Goal: Task Accomplishment & Management: Manage account settings

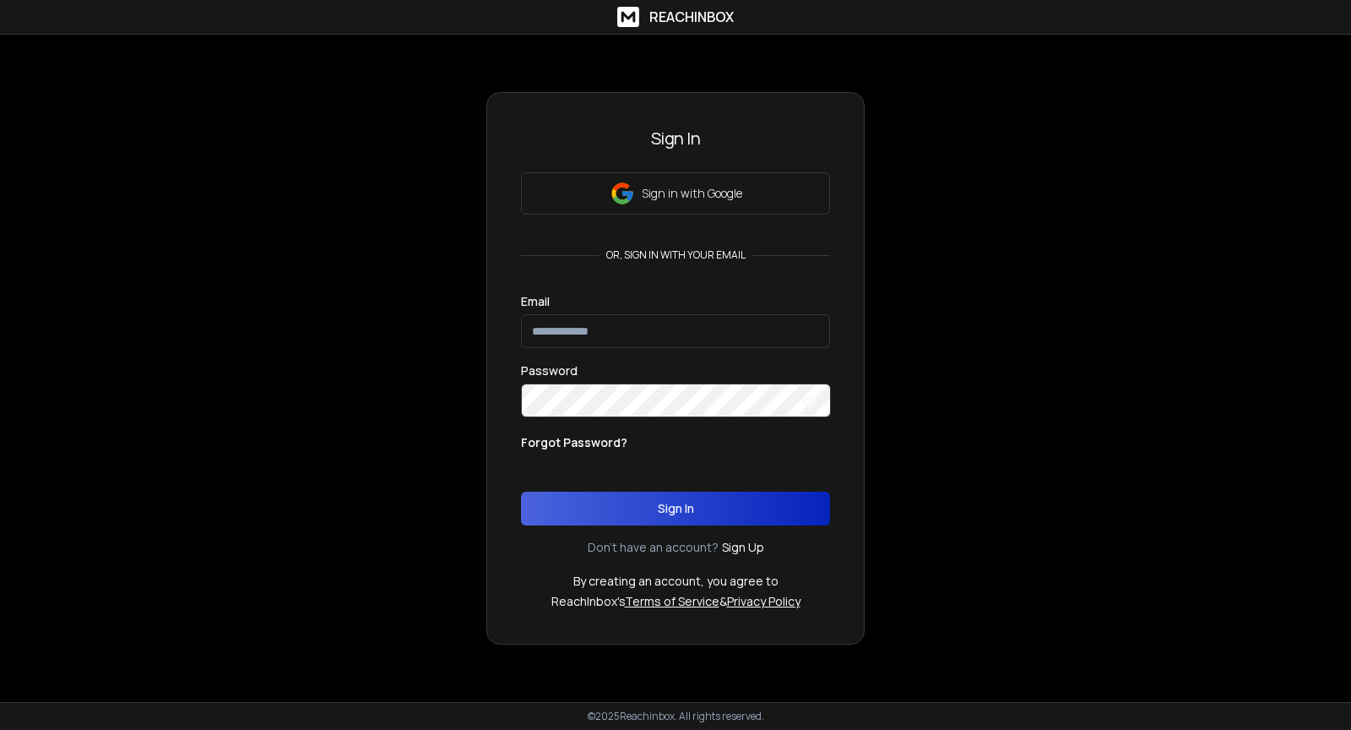
type input "**********"
click at [721, 512] on button "Sign In" at bounding box center [675, 509] width 309 height 34
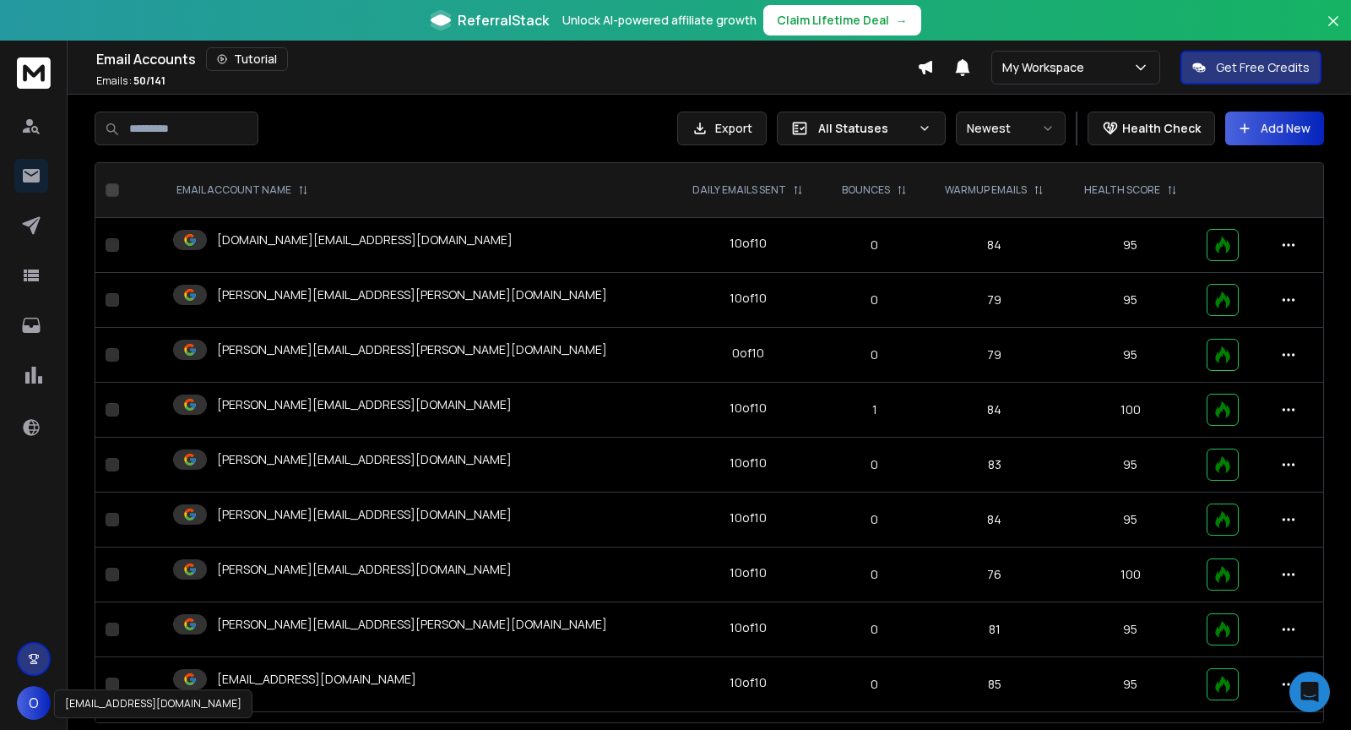
click at [33, 700] on span "O" at bounding box center [34, 703] width 34 height 34
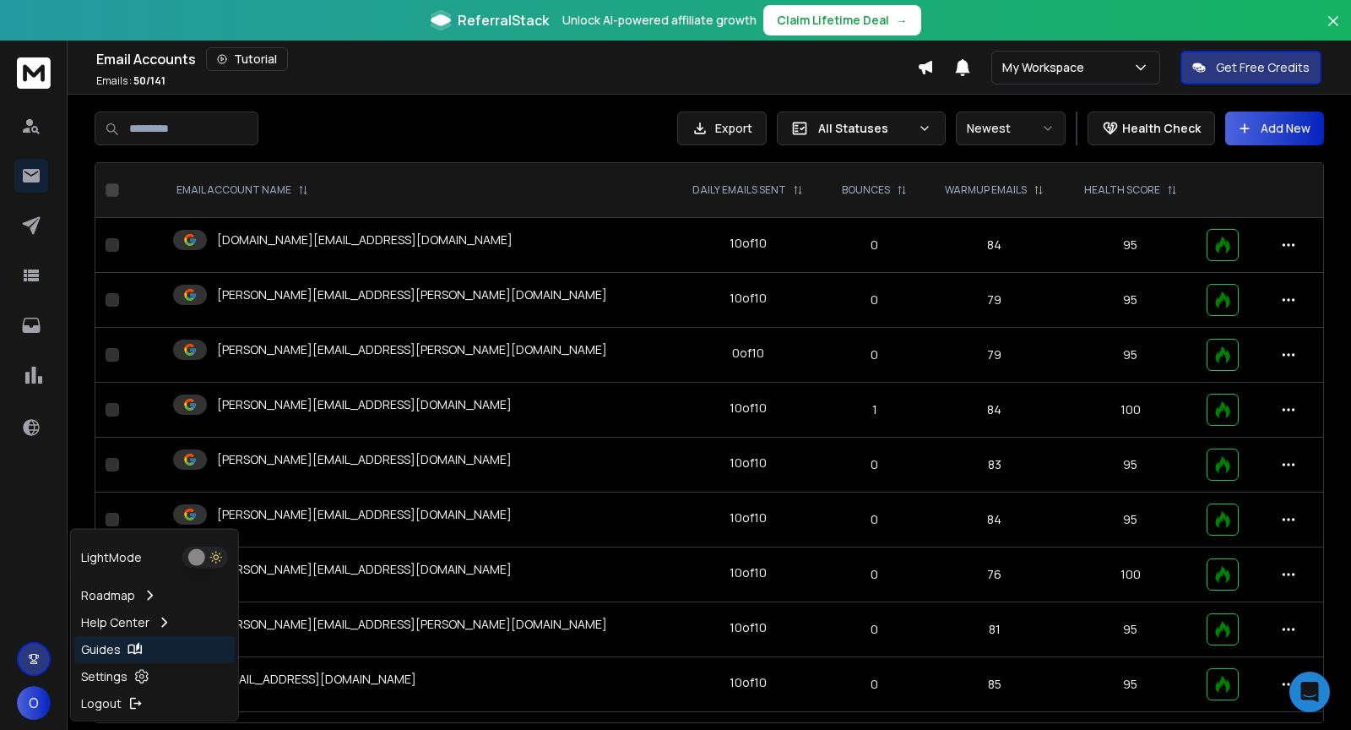
click at [215, 554] on icon at bounding box center [216, 558] width 14 height 14
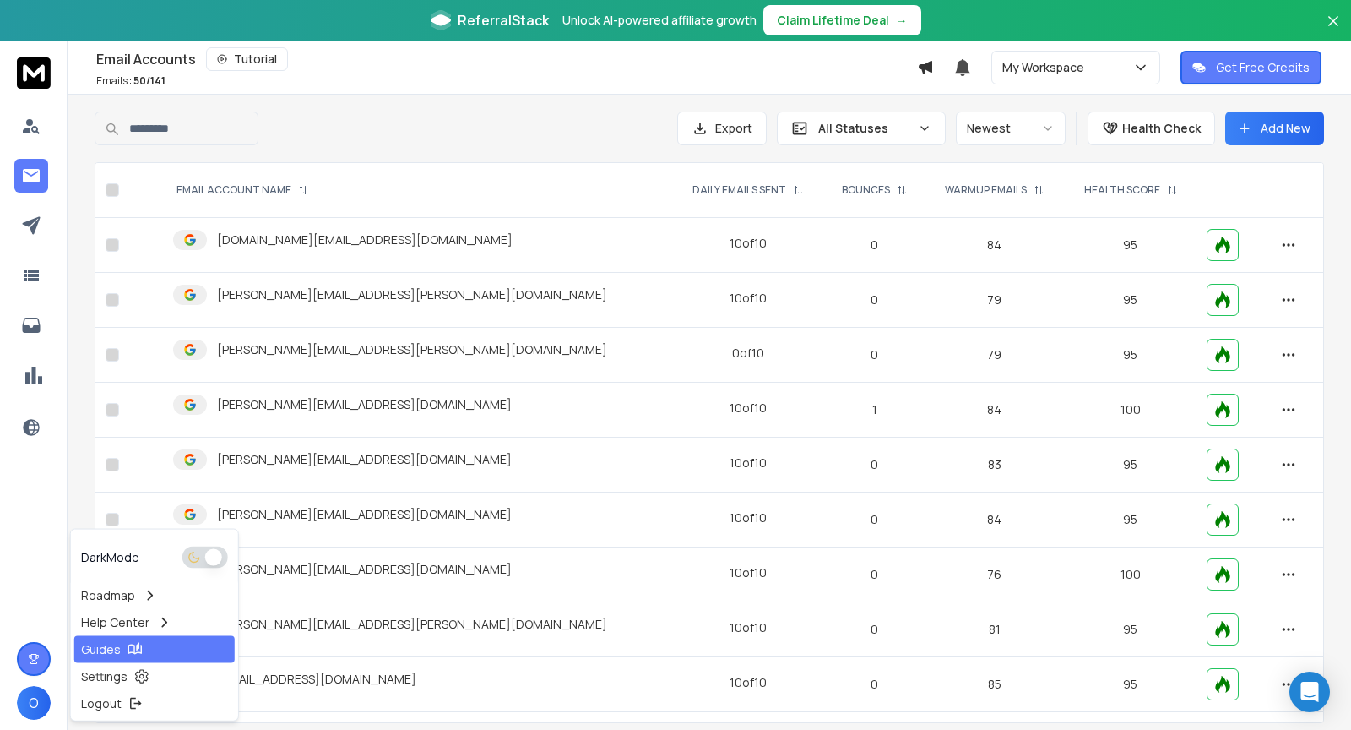
click at [0, 492] on div "O" at bounding box center [34, 389] width 68 height 696
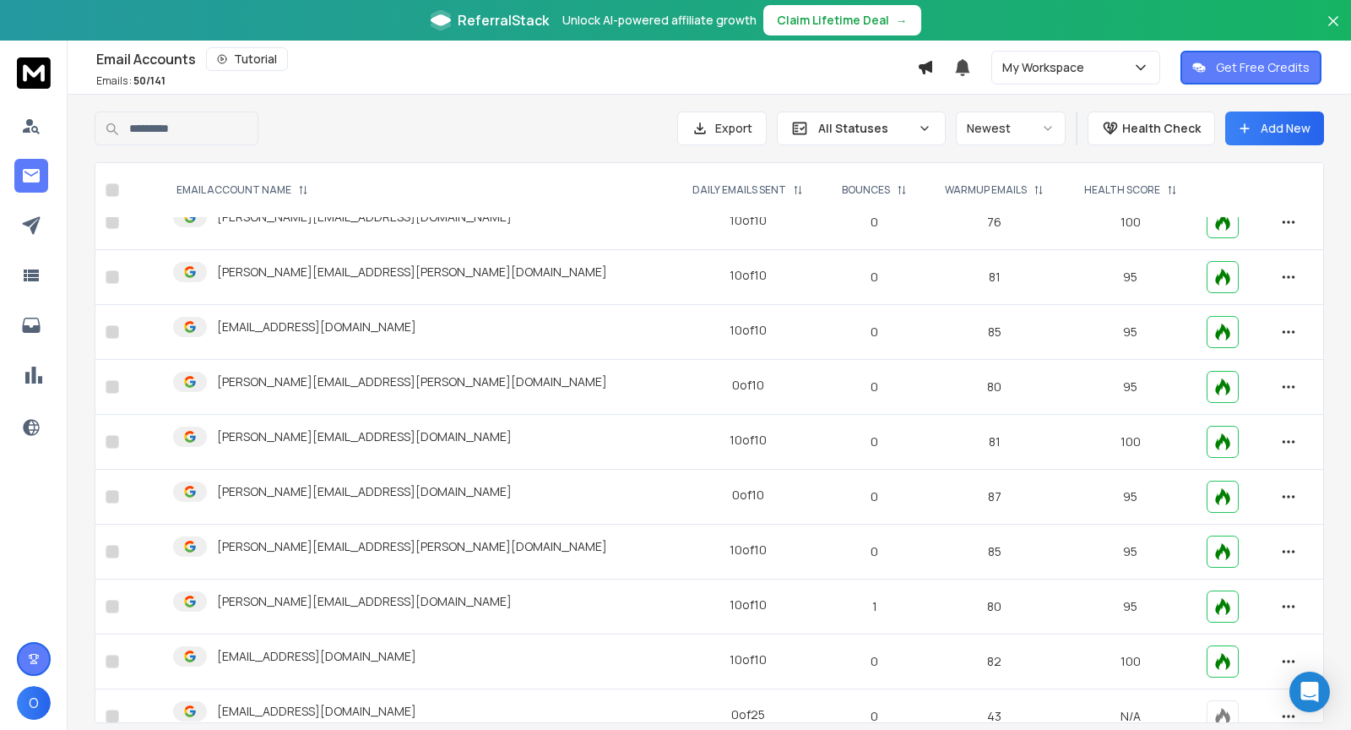
scroll to position [349, 0]
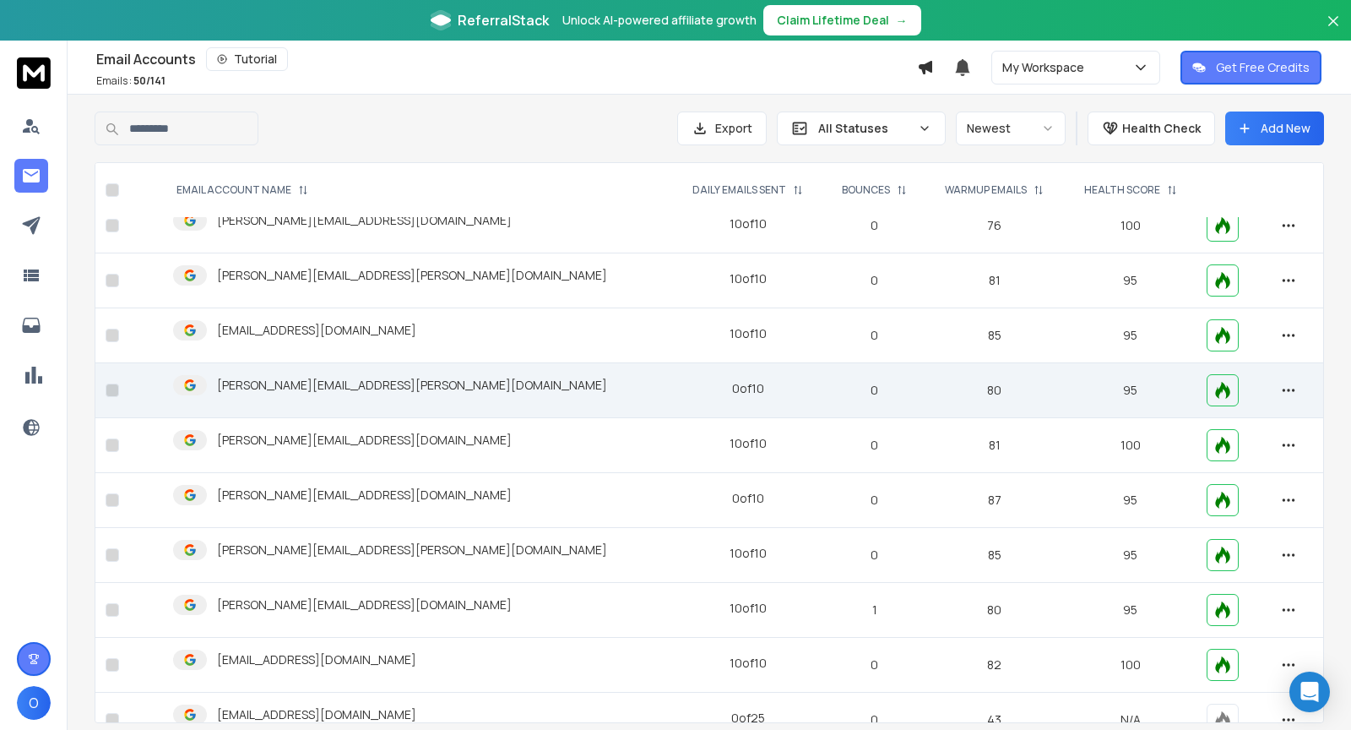
click at [460, 394] on td "emily.fiore@medeyebilling.org" at bounding box center [417, 390] width 509 height 55
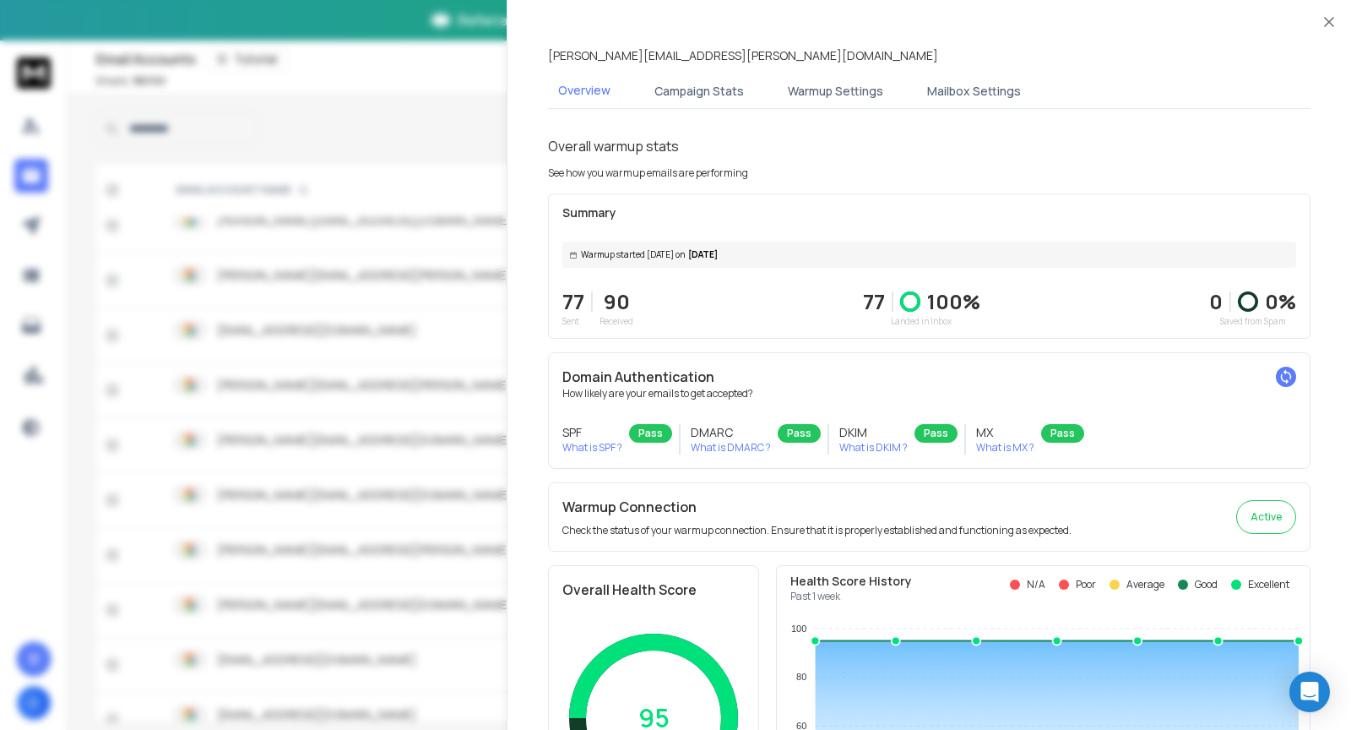
scroll to position [606, 0]
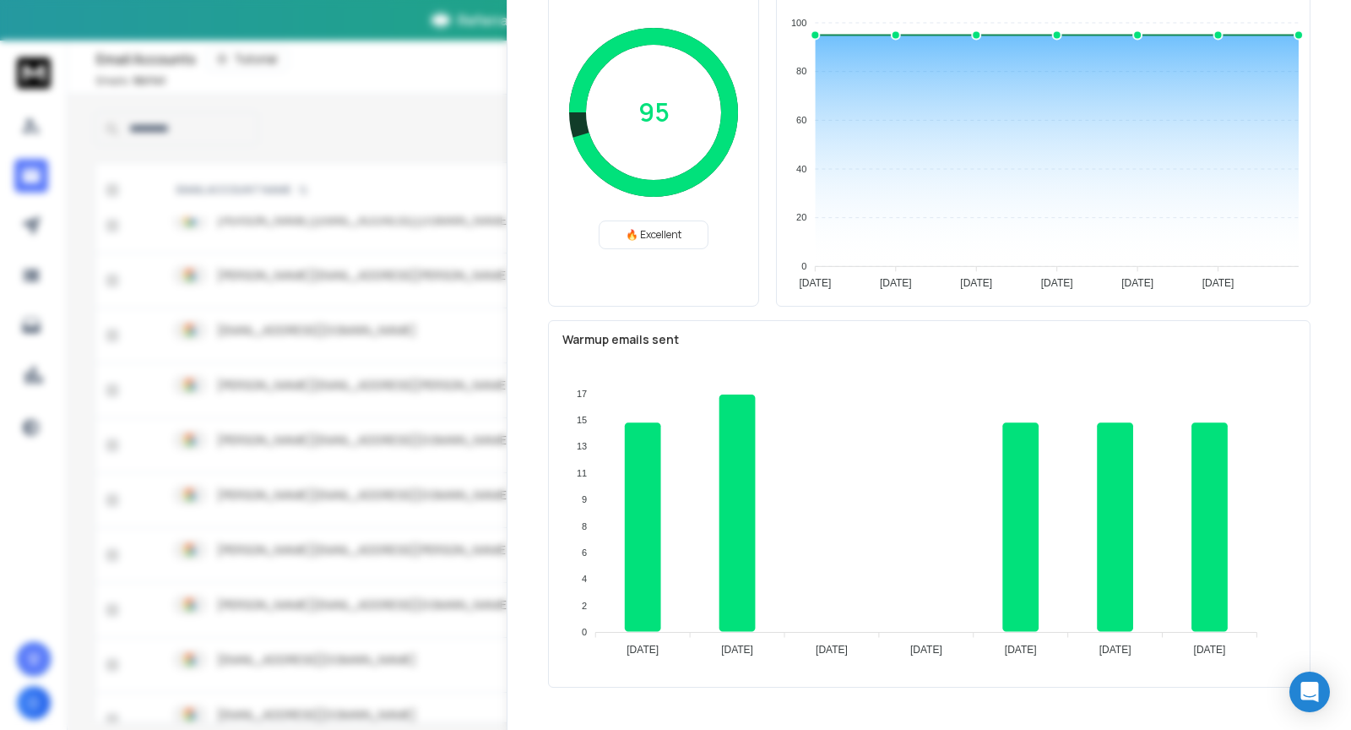
click at [411, 440] on div at bounding box center [675, 365] width 1351 height 730
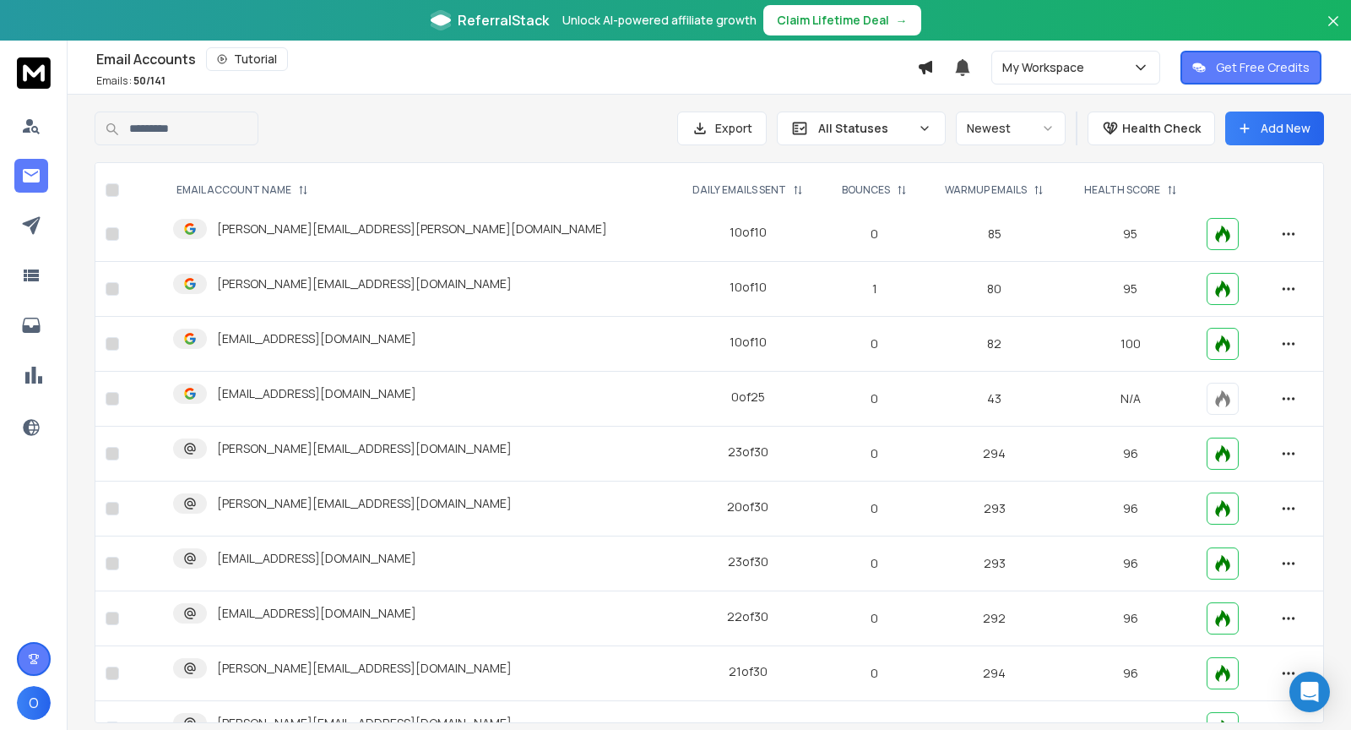
scroll to position [0, 0]
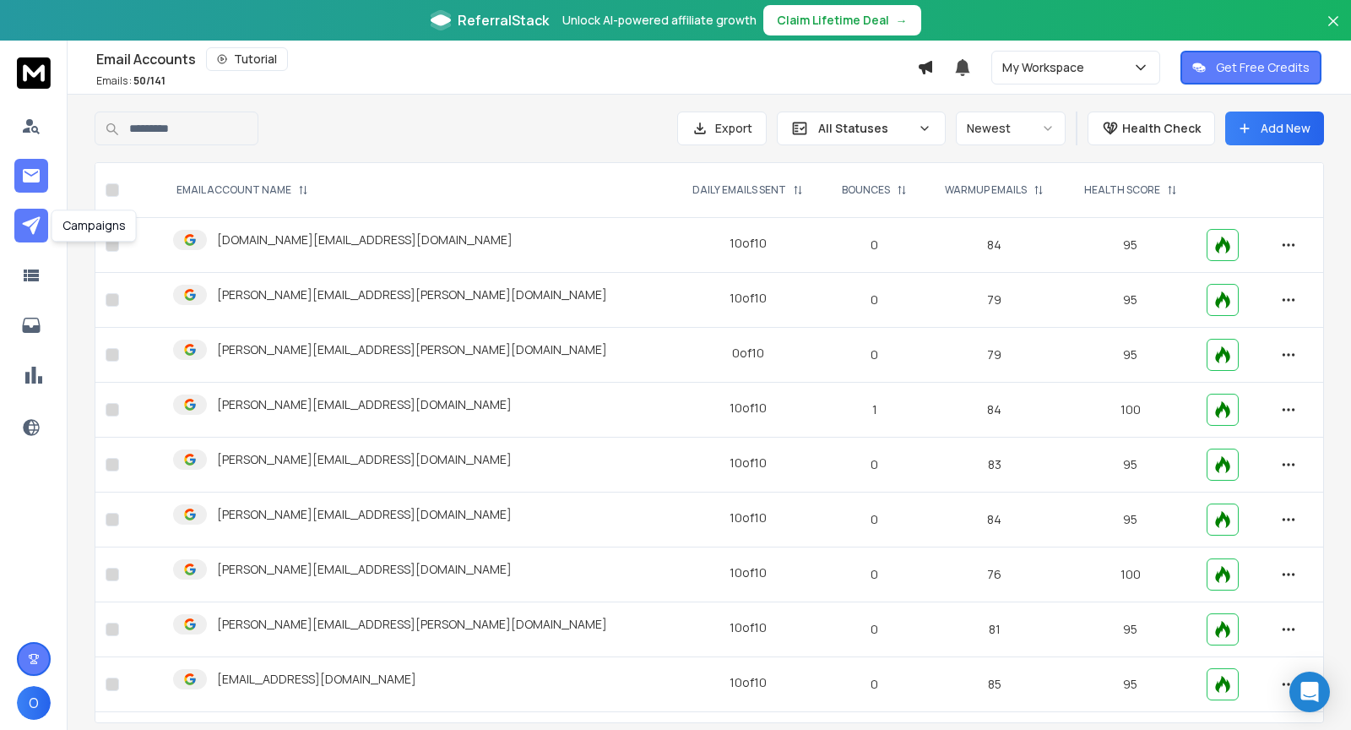
click at [24, 230] on icon at bounding box center [31, 225] width 20 height 20
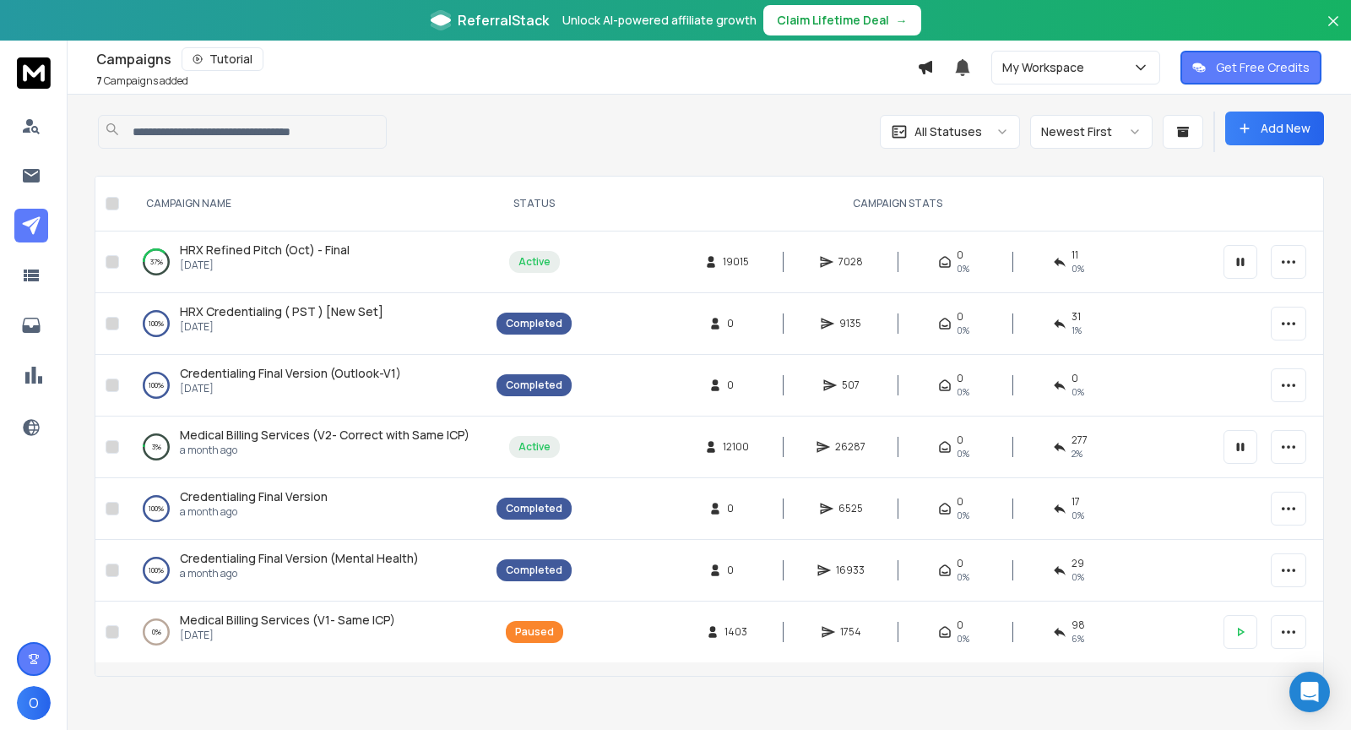
click at [1330, 24] on icon "Close banner" at bounding box center [1333, 21] width 15 height 15
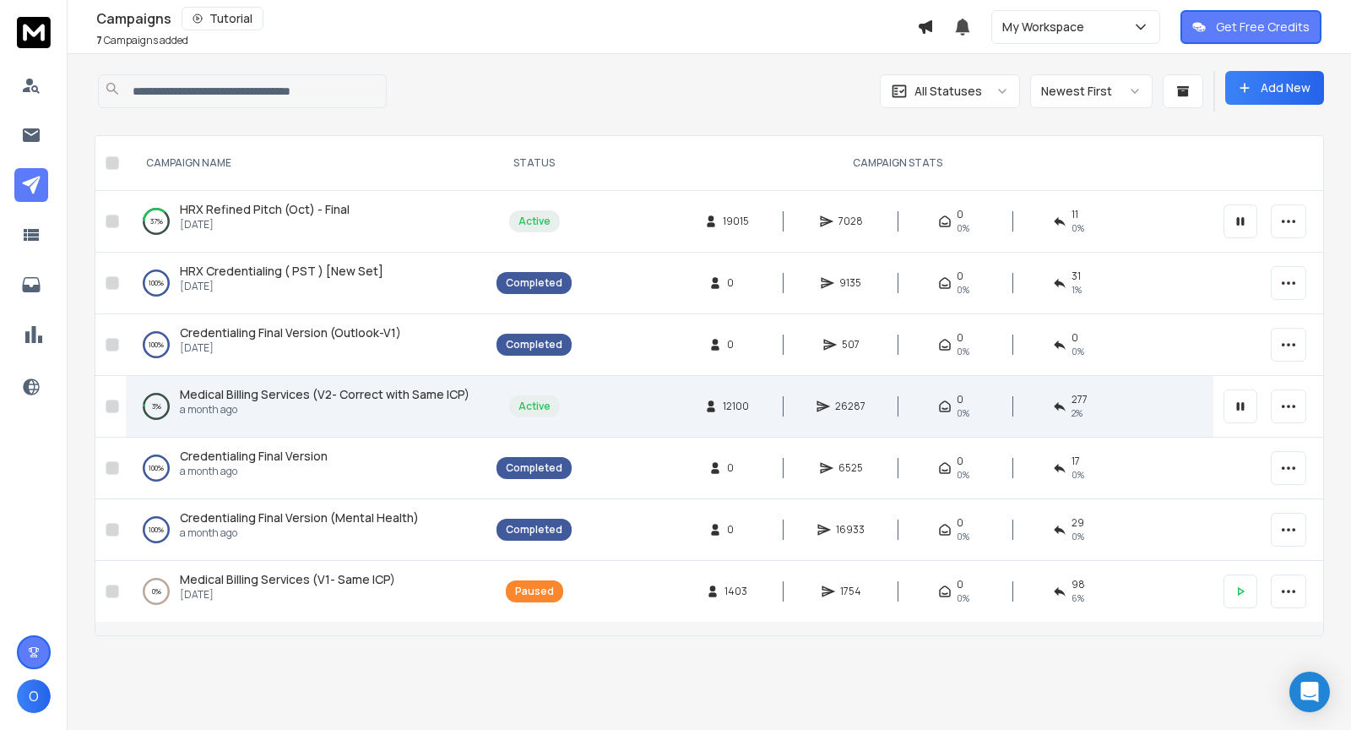
click at [351, 392] on span "Medical Billing Services (V2- Correct with Same ICP)" at bounding box center [325, 394] width 290 height 16
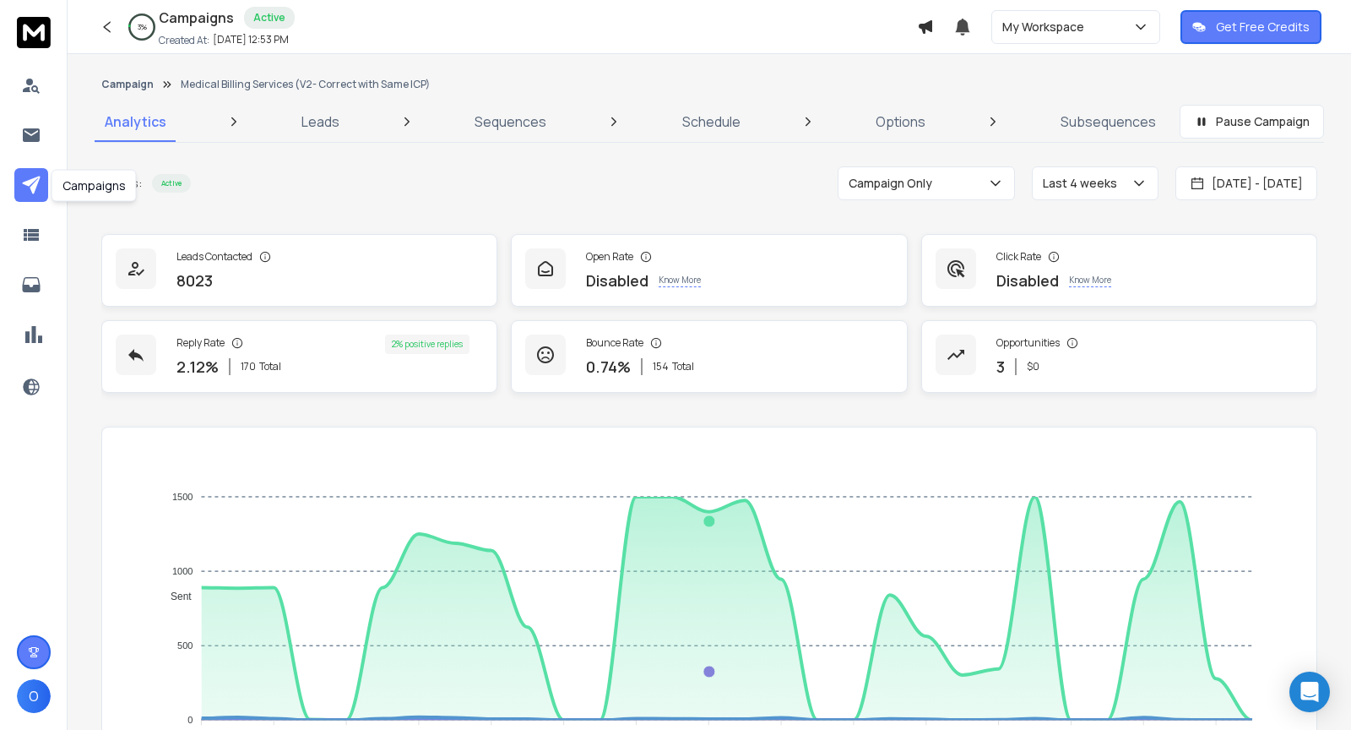
click at [23, 178] on icon at bounding box center [31, 185] width 20 height 20
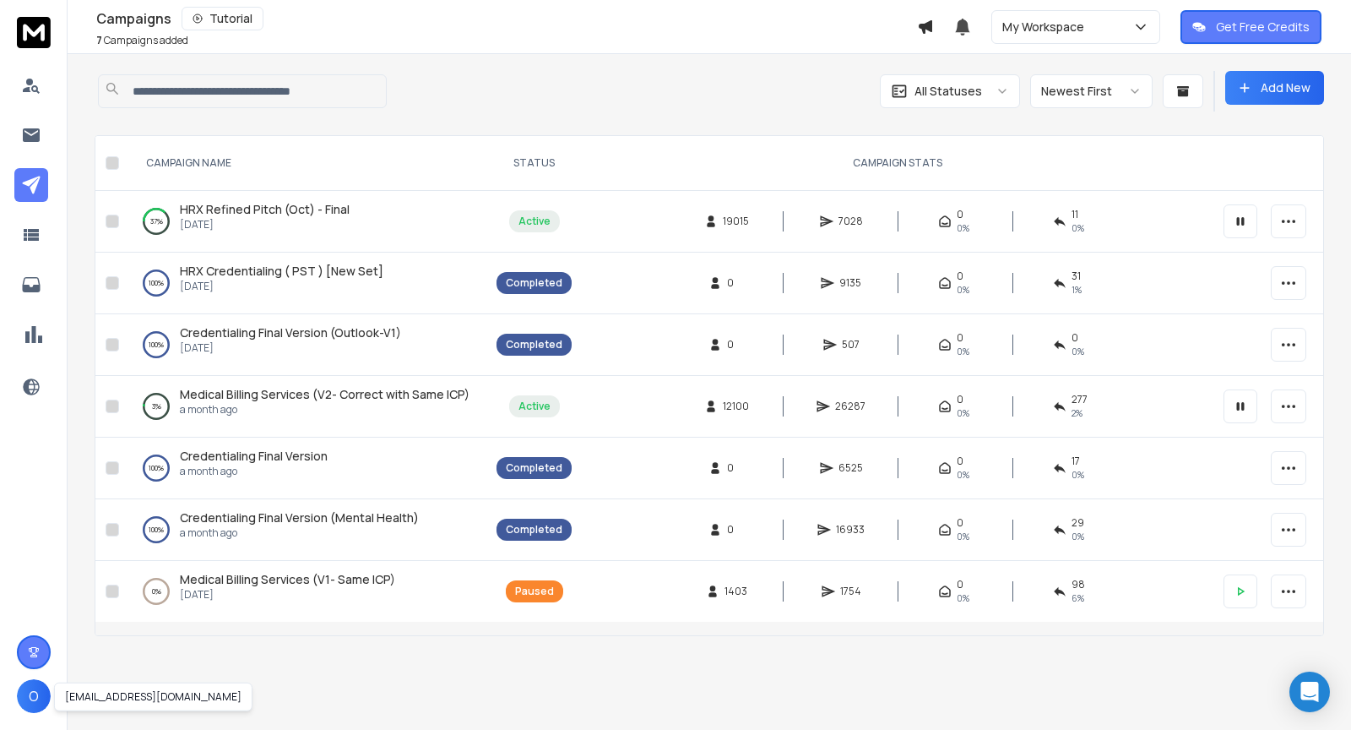
click at [25, 697] on span "O" at bounding box center [34, 696] width 34 height 34
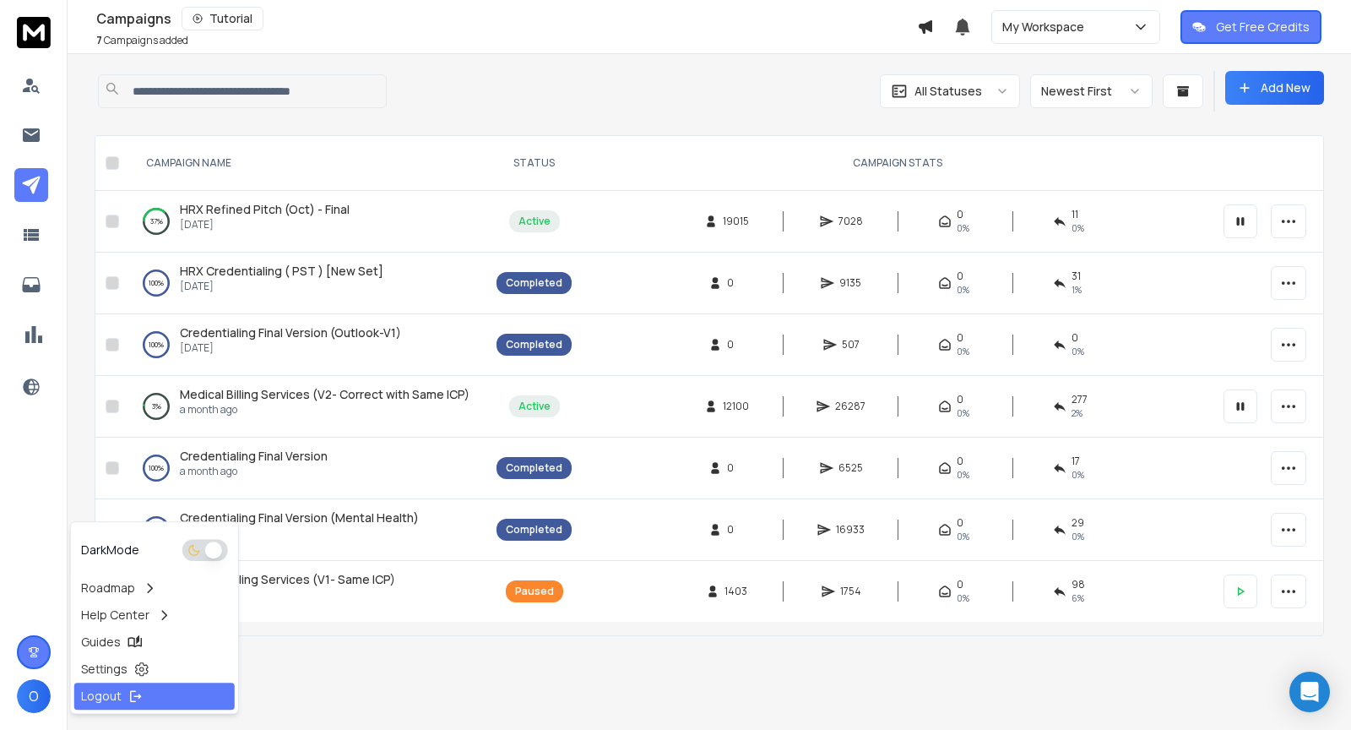
click at [118, 698] on p "Logout" at bounding box center [101, 696] width 41 height 17
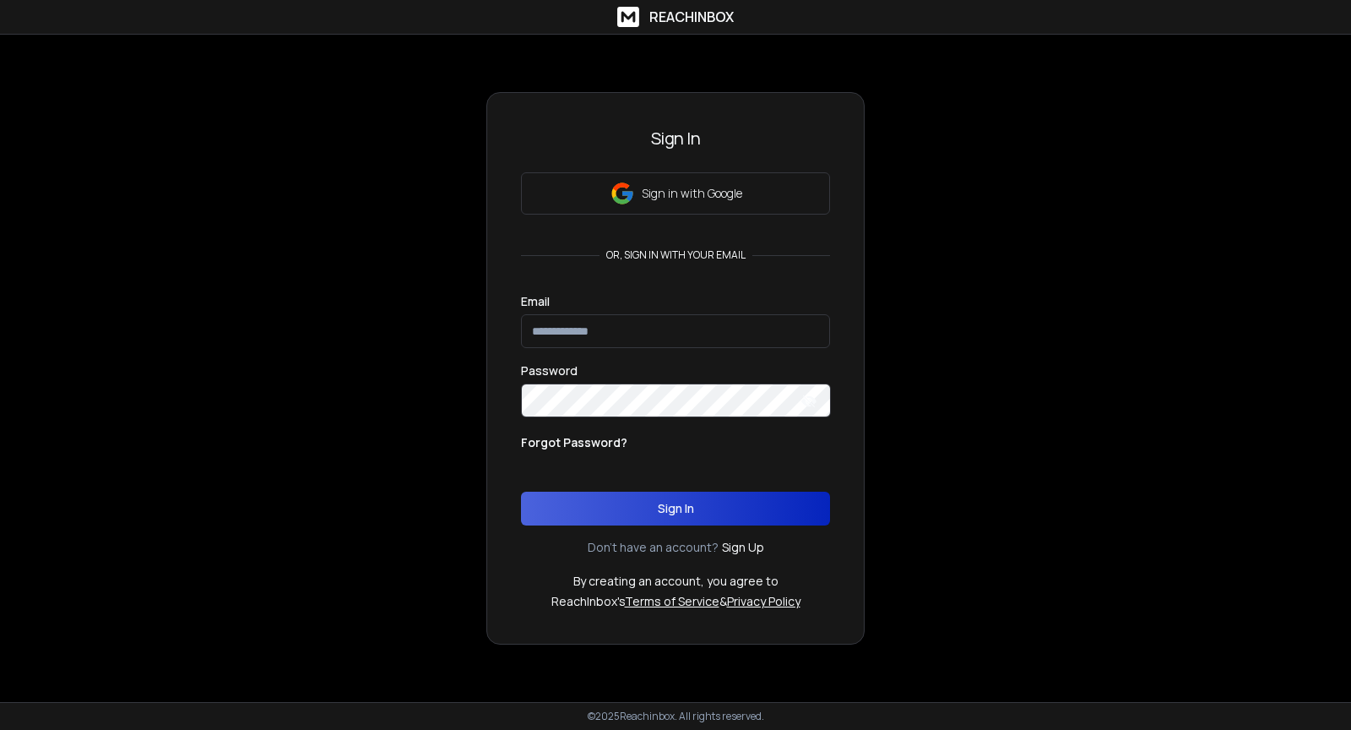
click at [603, 340] on input "email" at bounding box center [675, 331] width 309 height 34
type input "**********"
click at [710, 497] on button "Sign In" at bounding box center [675, 509] width 309 height 34
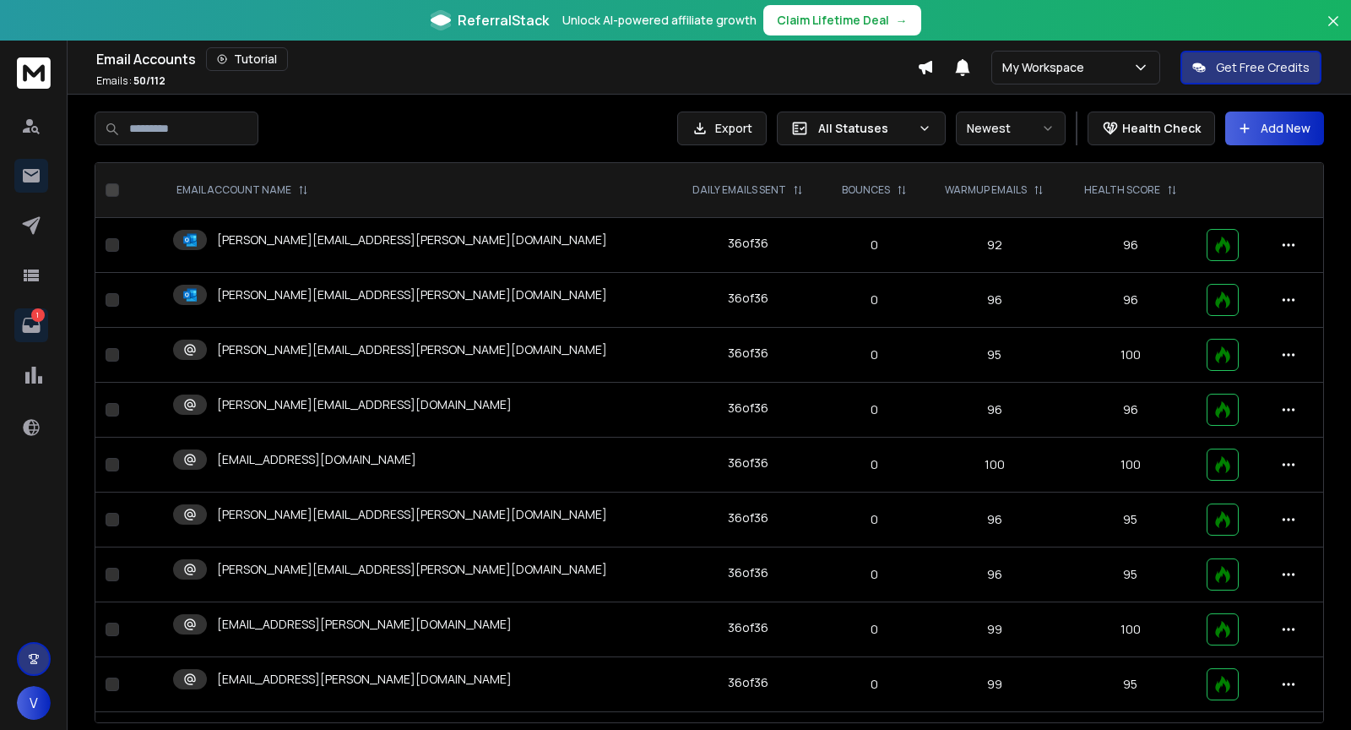
click at [46, 322] on body "ReferralStack Unlock AI-powered affiliate growth Lifetime Deals available! Clai…" at bounding box center [675, 365] width 1351 height 730
click at [26, 316] on icon at bounding box center [31, 325] width 20 height 20
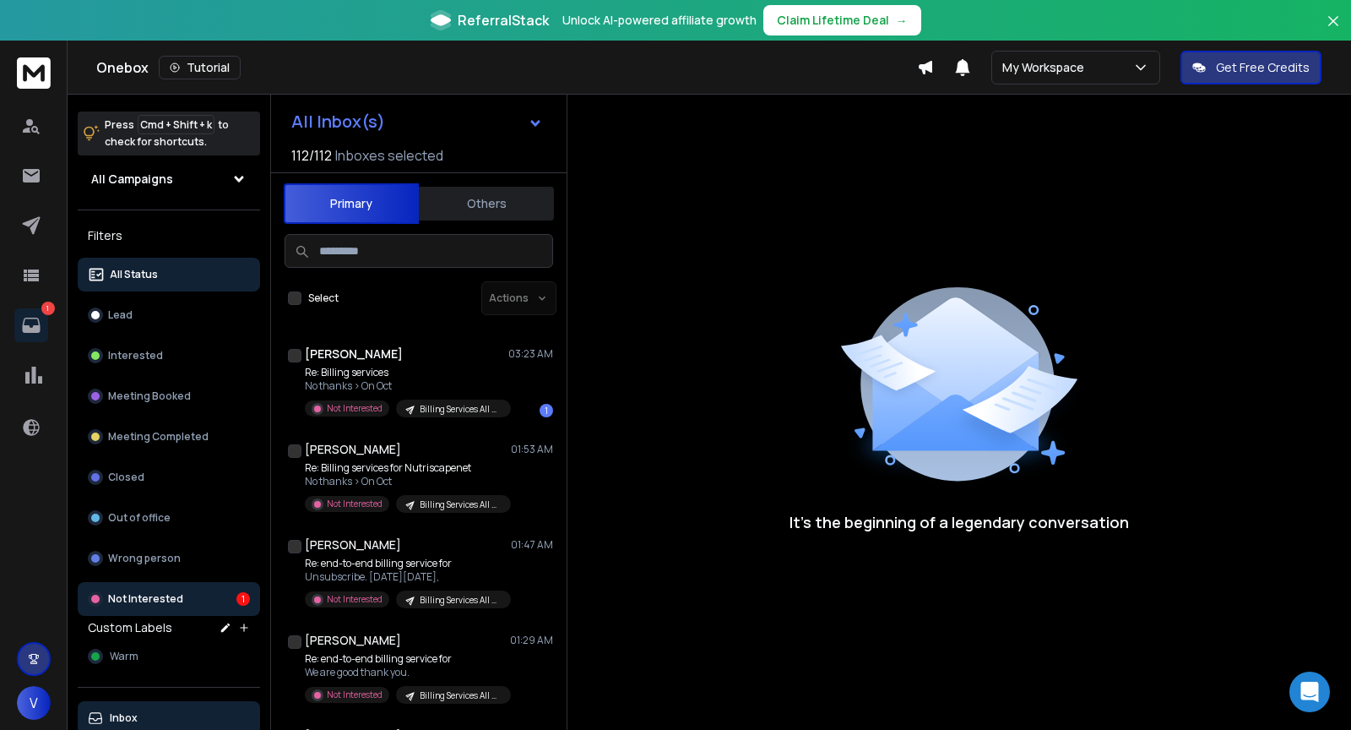
click at [188, 606] on button "Not Interested 1" at bounding box center [169, 599] width 182 height 34
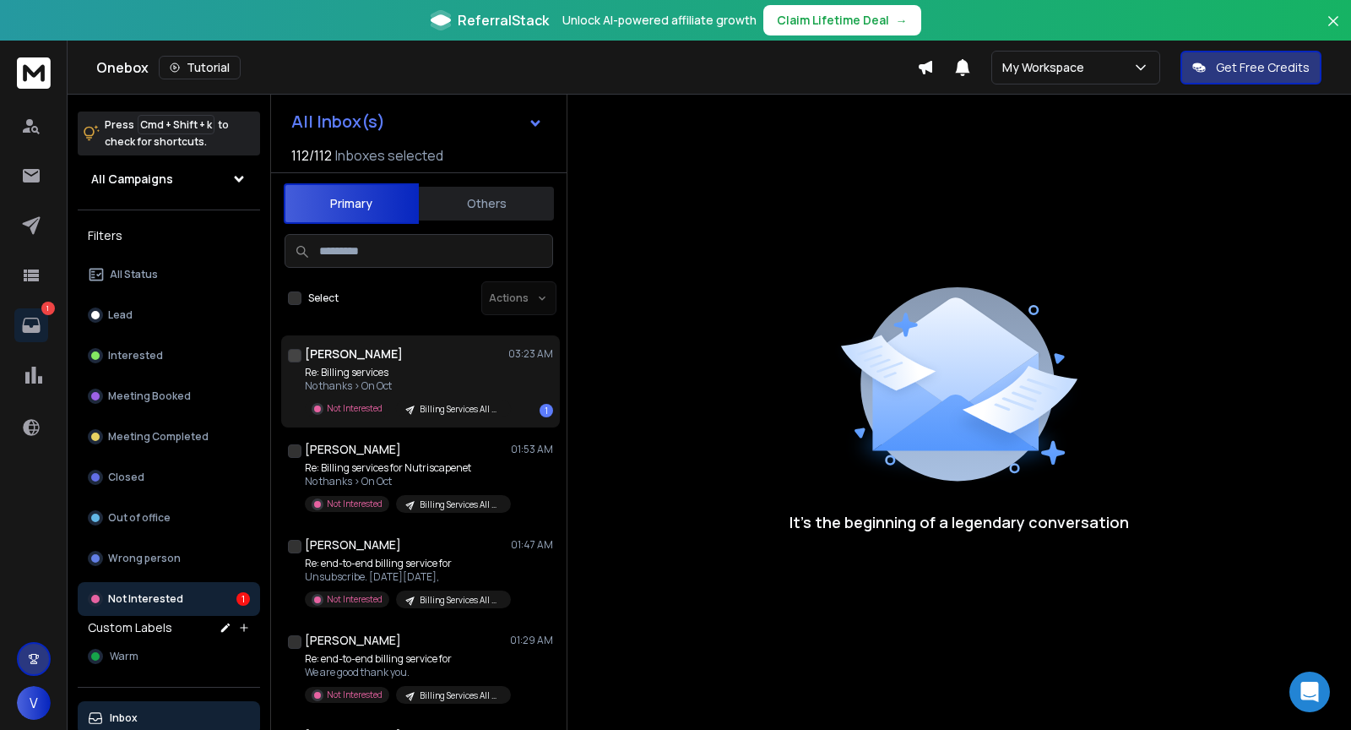
click at [376, 370] on p "Re: Billing services" at bounding box center [406, 373] width 203 height 14
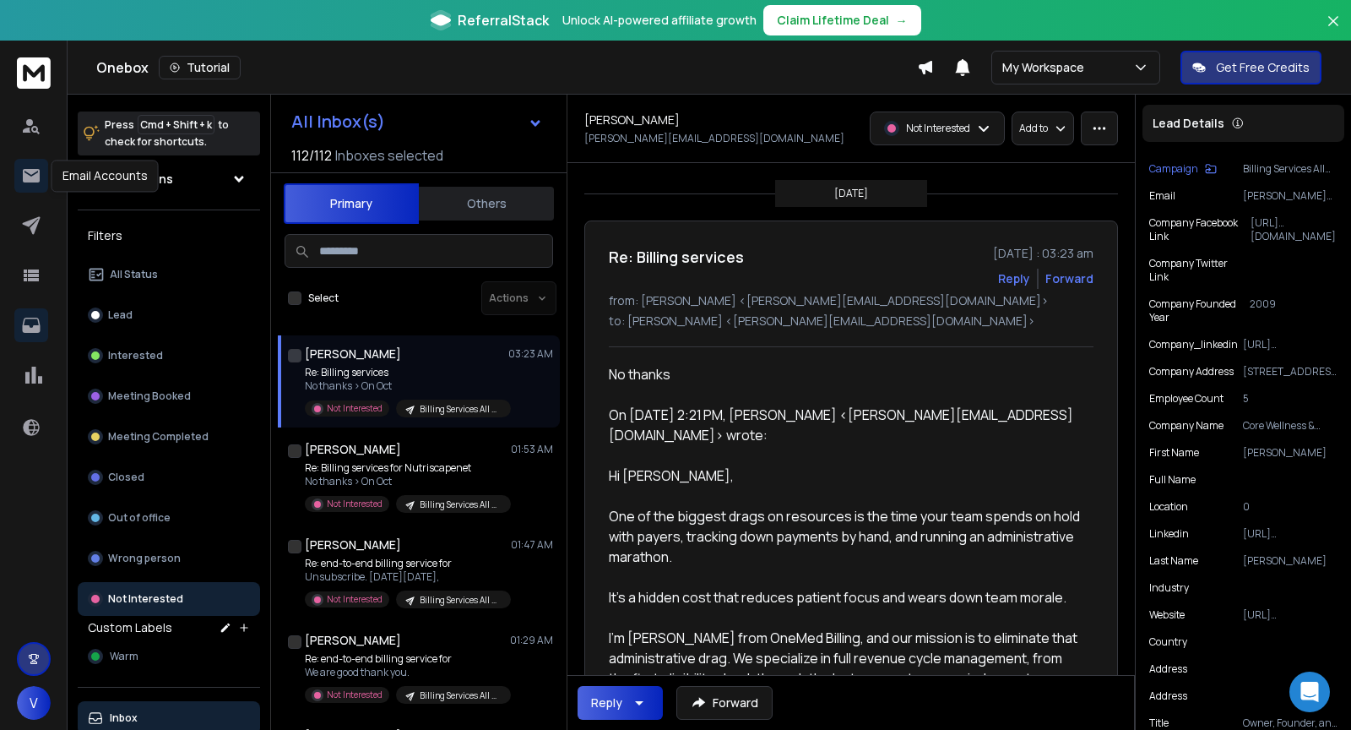
click at [35, 172] on icon at bounding box center [31, 176] width 20 height 20
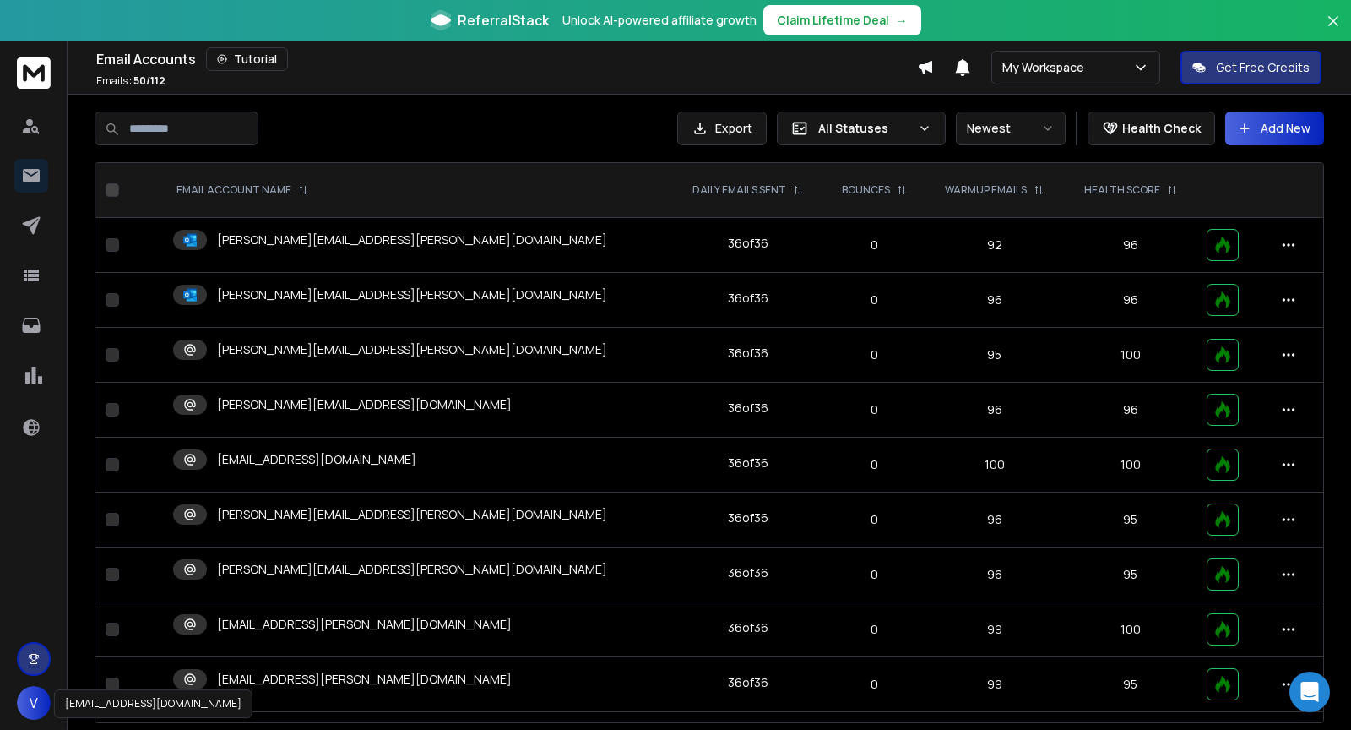
click at [41, 698] on span "V" at bounding box center [34, 703] width 34 height 34
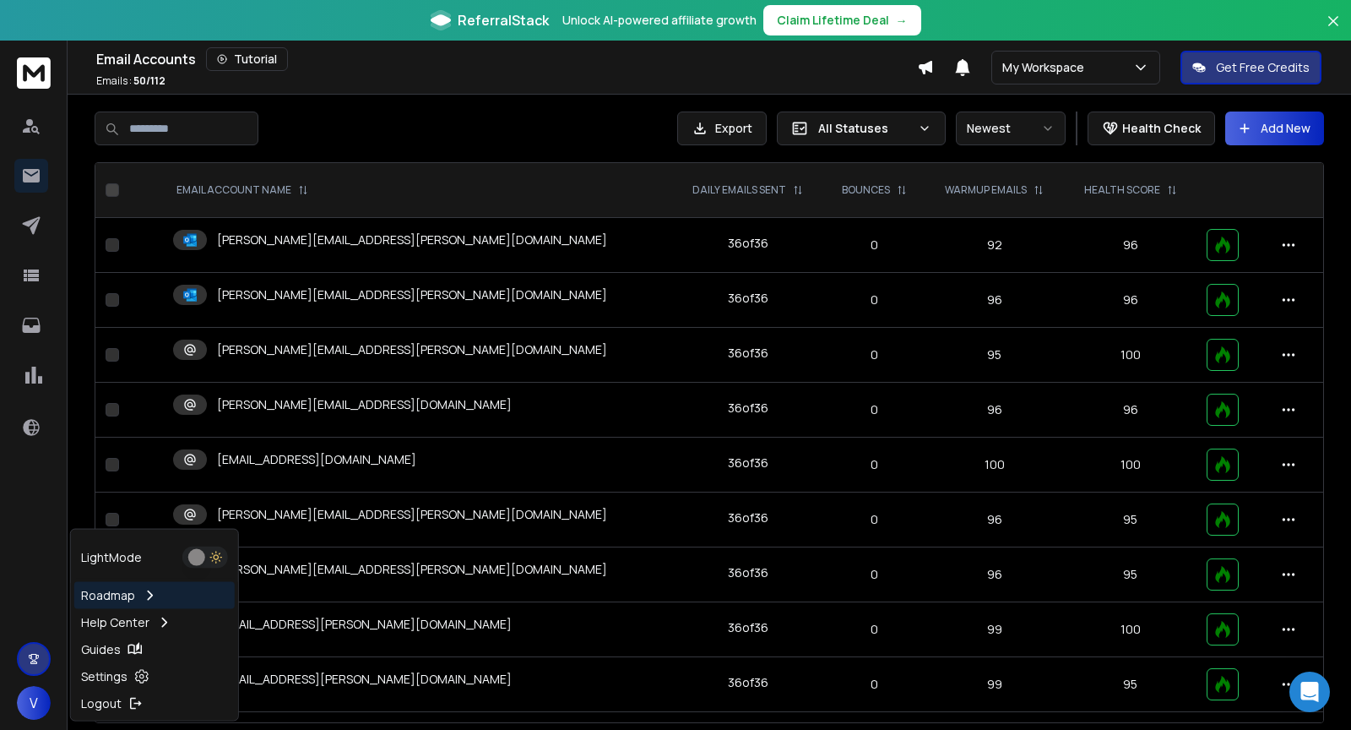
click at [210, 556] on icon at bounding box center [216, 558] width 14 height 14
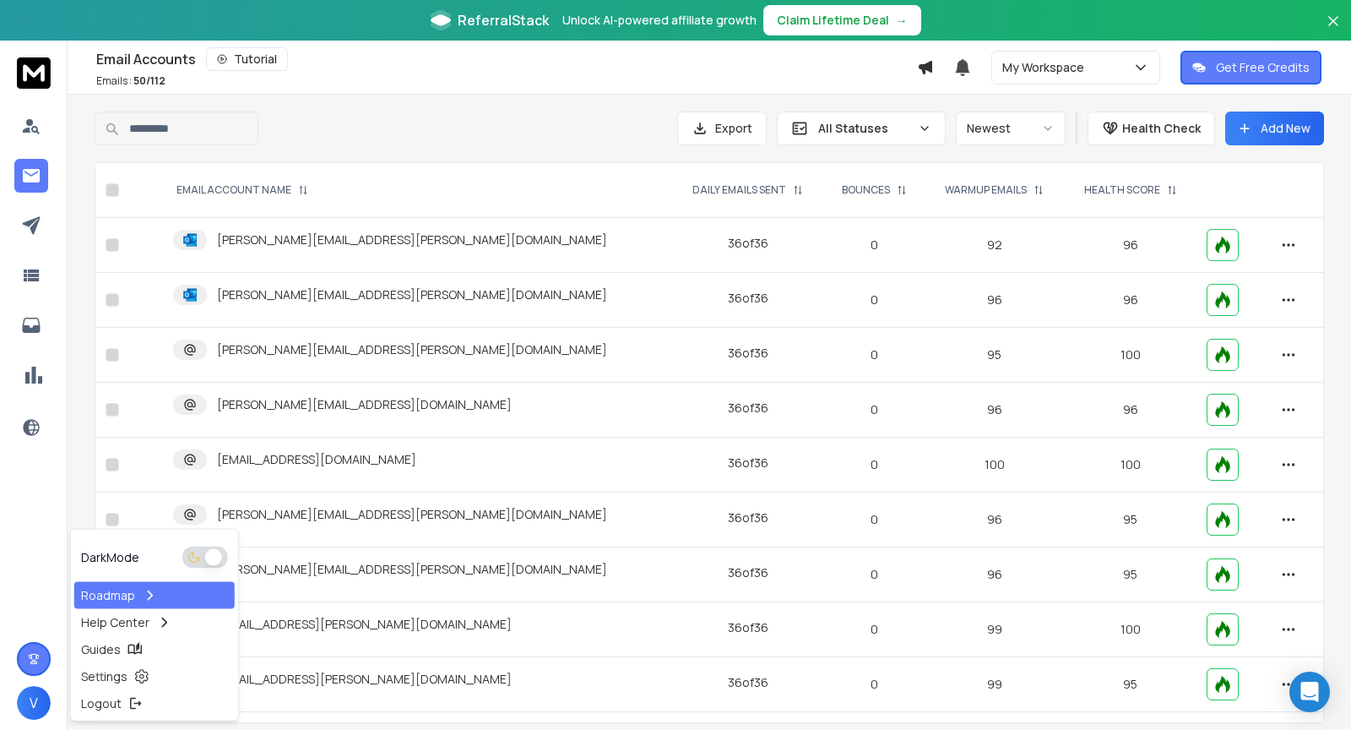
click at [60, 255] on div "V" at bounding box center [34, 389] width 68 height 696
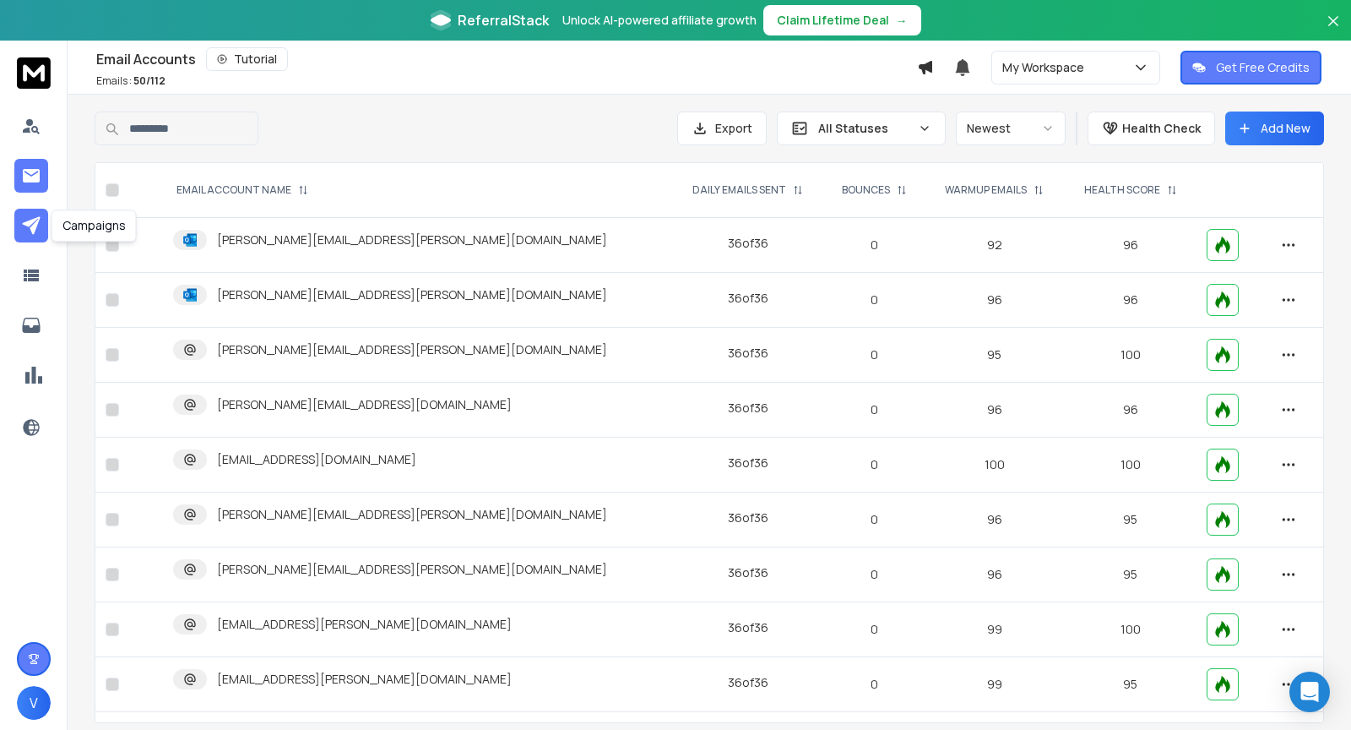
click at [33, 231] on icon at bounding box center [31, 226] width 18 height 18
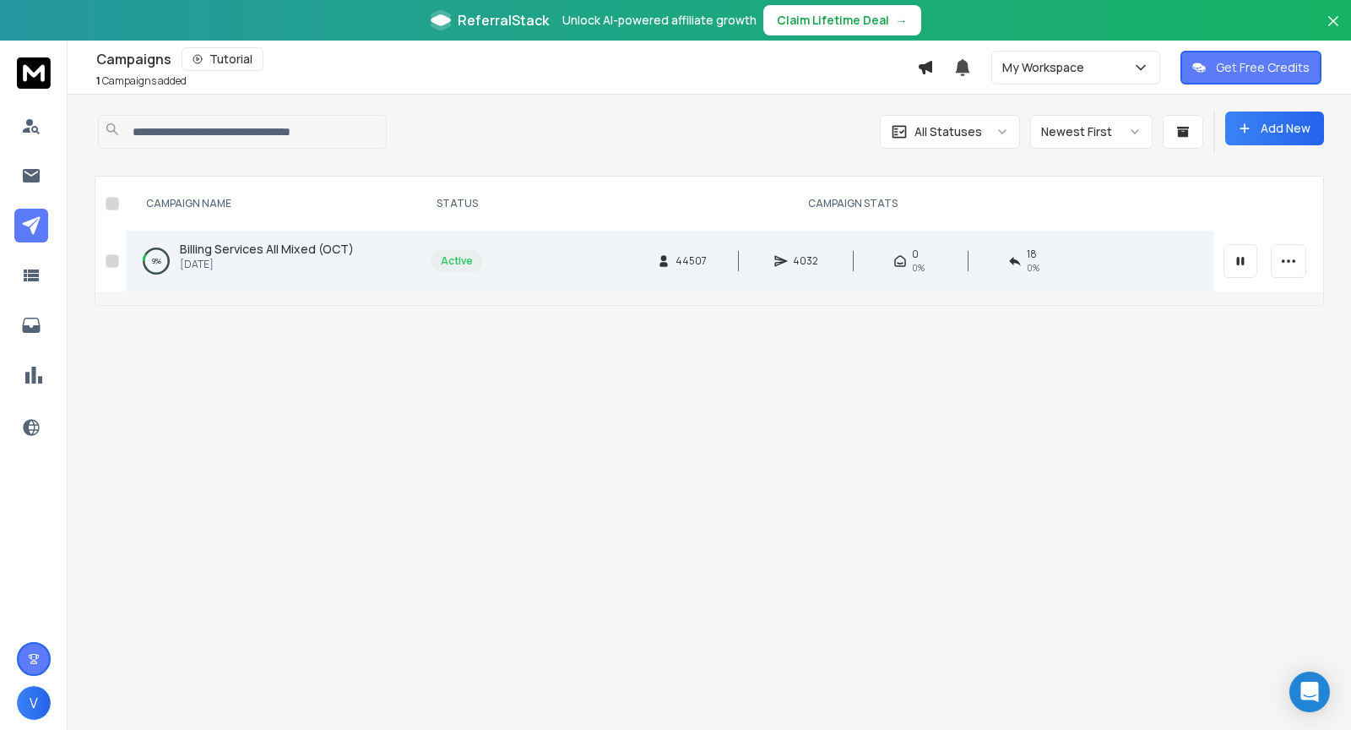
click at [614, 247] on div "44507 4032 0 0% 18 0 %" at bounding box center [853, 260] width 701 height 27
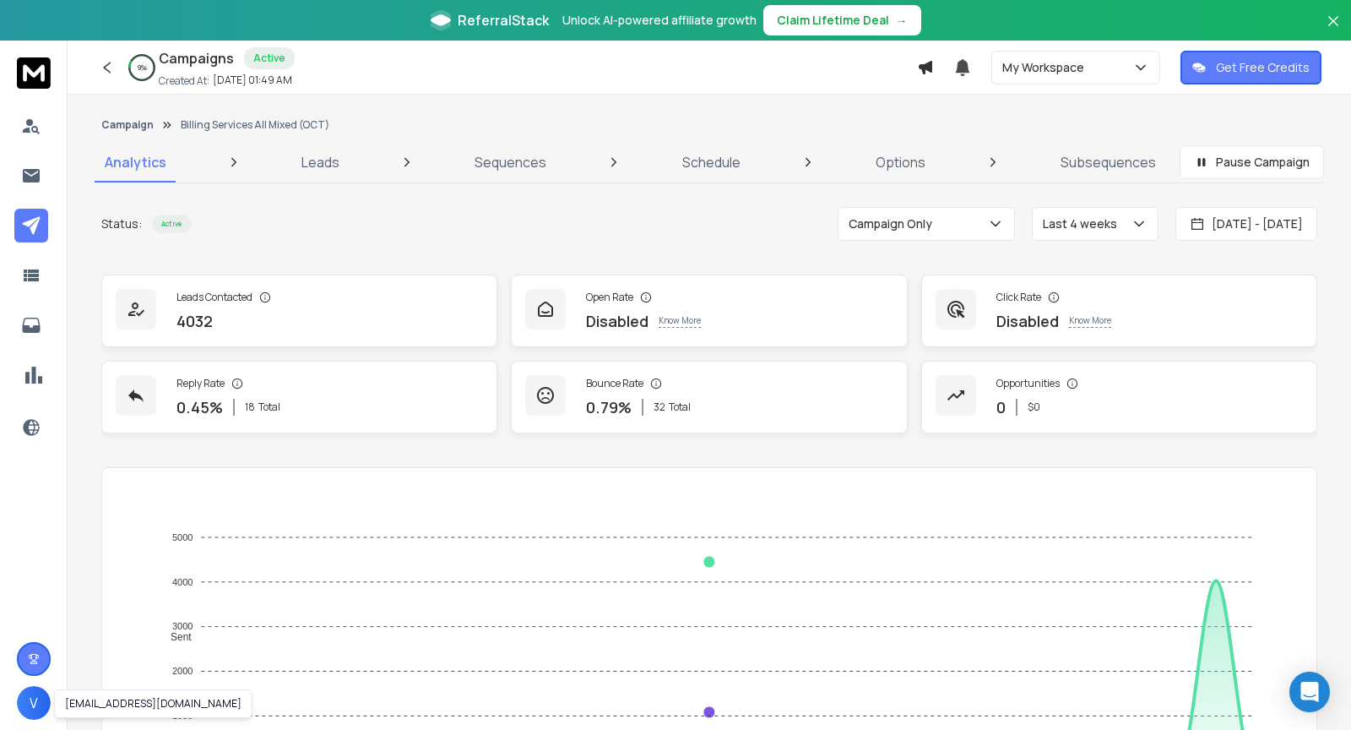
click at [32, 694] on span "V" at bounding box center [34, 703] width 34 height 34
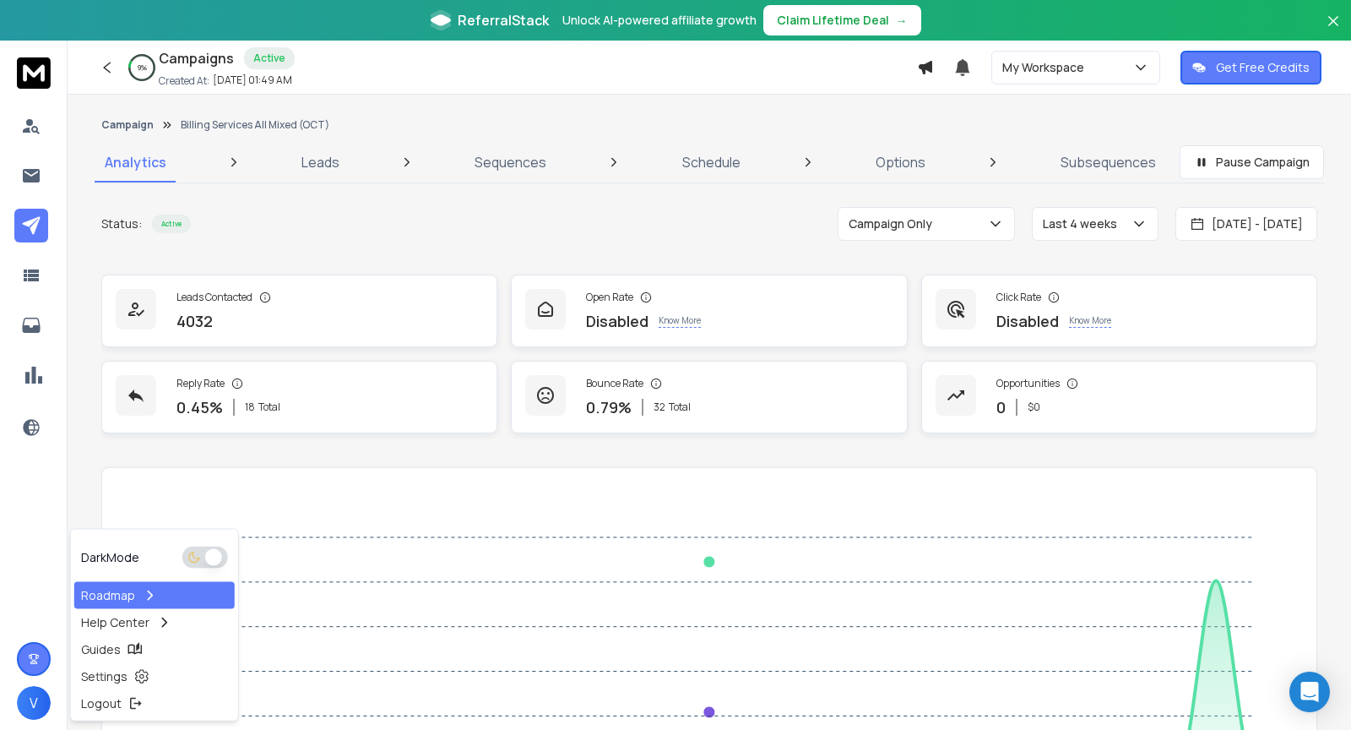
click at [99, 695] on p "Logout" at bounding box center [101, 703] width 41 height 17
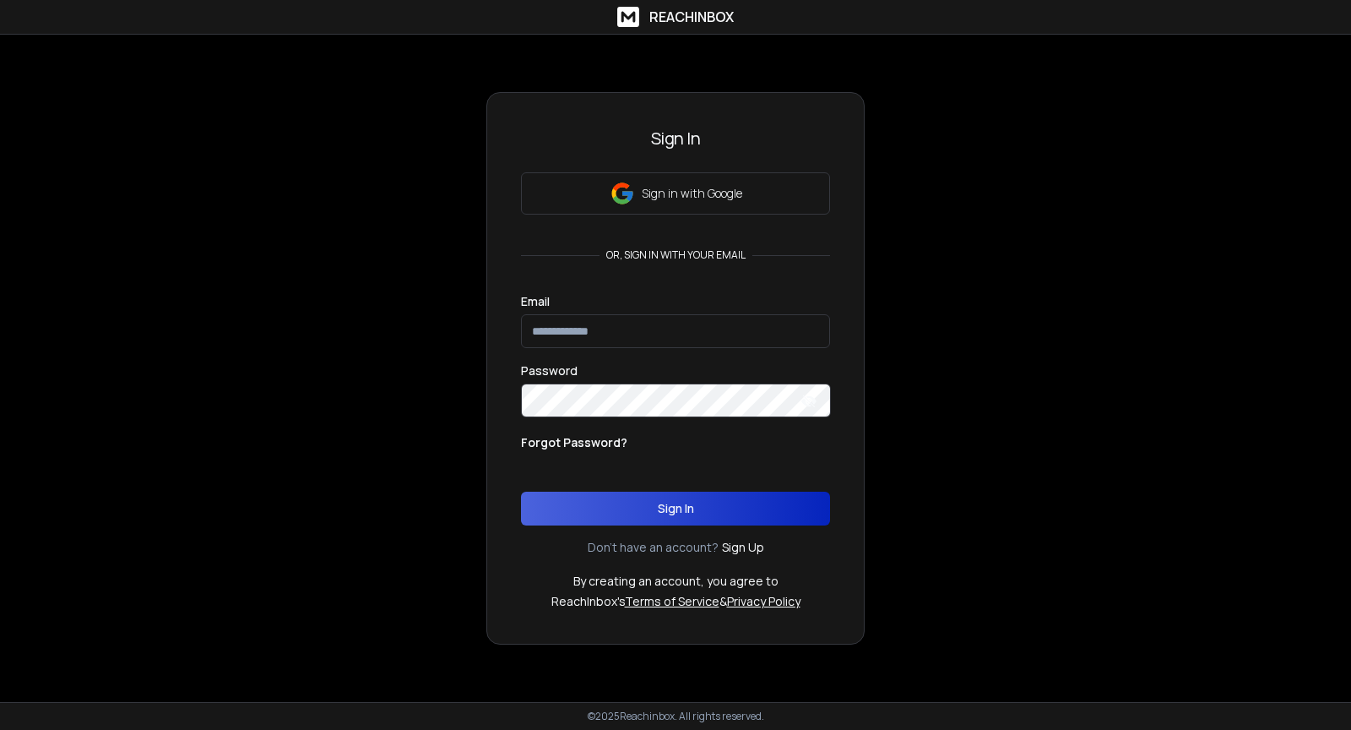
click at [630, 348] on form "Email Password Forgot Password? Sign In Sign Up" at bounding box center [675, 411] width 309 height 230
click at [636, 334] on input "email" at bounding box center [675, 331] width 309 height 34
type input "**********"
click at [726, 516] on button "Sign In" at bounding box center [675, 509] width 309 height 34
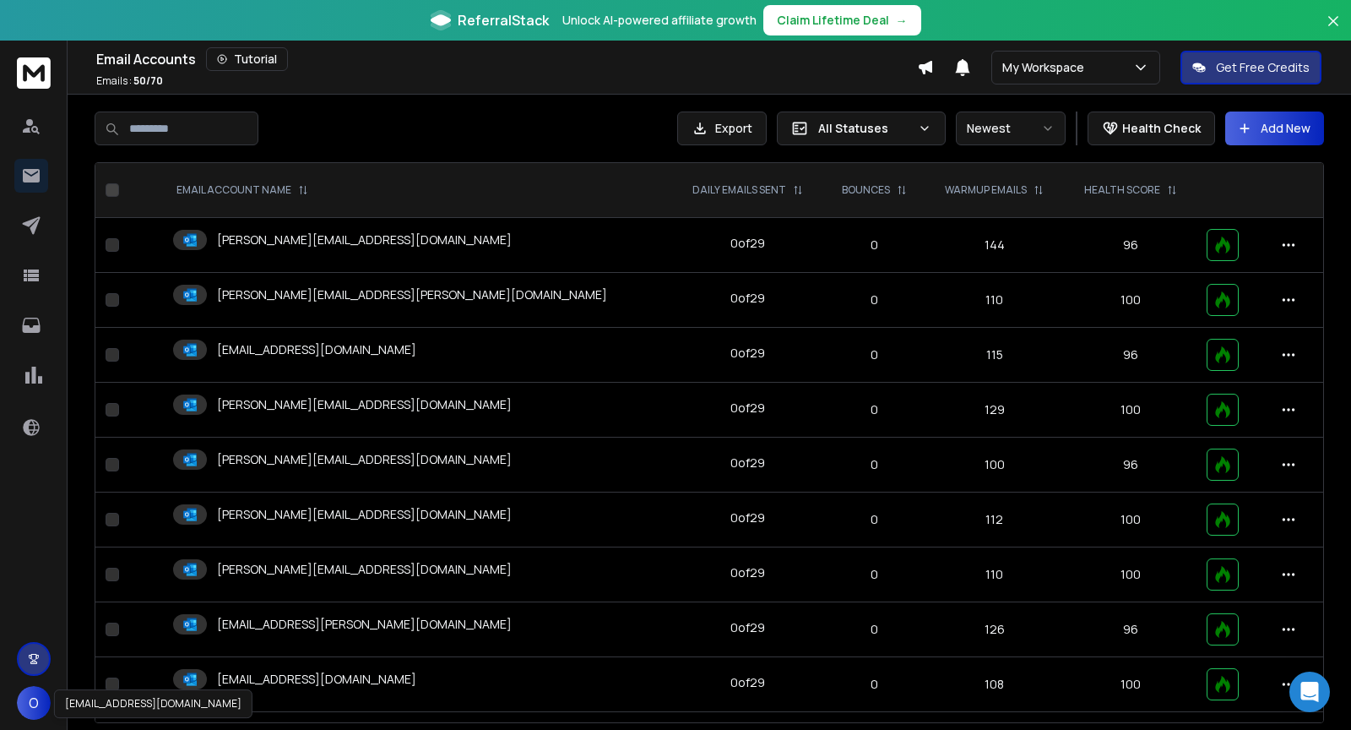
click at [39, 708] on span "O" at bounding box center [34, 703] width 34 height 34
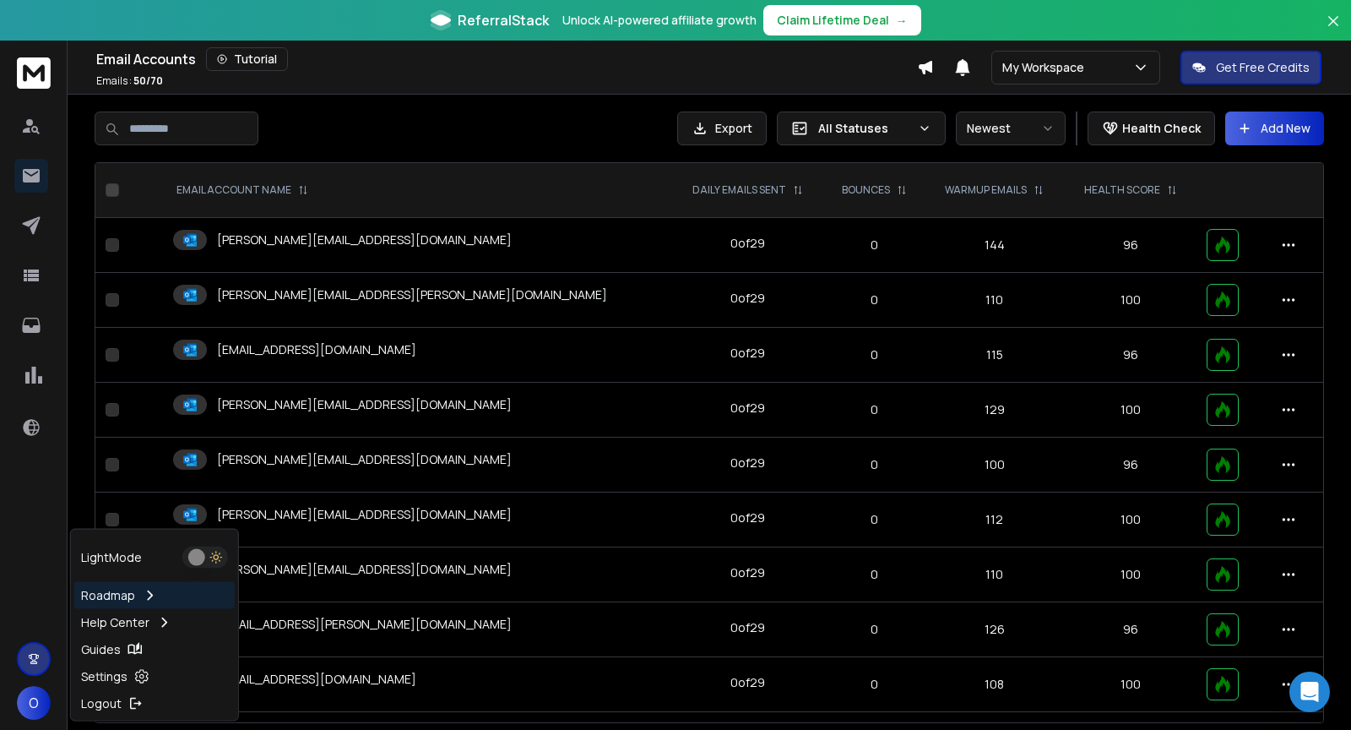
click at [215, 563] on icon at bounding box center [216, 558] width 14 height 14
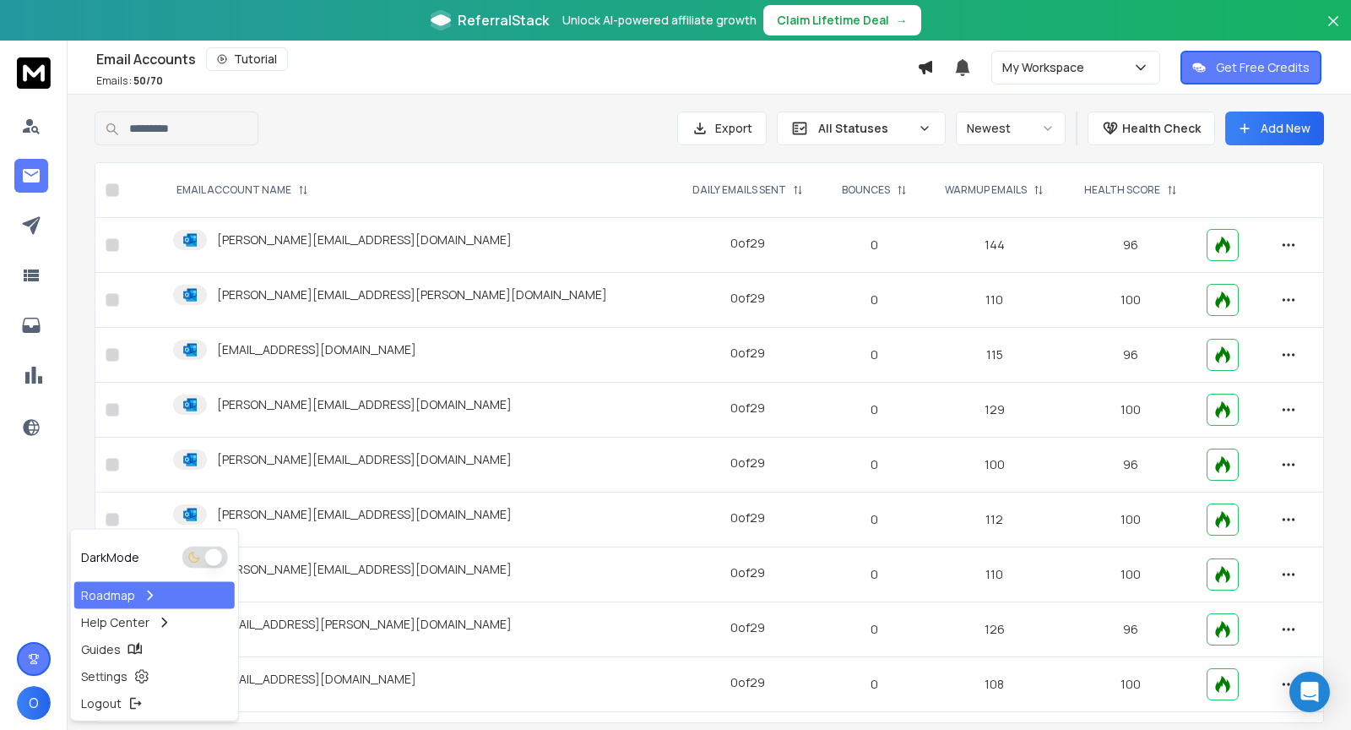
click at [0, 513] on div "O" at bounding box center [34, 389] width 68 height 696
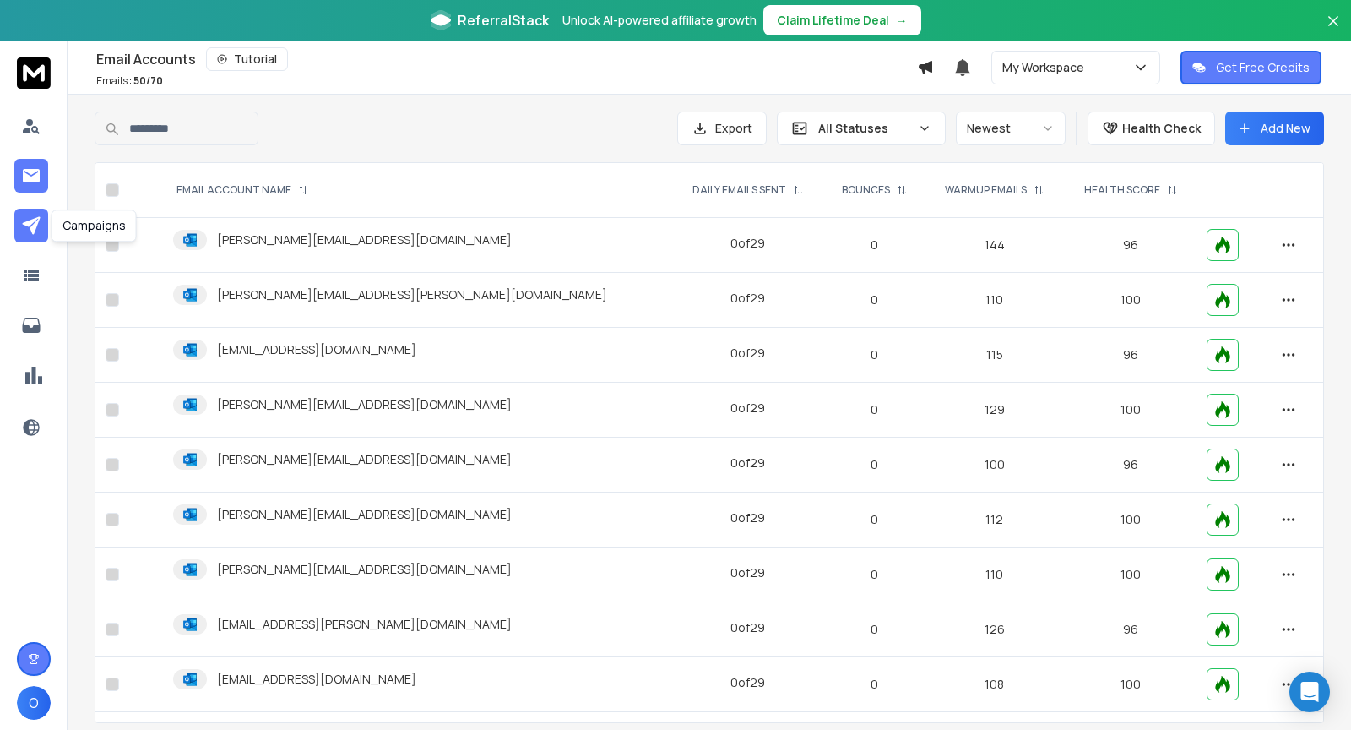
click at [33, 236] on link at bounding box center [31, 226] width 34 height 34
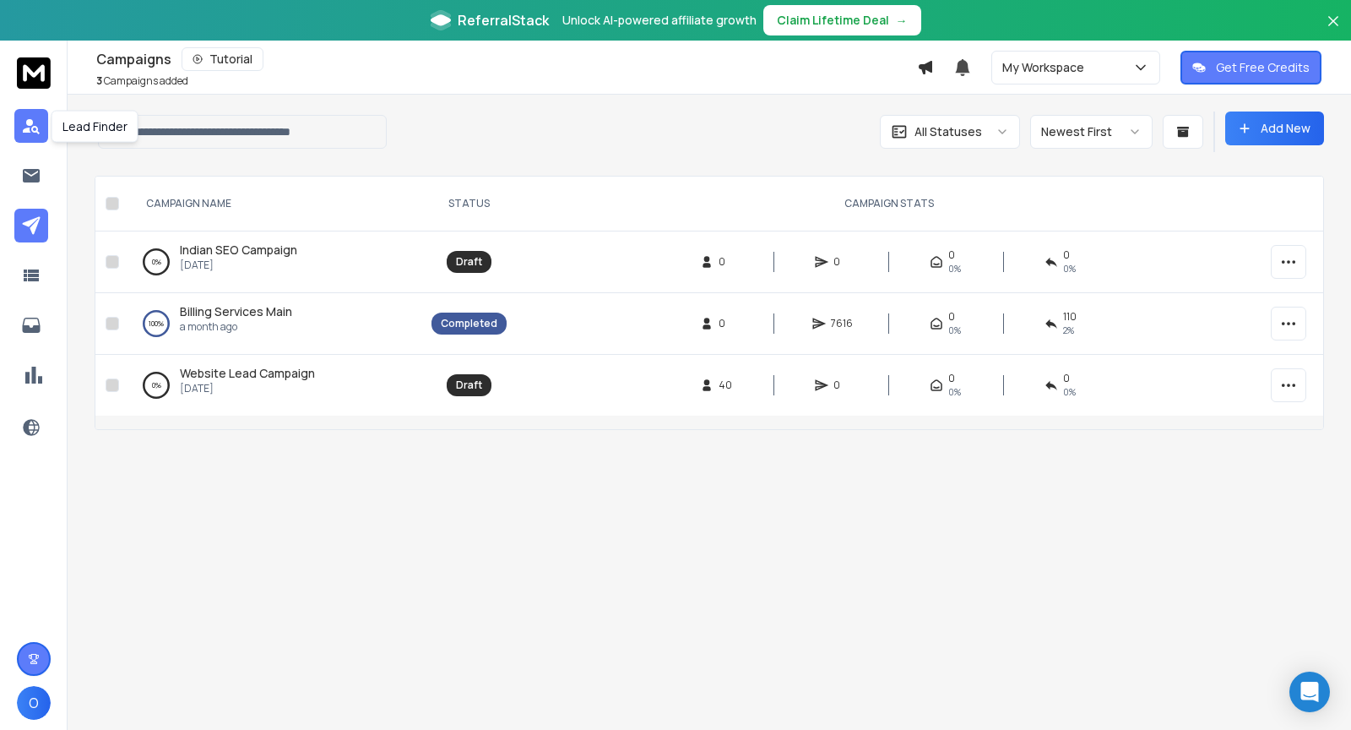
click at [31, 130] on icon at bounding box center [31, 130] width 17 height 8
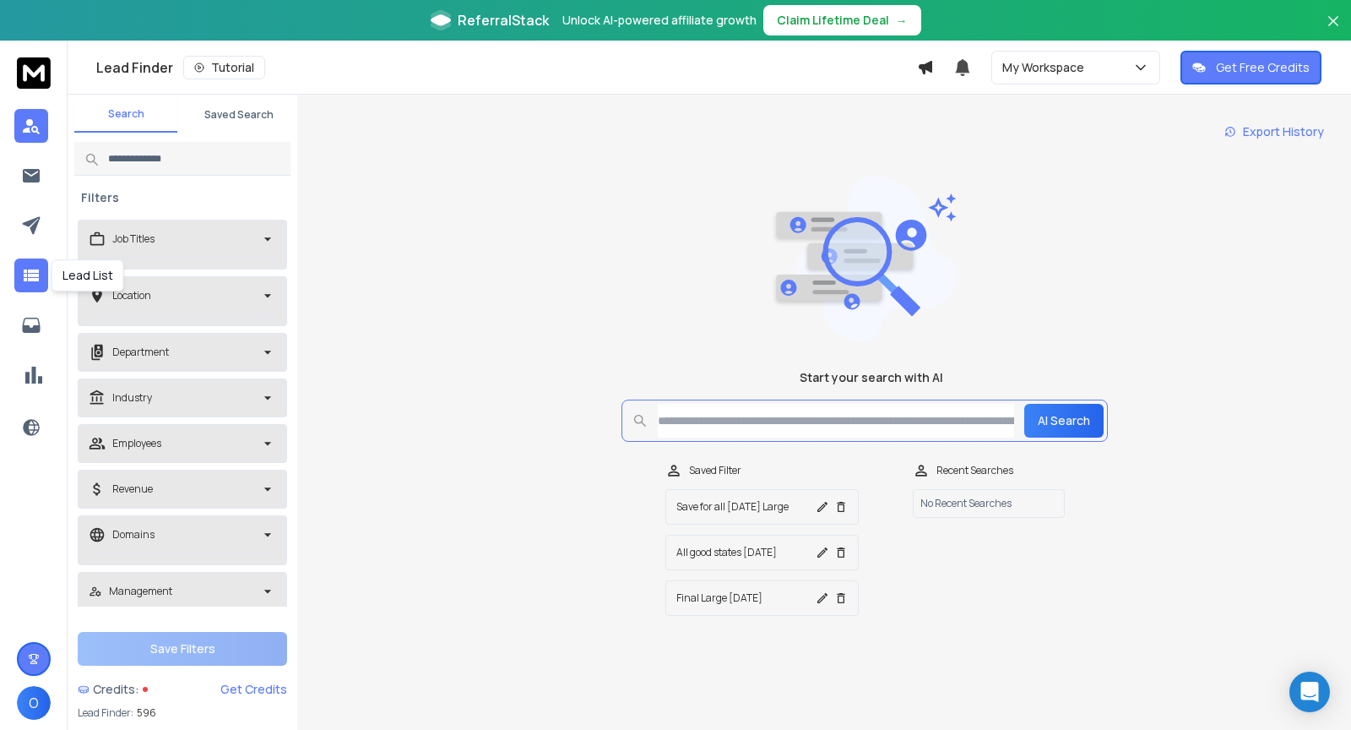
click at [33, 266] on icon at bounding box center [31, 275] width 20 height 20
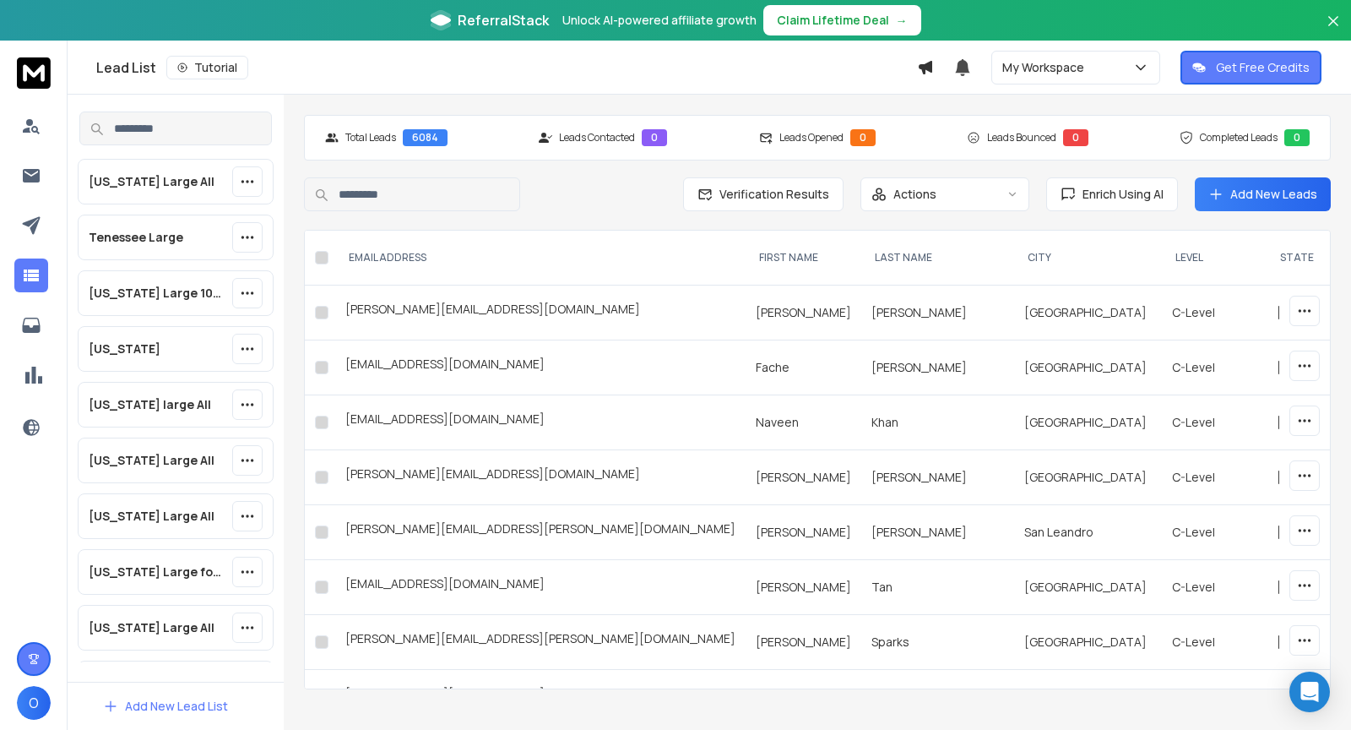
scroll to position [1177, 0]
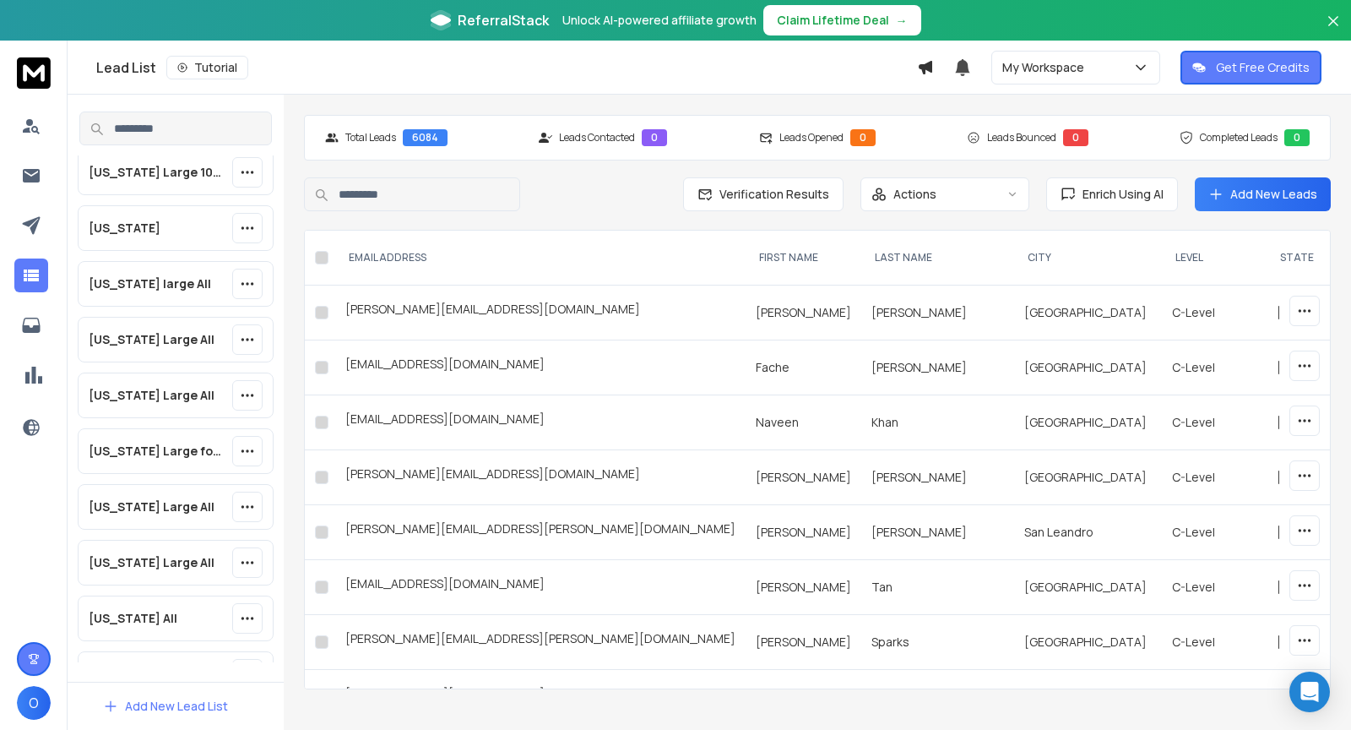
click at [157, 666] on p "Arkansas large All" at bounding box center [150, 674] width 122 height 17
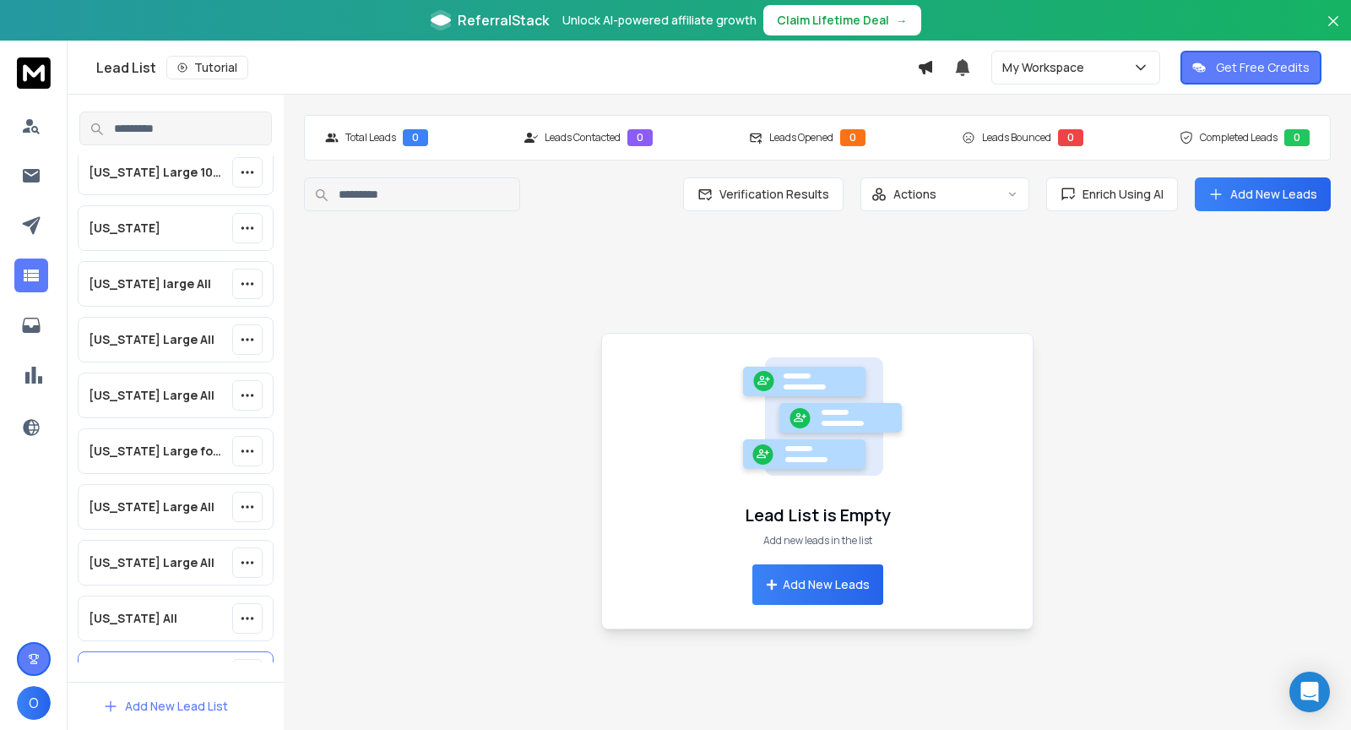
click at [166, 595] on div "Wyoming All" at bounding box center [176, 618] width 196 height 46
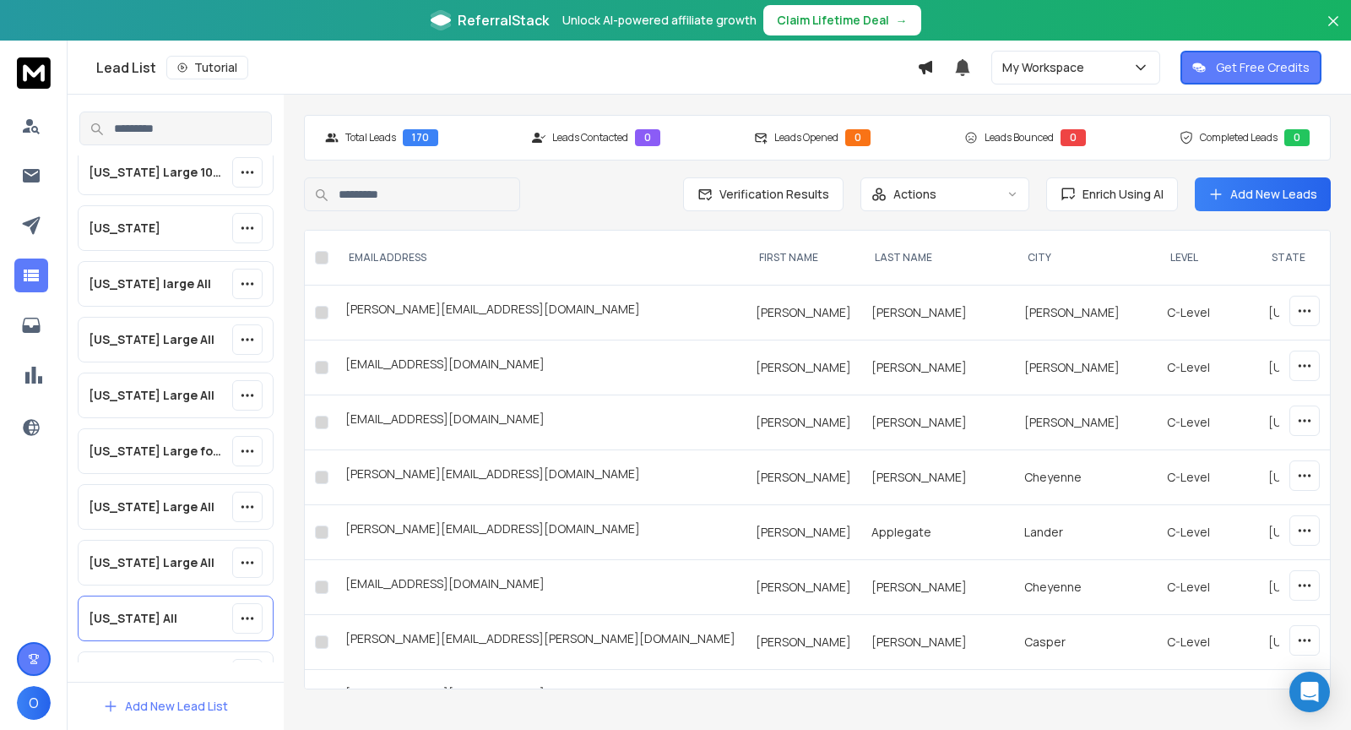
click at [166, 540] on div "Kentucky Large All" at bounding box center [176, 563] width 196 height 46
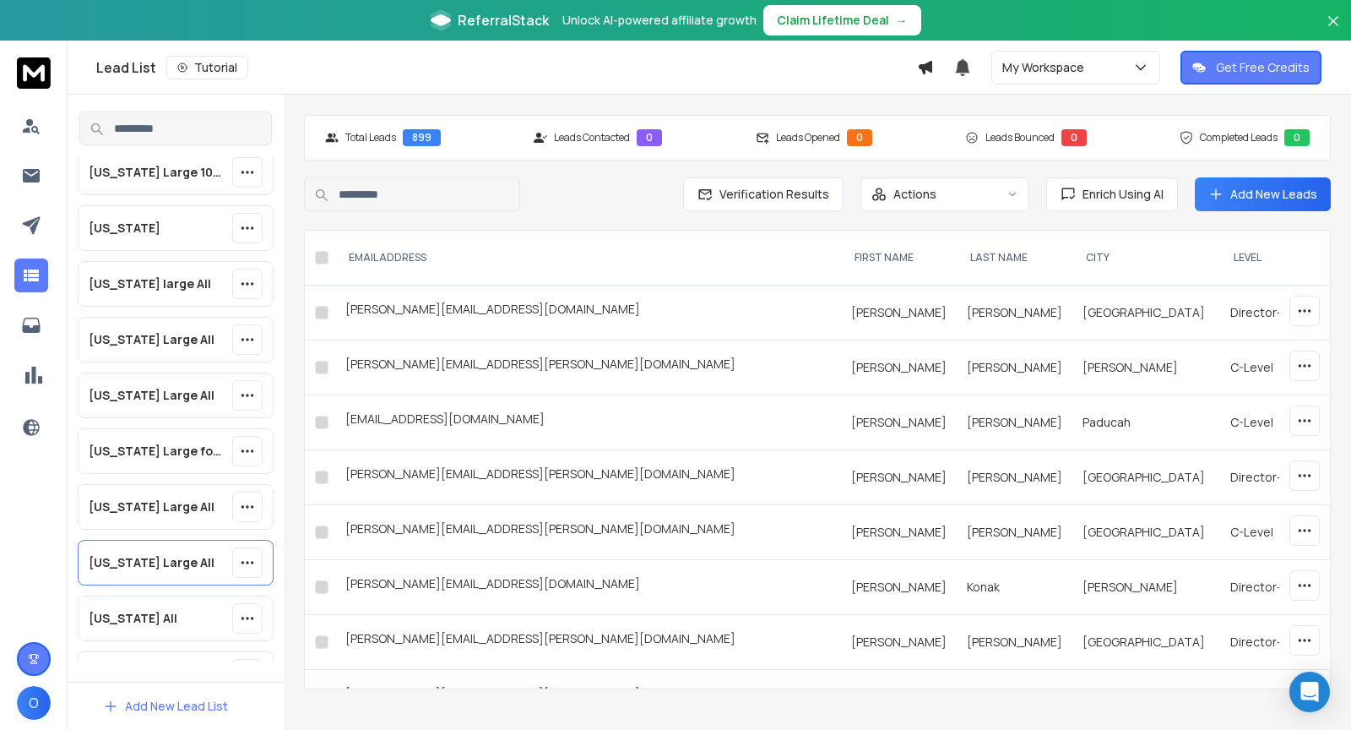
click at [159, 484] on div "New York Large All" at bounding box center [176, 507] width 196 height 46
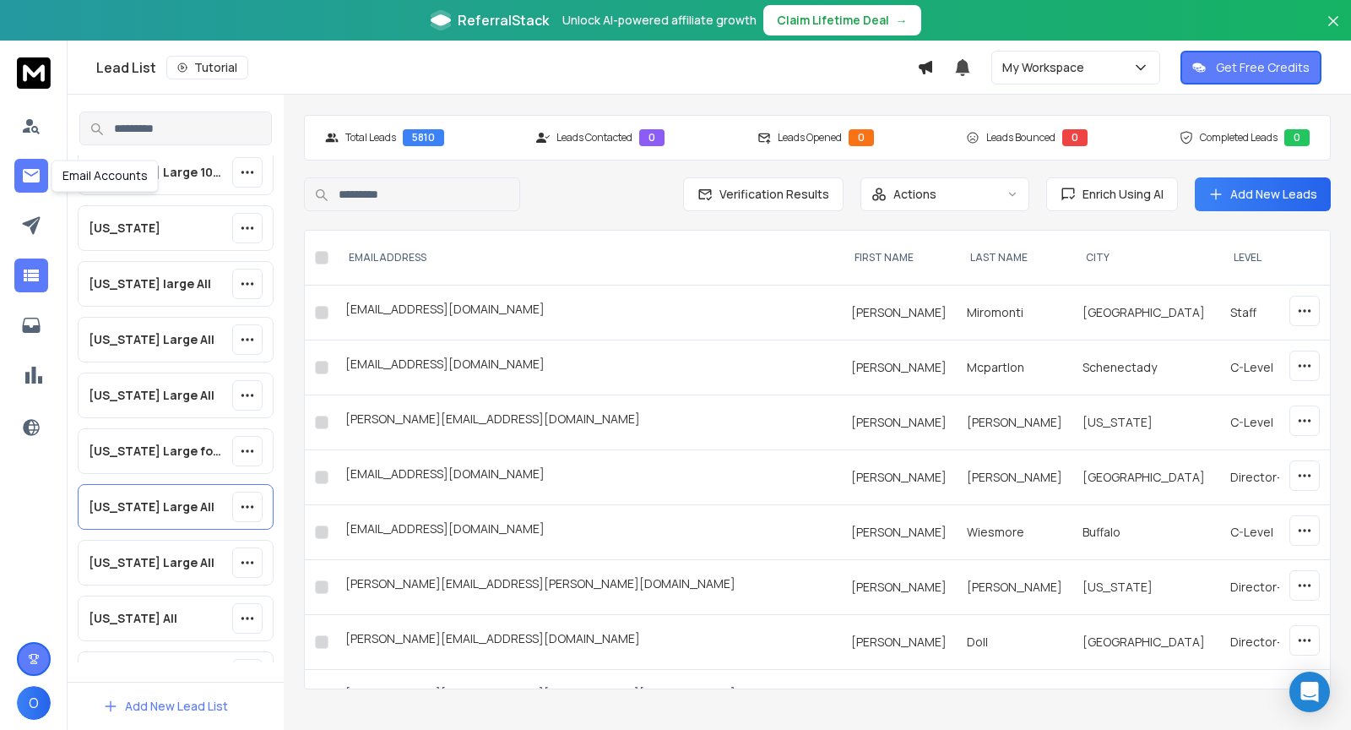
click at [31, 171] on icon at bounding box center [31, 176] width 17 height 14
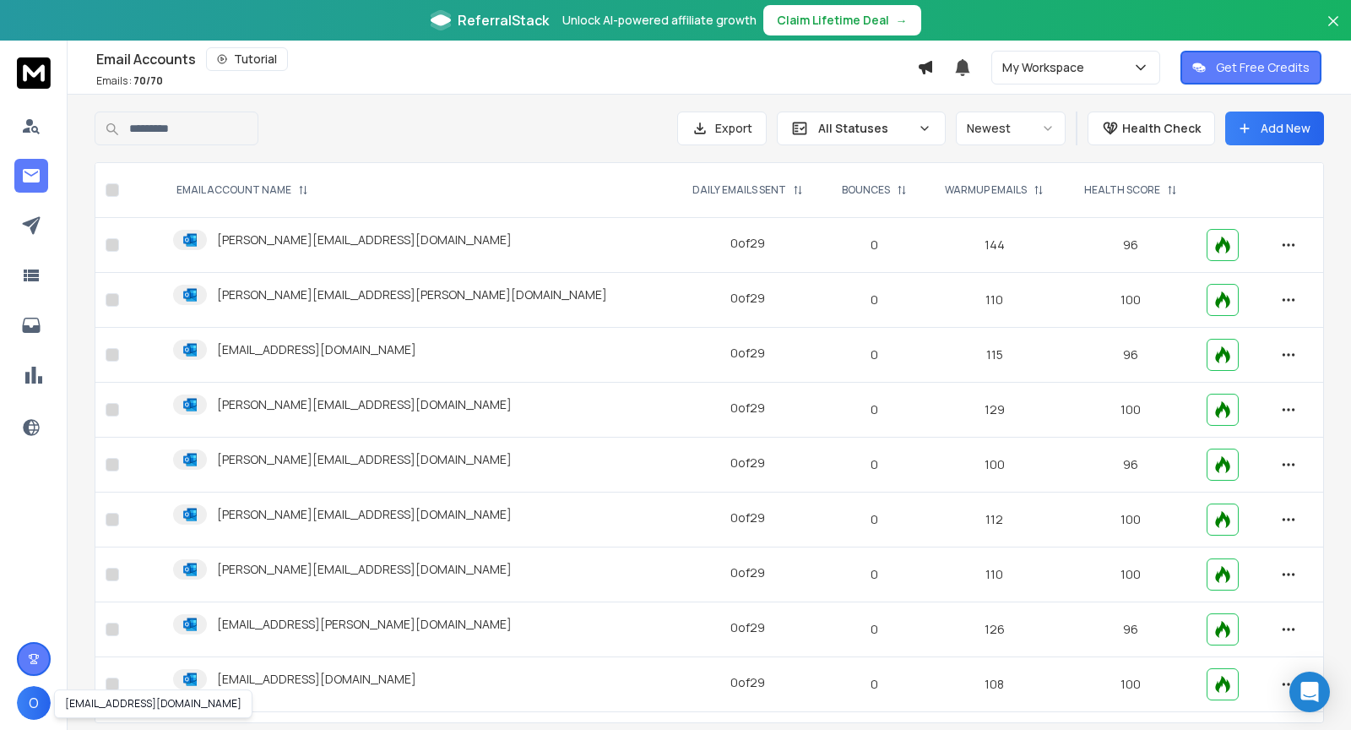
click at [33, 702] on span "O" at bounding box center [34, 703] width 34 height 34
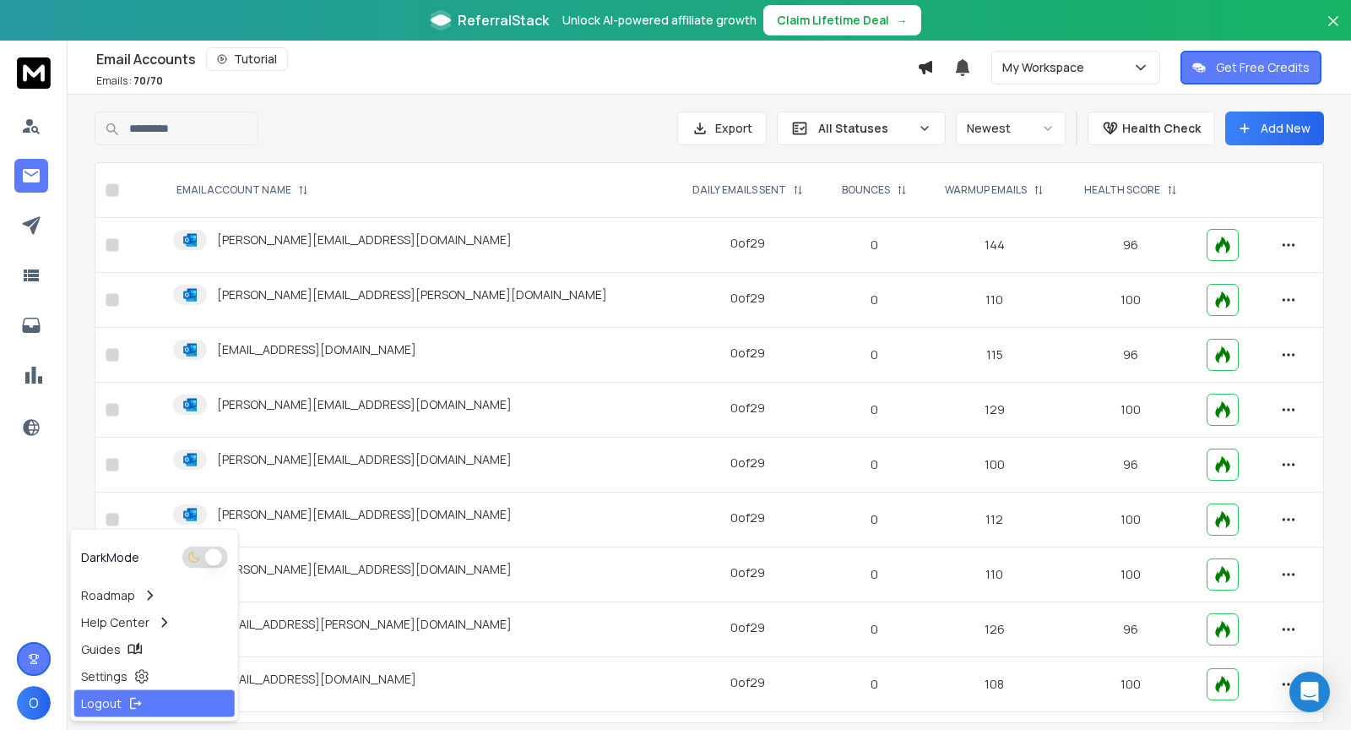
click at [100, 696] on p "Logout" at bounding box center [101, 703] width 41 height 17
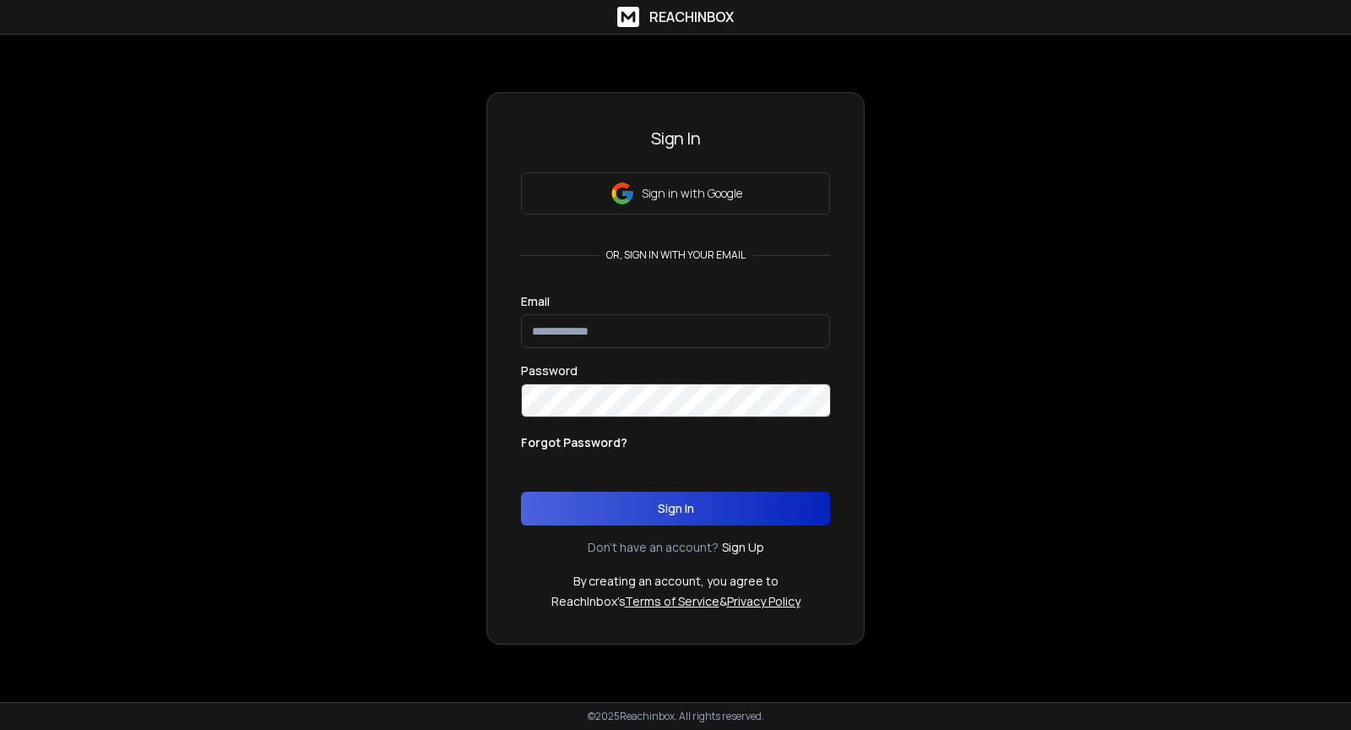
click at [611, 341] on input "email" at bounding box center [675, 331] width 309 height 34
type input "**********"
click at [658, 504] on button "Sign In" at bounding box center [675, 509] width 309 height 34
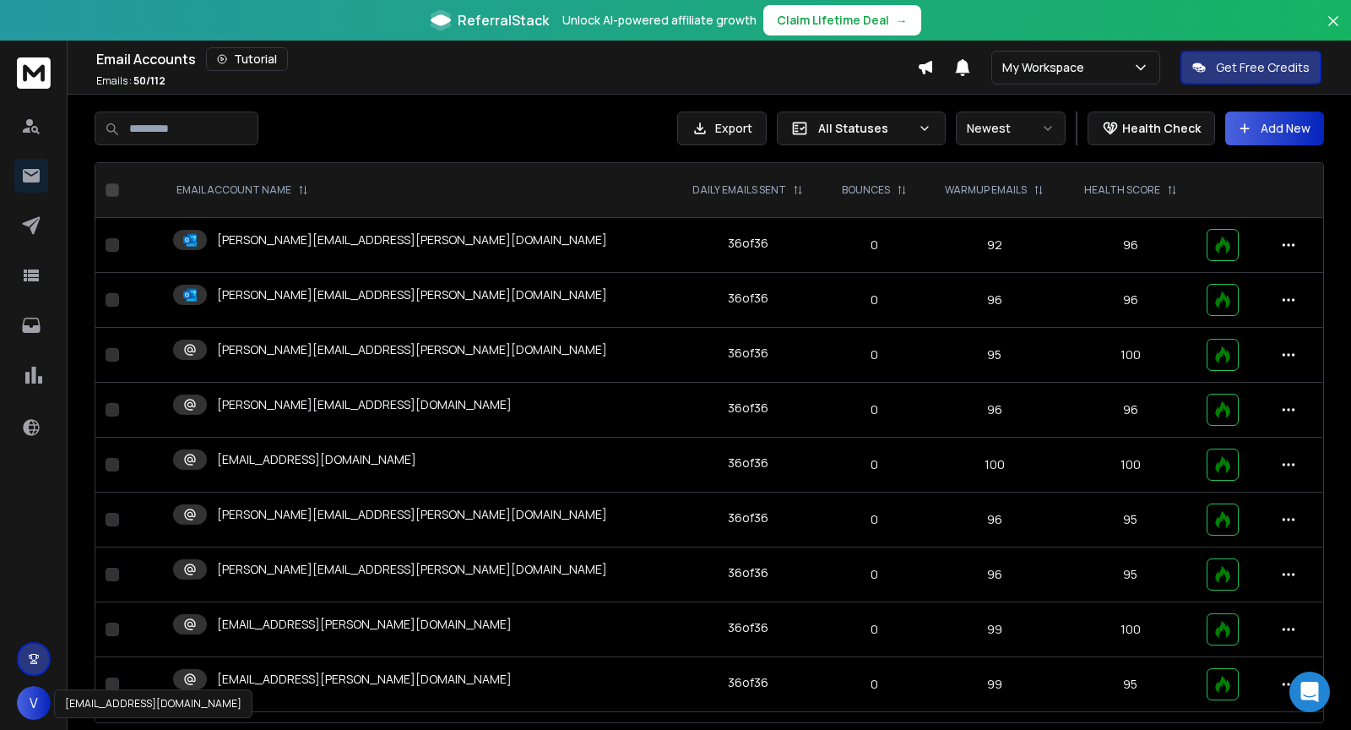
click at [30, 701] on span "V" at bounding box center [34, 703] width 34 height 34
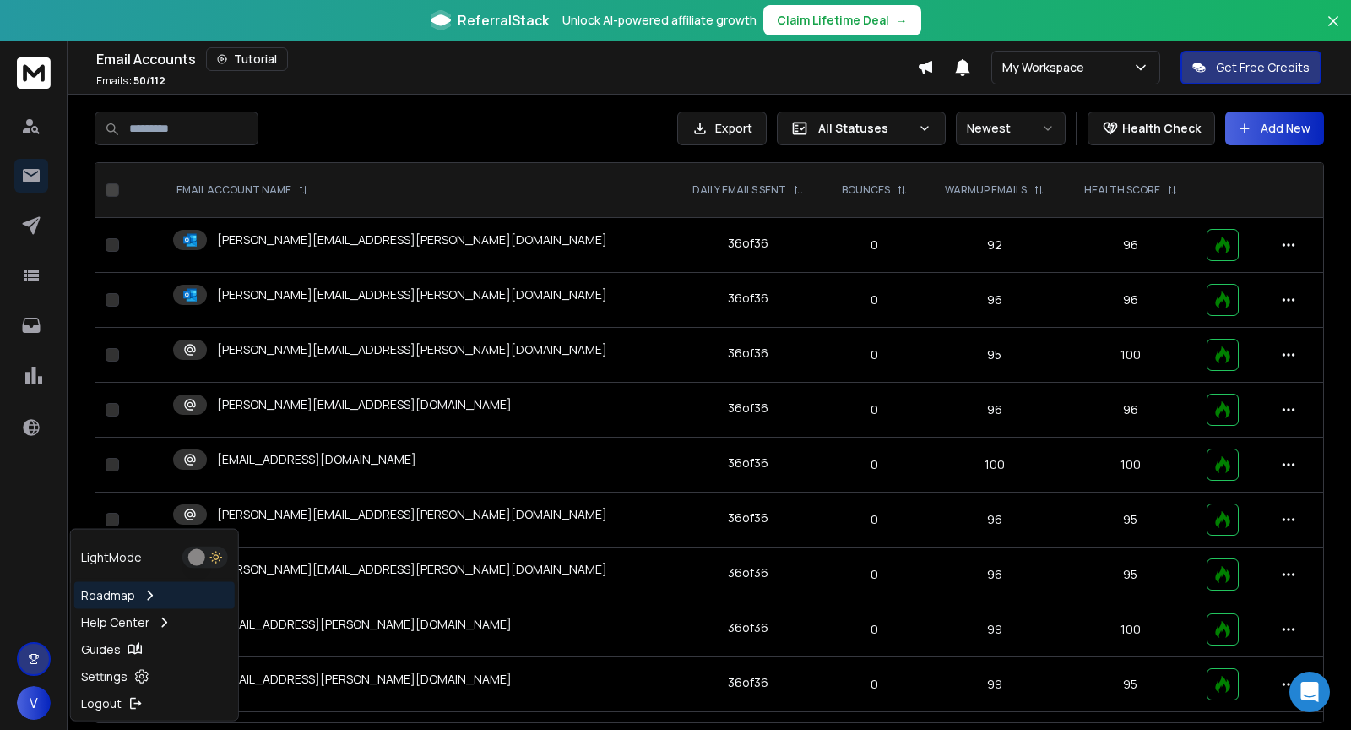
click at [199, 551] on button "button" at bounding box center [205, 557] width 46 height 22
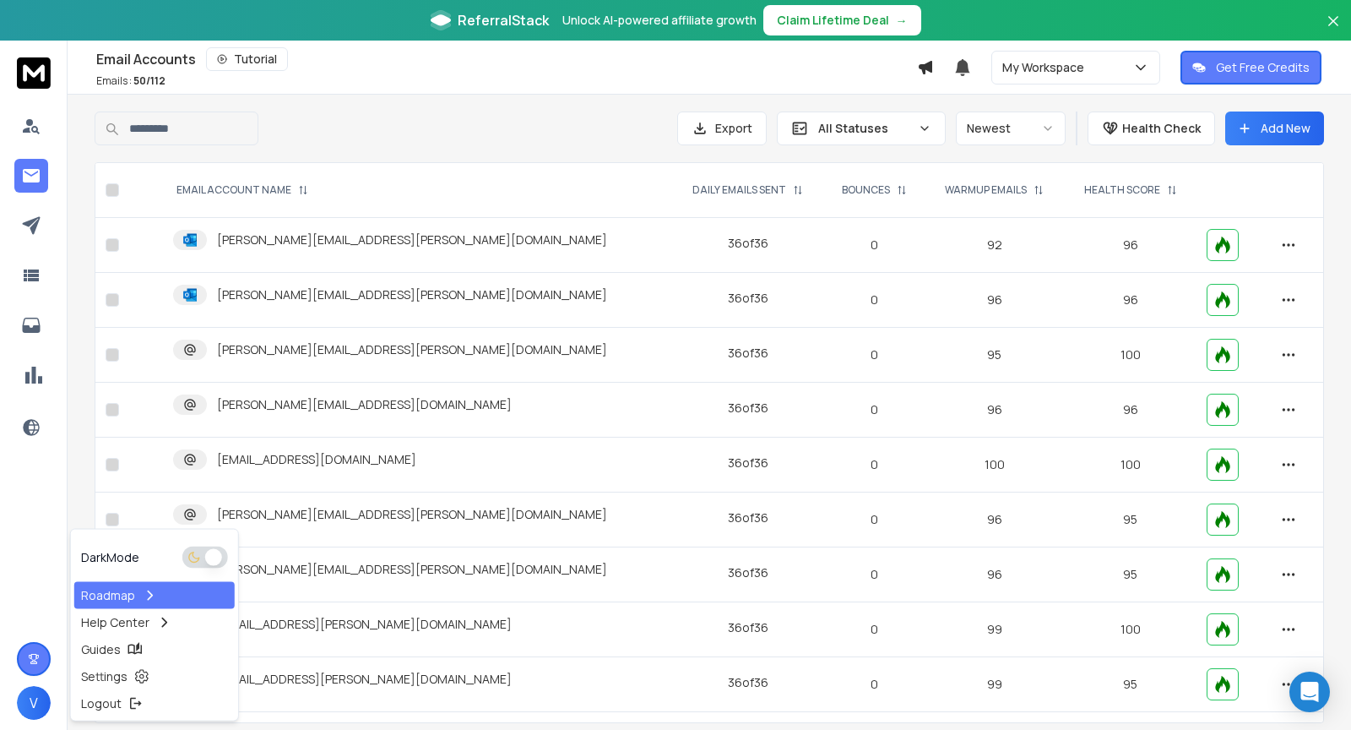
click at [35, 485] on div "V" at bounding box center [34, 389] width 68 height 696
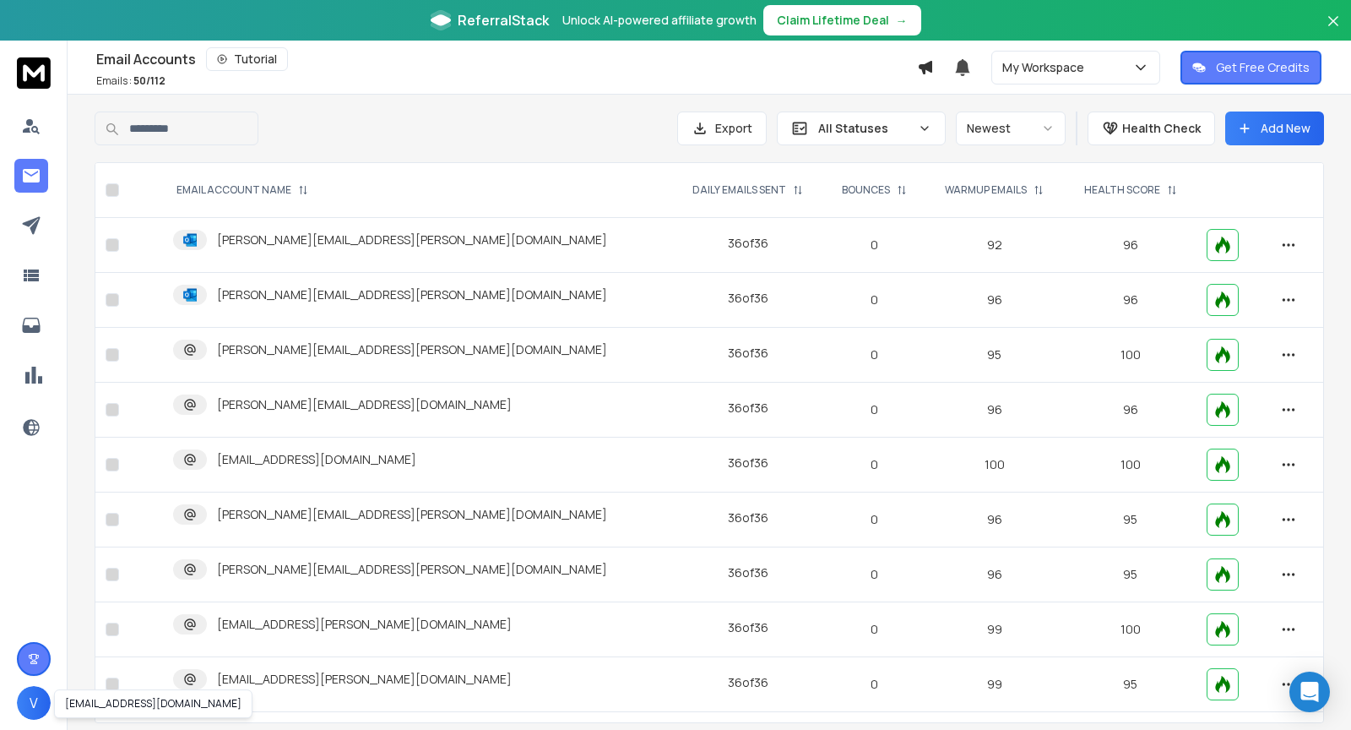
click at [31, 709] on span "V" at bounding box center [34, 703] width 34 height 34
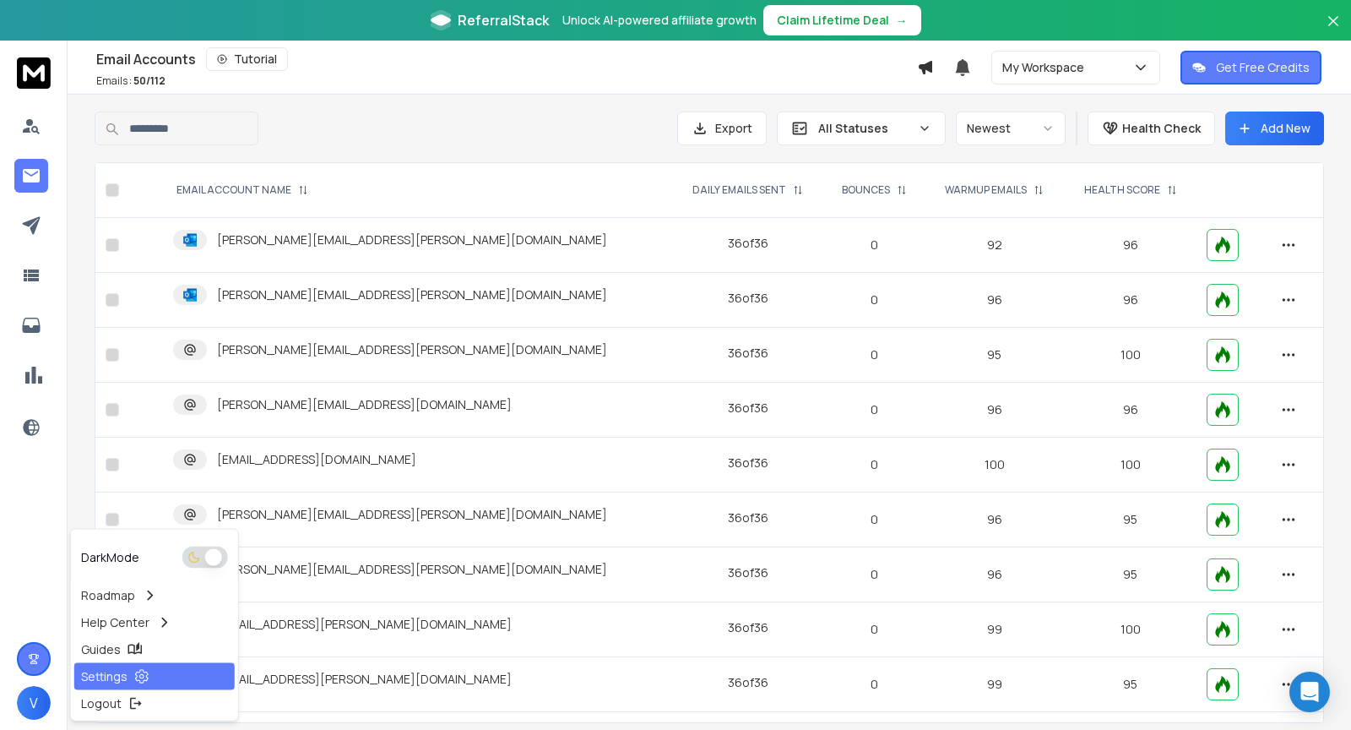
click at [107, 677] on p "Settings" at bounding box center [104, 676] width 46 height 17
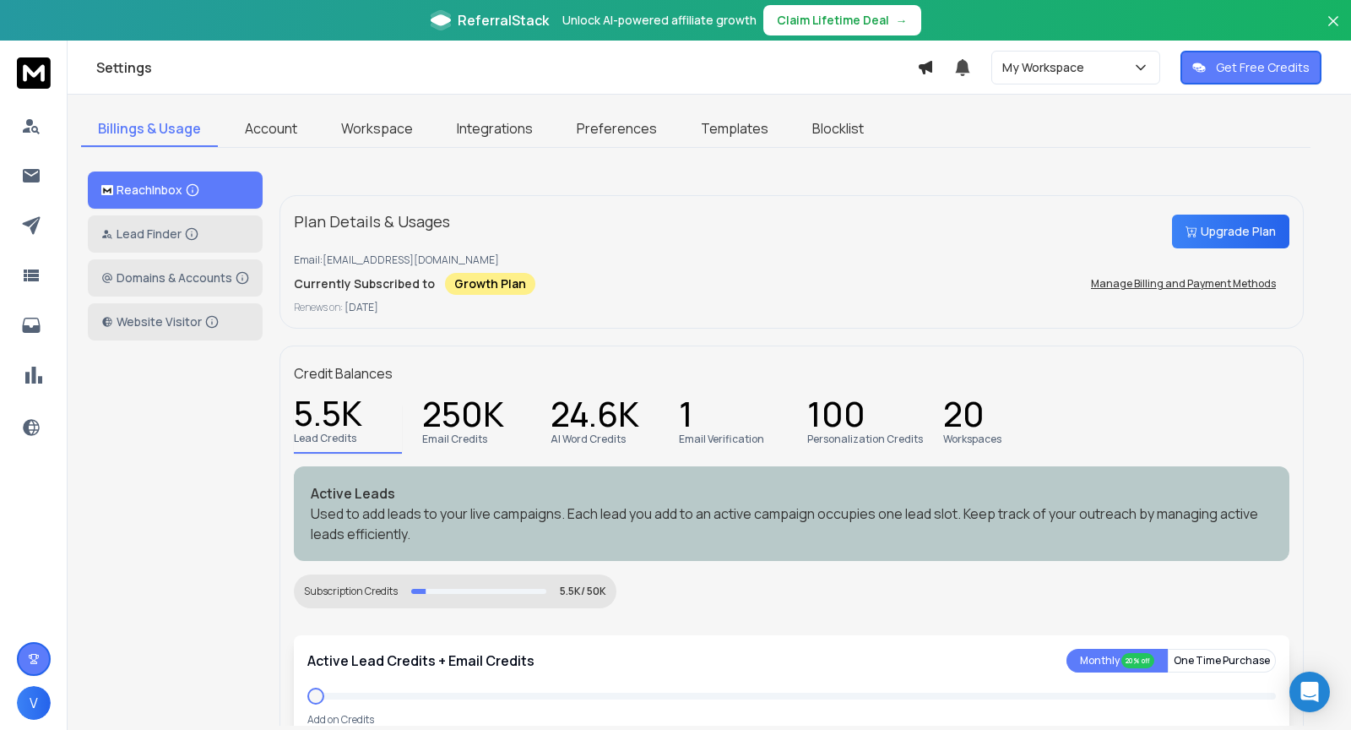
click at [162, 471] on div "ReachInbox Lead Finder Domains & Accounts Website Visitor Plan Details & Usages…" at bounding box center [696, 441] width 1216 height 541
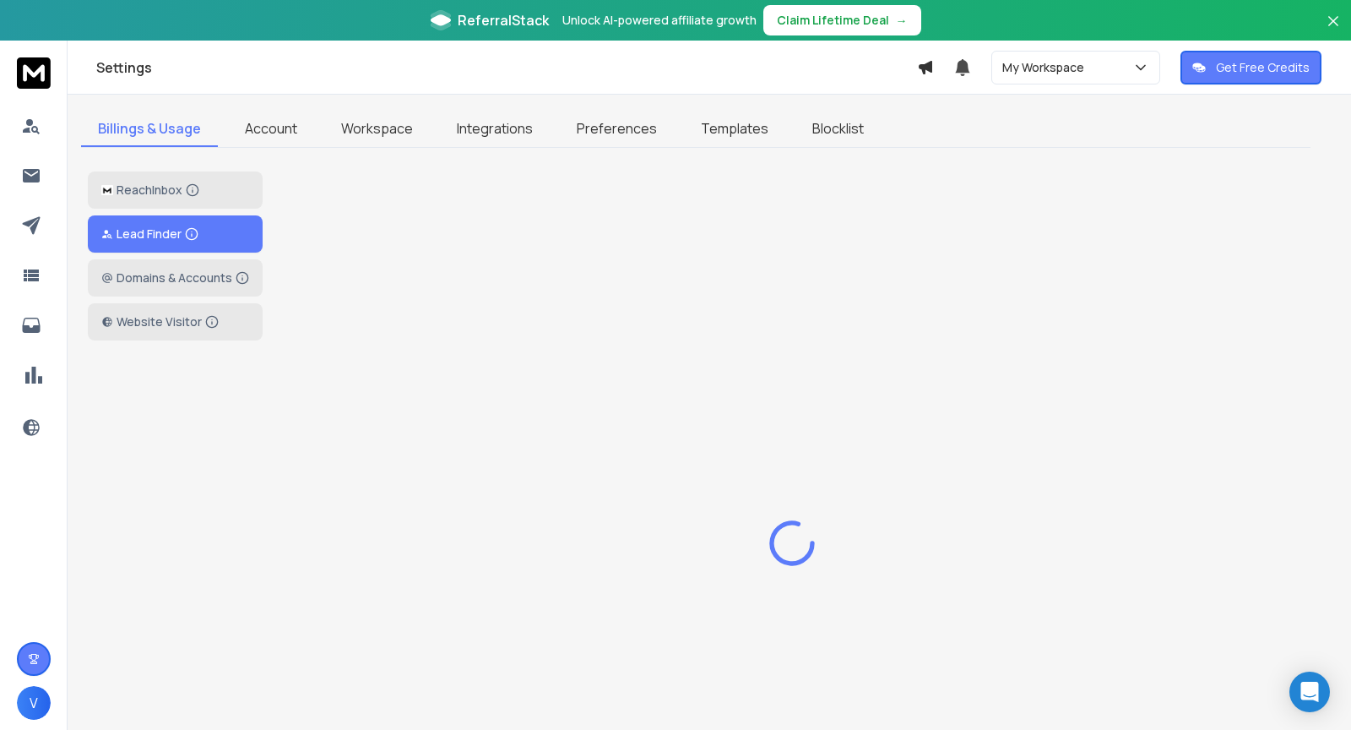
click at [140, 242] on button "Lead Finder" at bounding box center [175, 233] width 175 height 37
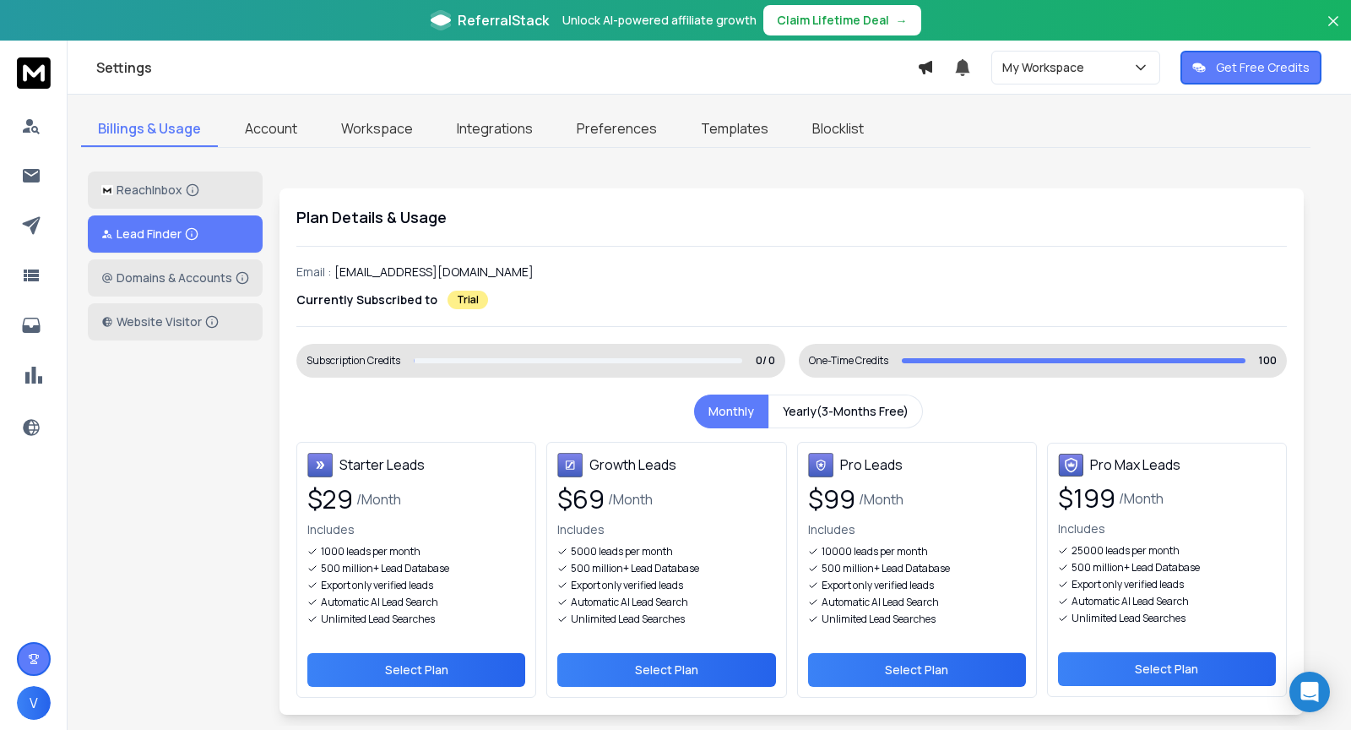
click at [157, 190] on button "ReachInbox" at bounding box center [175, 189] width 175 height 37
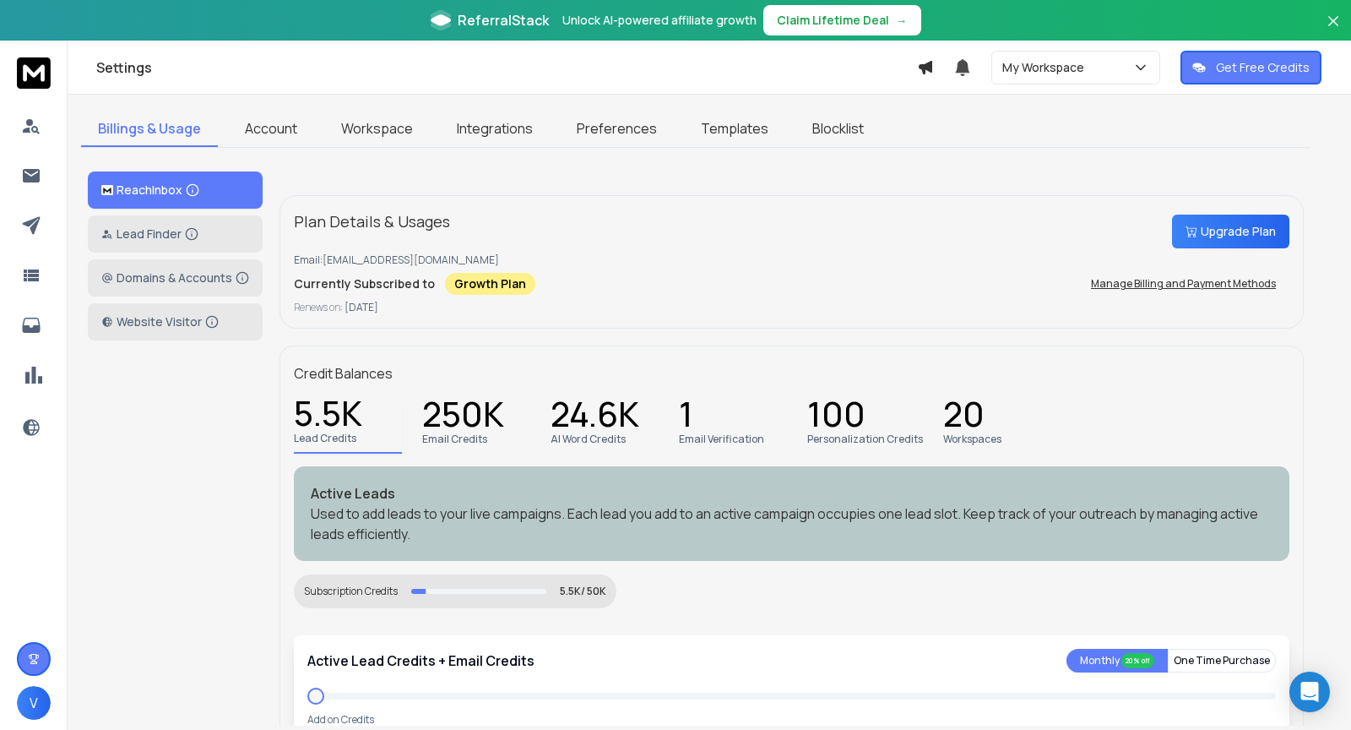
click at [167, 283] on button "Domains & Accounts" at bounding box center [175, 277] width 175 height 37
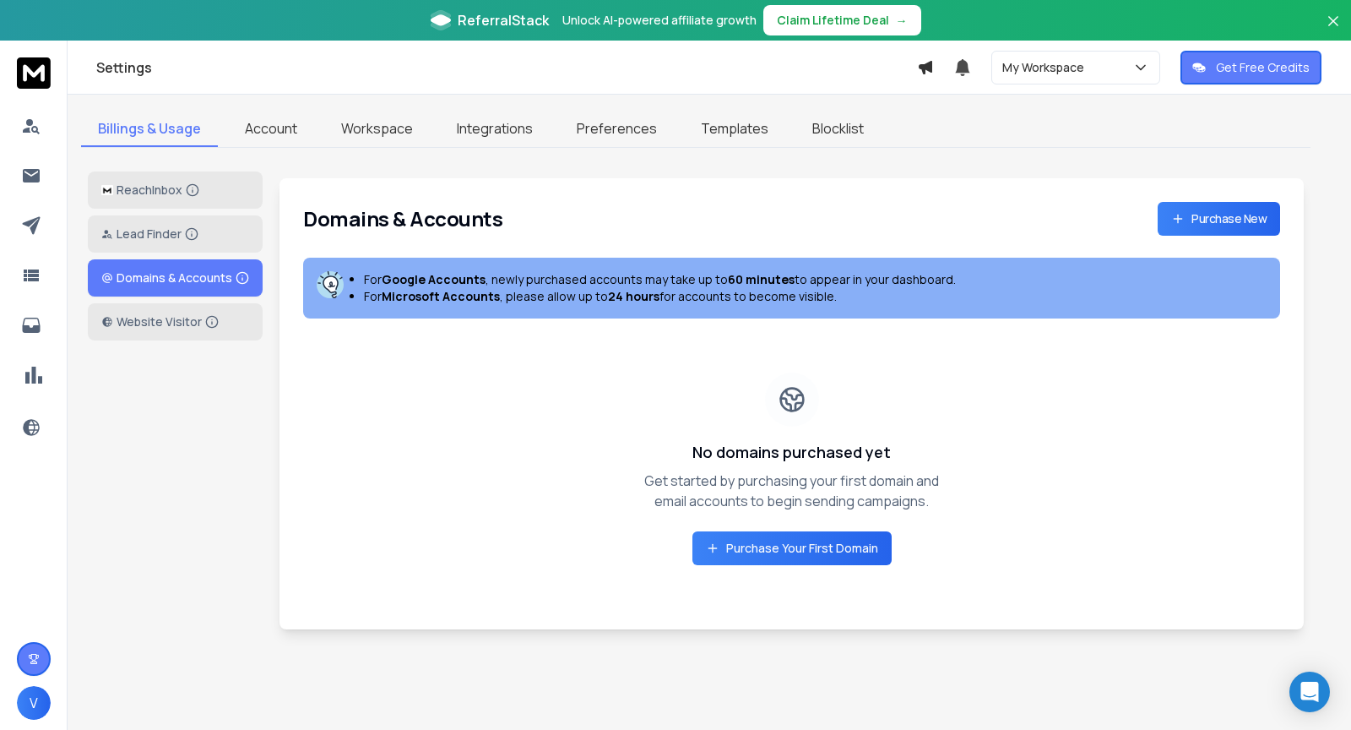
click at [138, 227] on button "Lead Finder" at bounding box center [175, 233] width 175 height 37
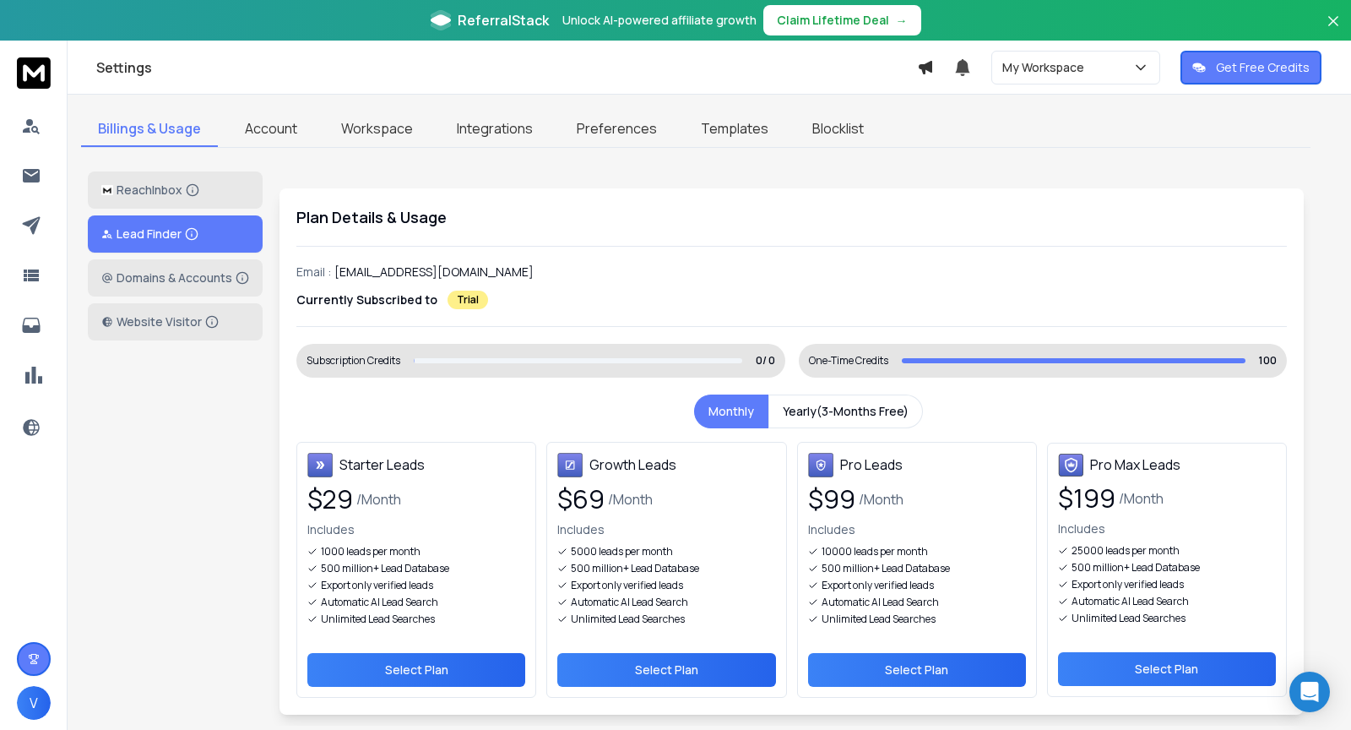
click at [165, 401] on div "ReachInbox Lead Finder Domains & Accounts Website Visitor Plan Details & Usage …" at bounding box center [696, 441] width 1216 height 541
click at [133, 190] on button "ReachInbox" at bounding box center [175, 189] width 175 height 37
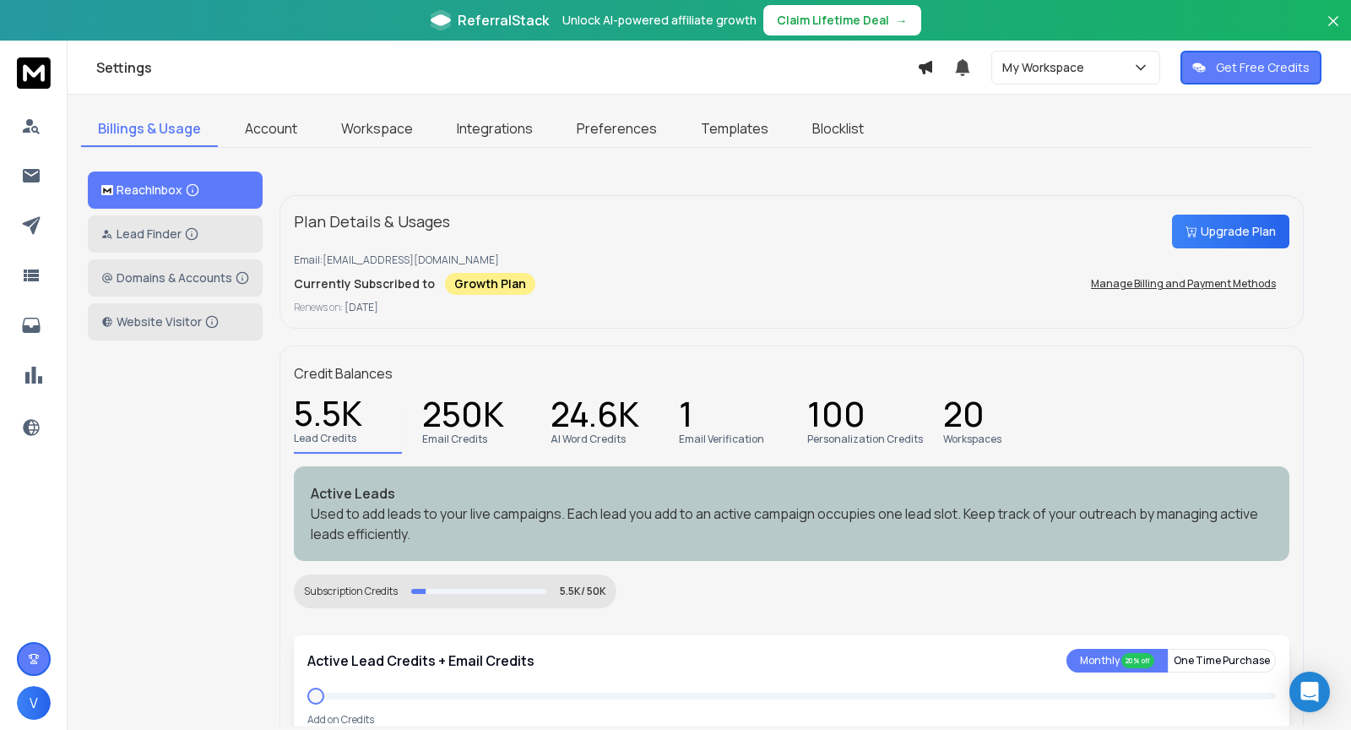
click at [282, 121] on link "Account" at bounding box center [271, 128] width 86 height 35
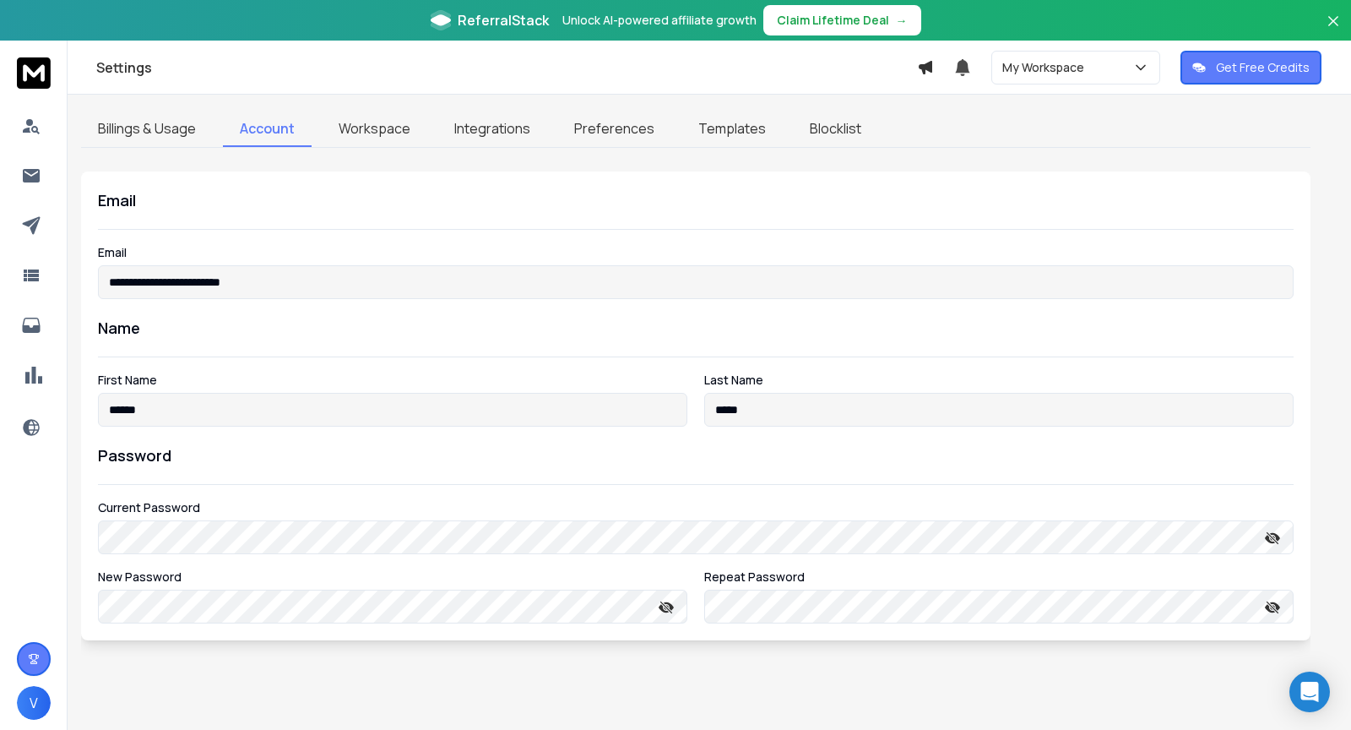
click at [367, 124] on link "Workspace" at bounding box center [375, 128] width 106 height 35
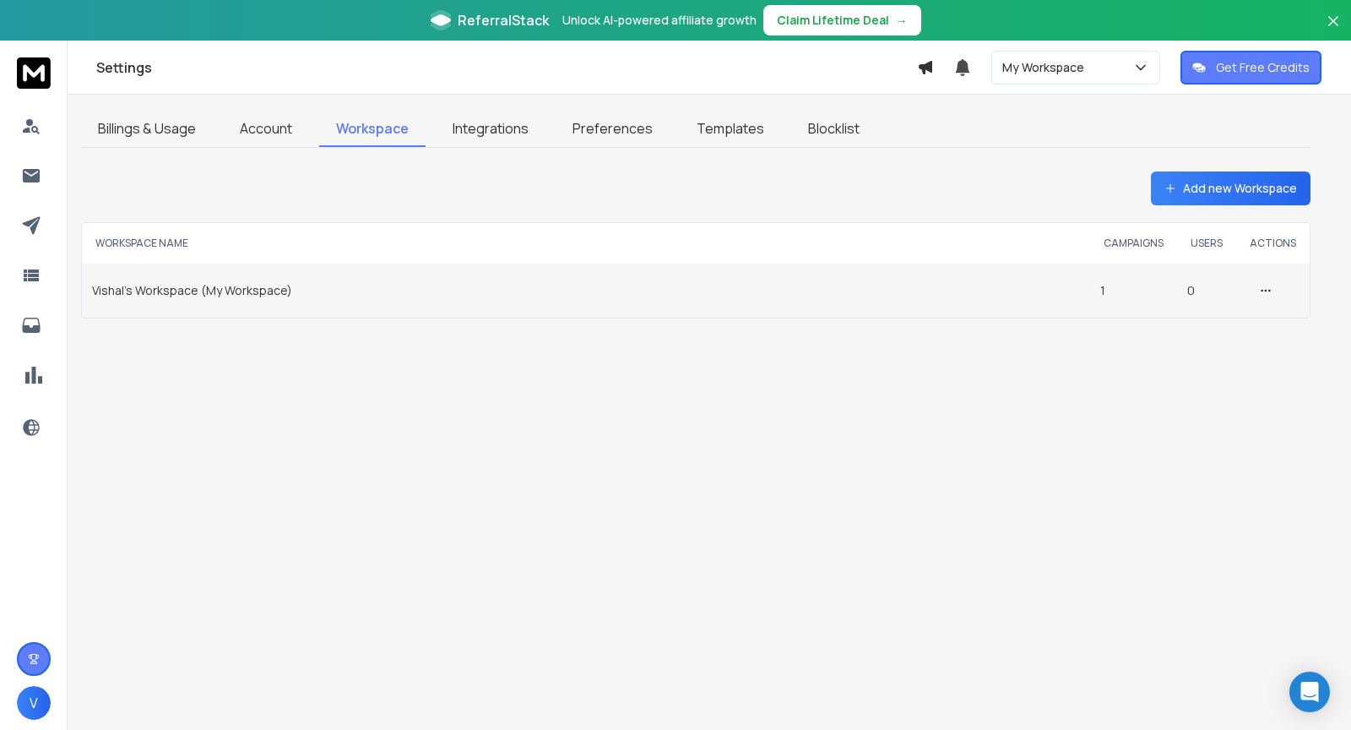
click at [494, 138] on link "Integrations" at bounding box center [491, 128] width 110 height 35
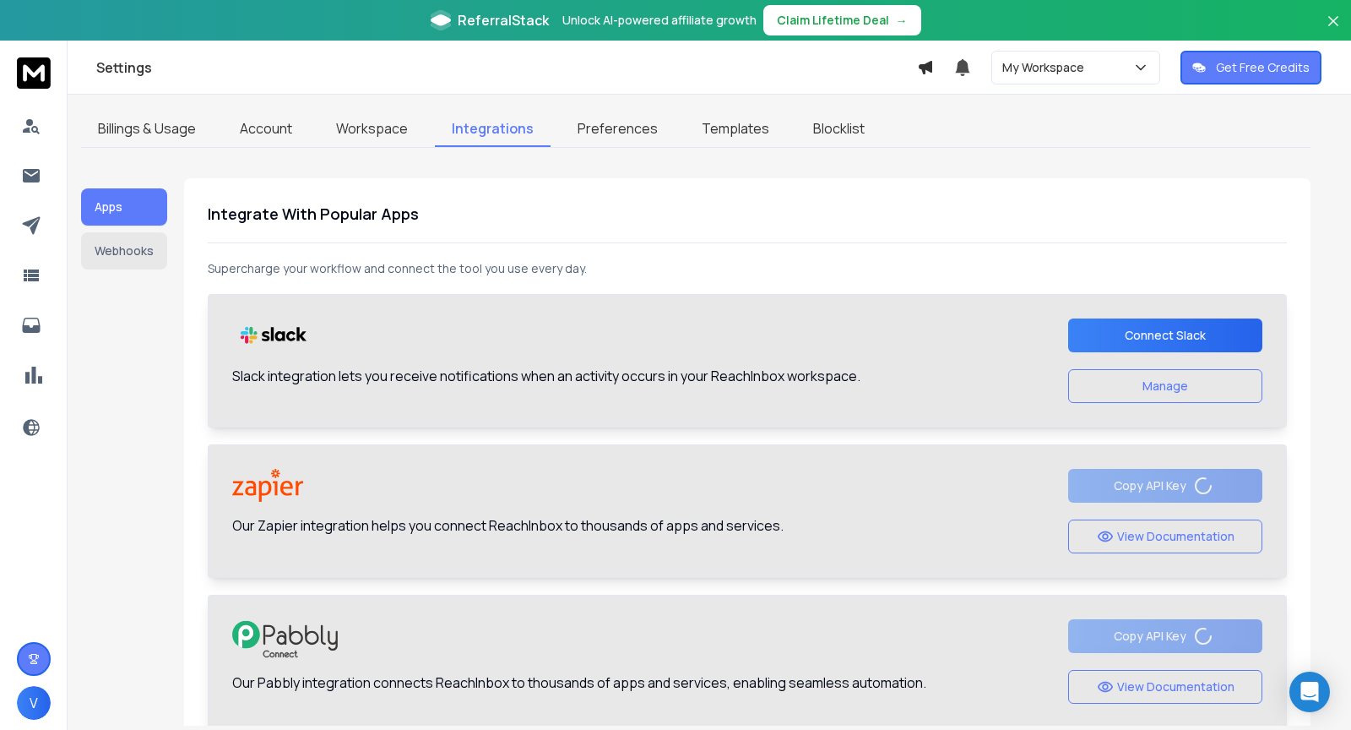
click at [597, 130] on link "Preferences" at bounding box center [618, 128] width 114 height 35
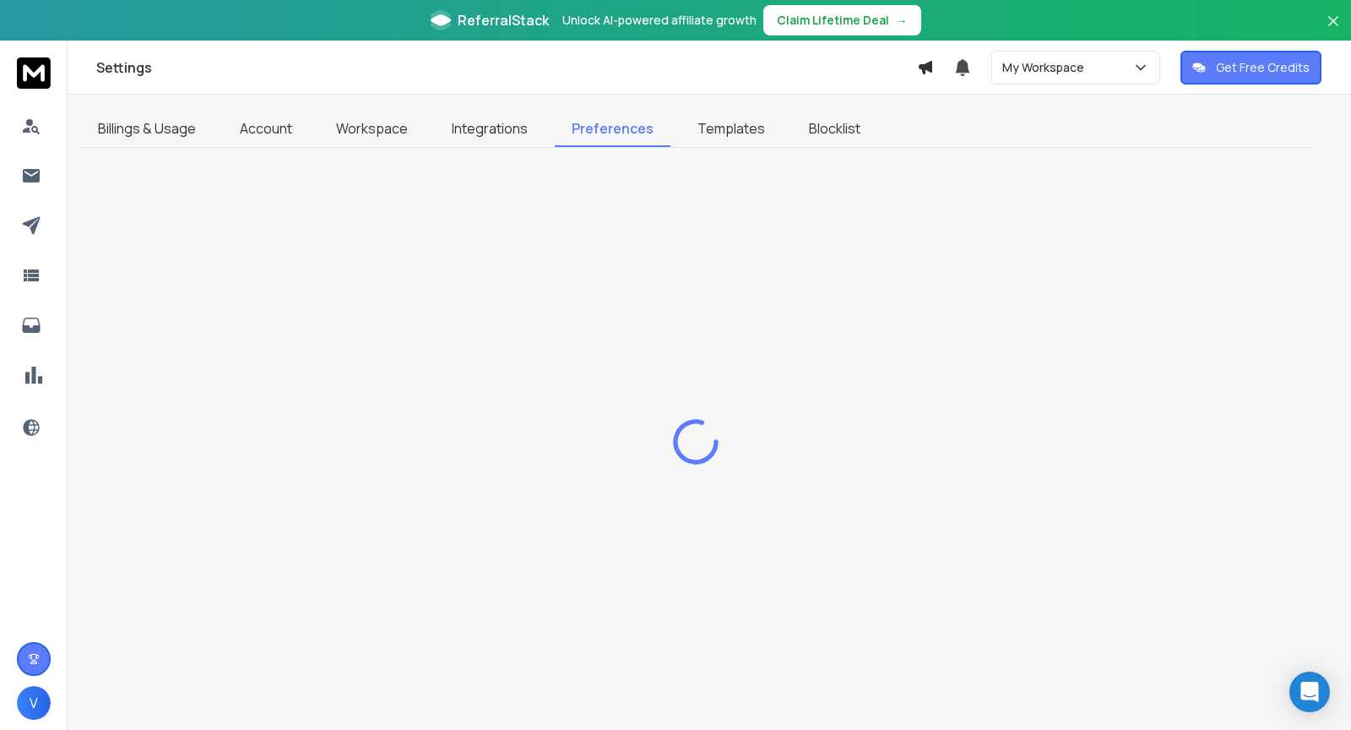
click at [712, 139] on link "Templates" at bounding box center [731, 128] width 101 height 35
click at [605, 139] on link "Preferences" at bounding box center [612, 128] width 114 height 35
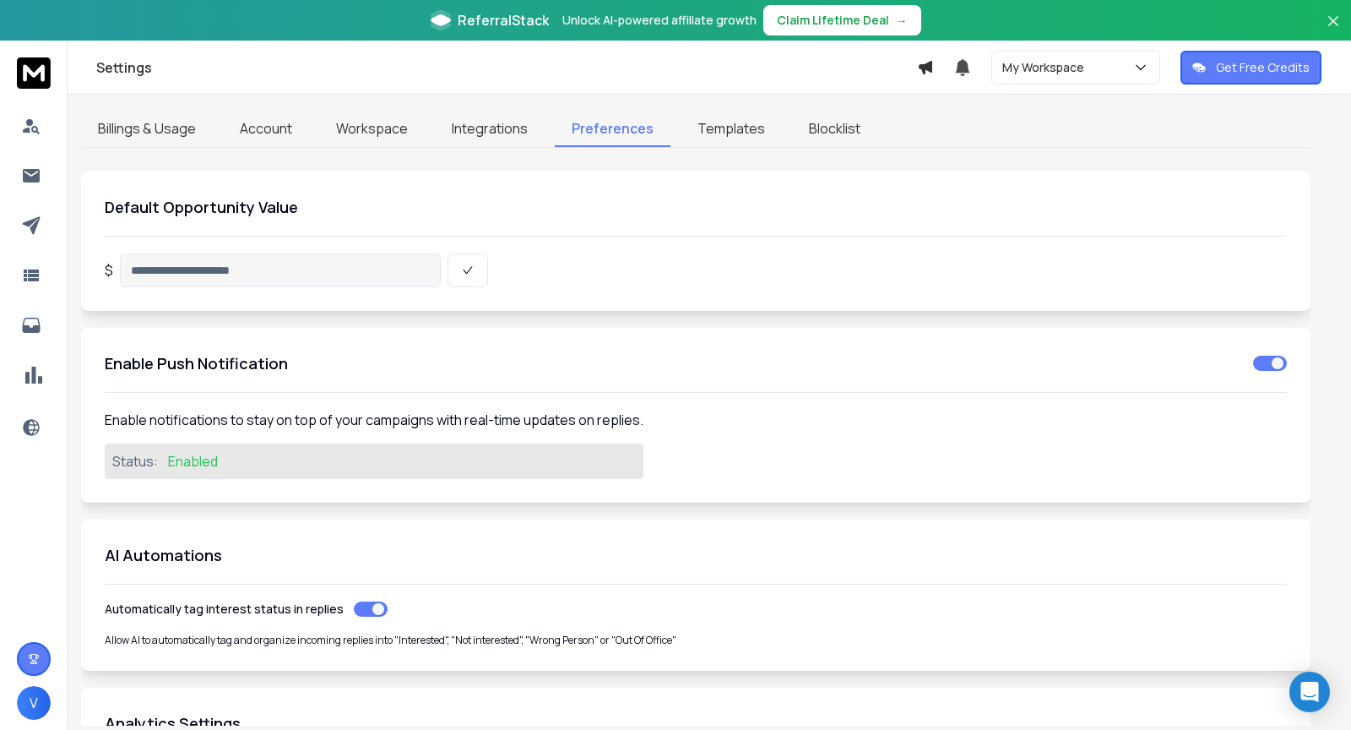
click at [820, 129] on link "Blocklist" at bounding box center [834, 128] width 85 height 35
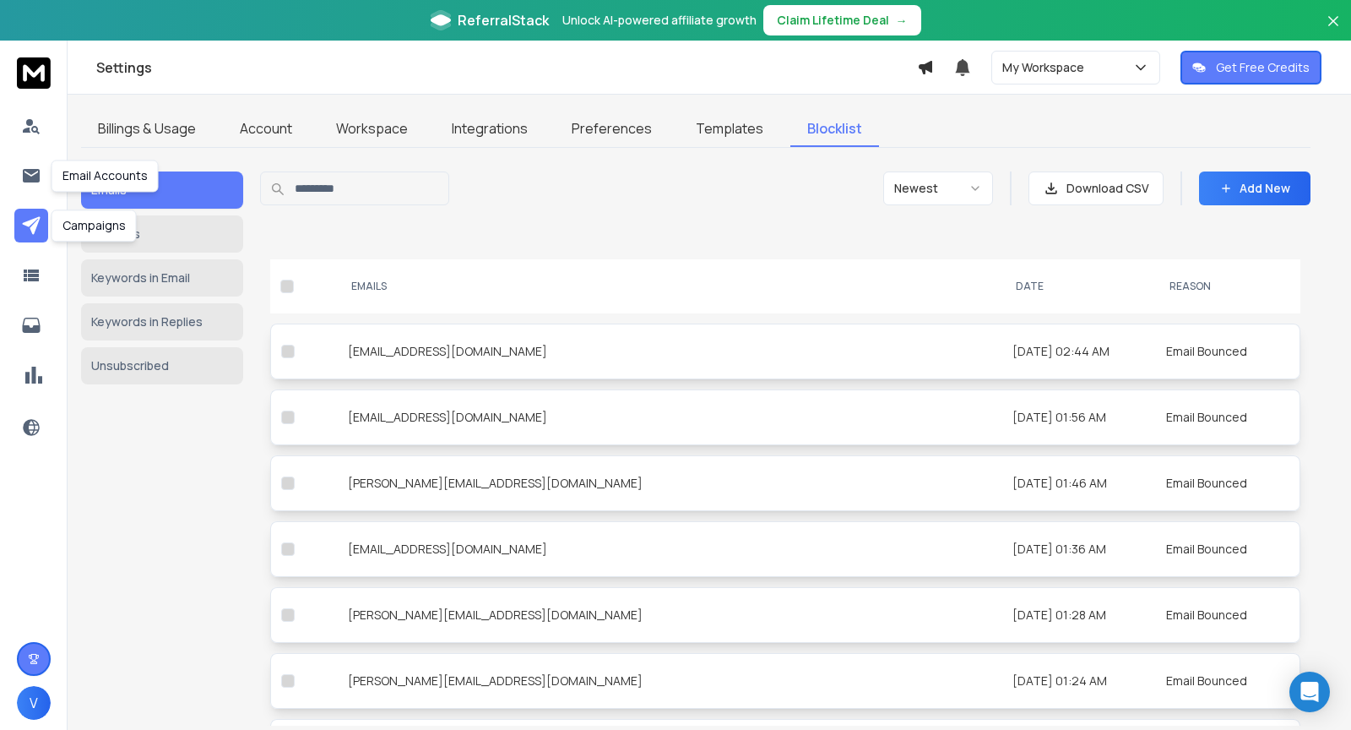
click at [34, 215] on icon at bounding box center [31, 225] width 20 height 20
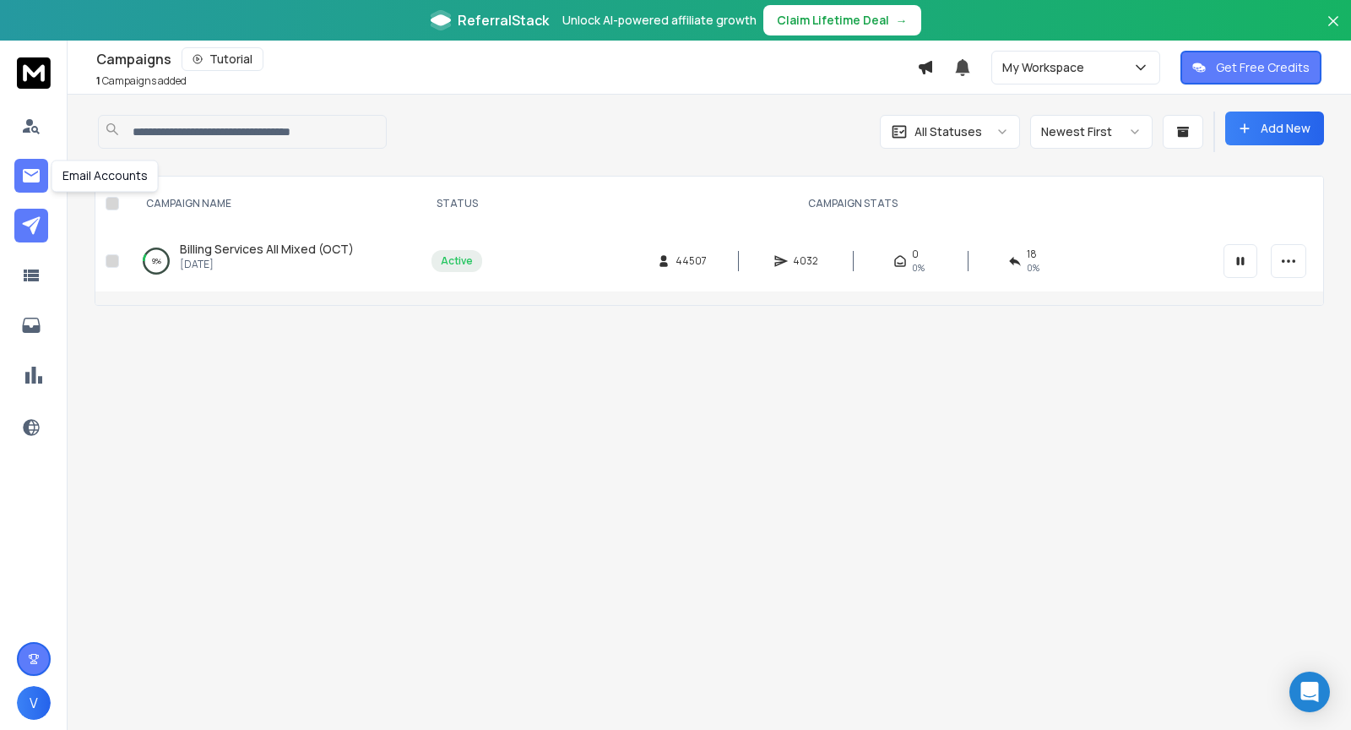
click at [32, 177] on icon at bounding box center [31, 176] width 17 height 14
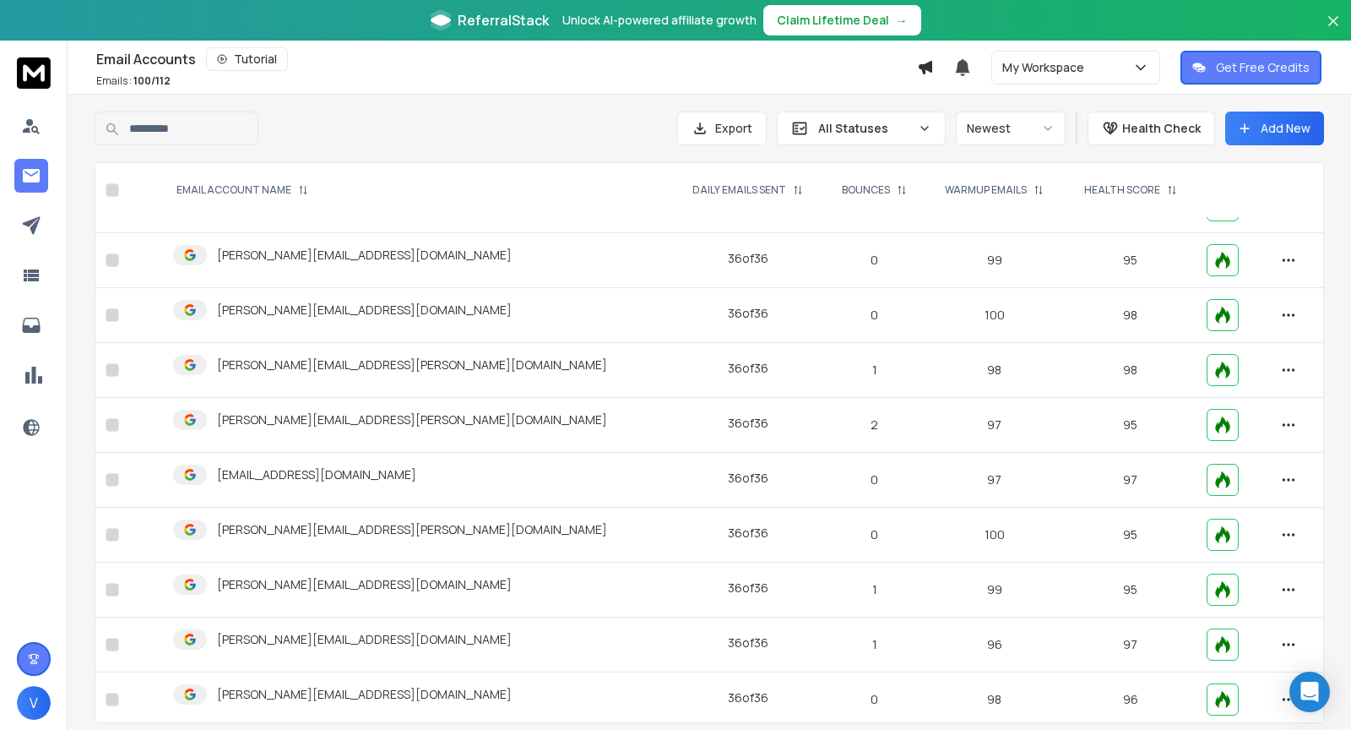
scroll to position [4049, 0]
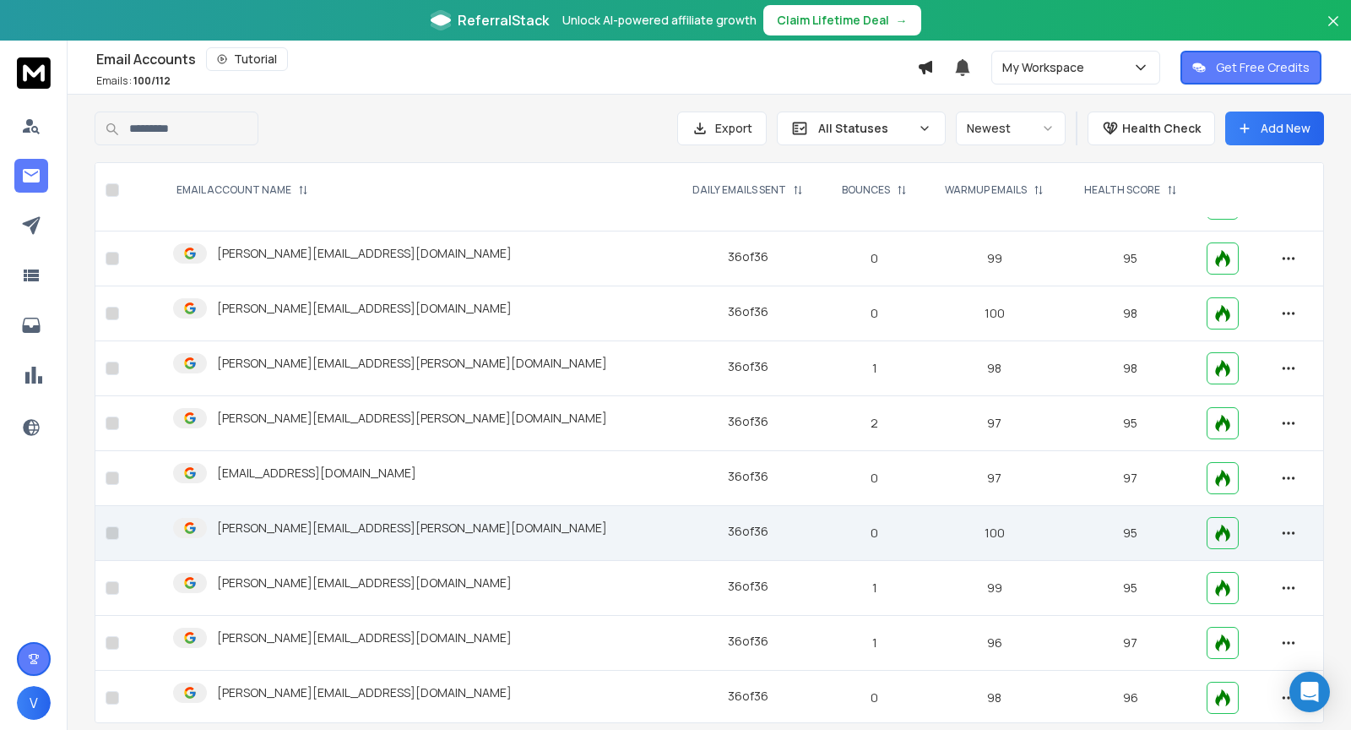
click at [405, 519] on p "maureen.wilson@onemedbillingpro.us" at bounding box center [412, 527] width 390 height 17
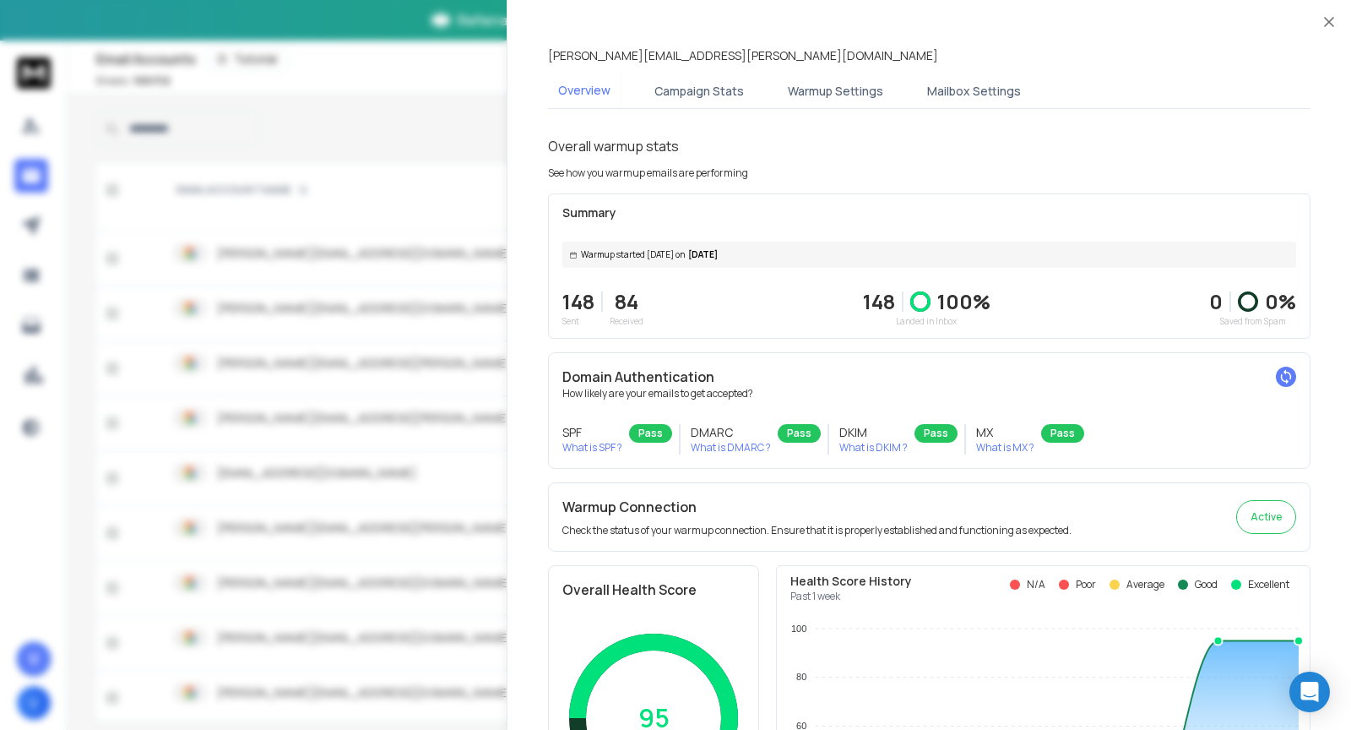
click at [294, 495] on div at bounding box center [675, 365] width 1351 height 730
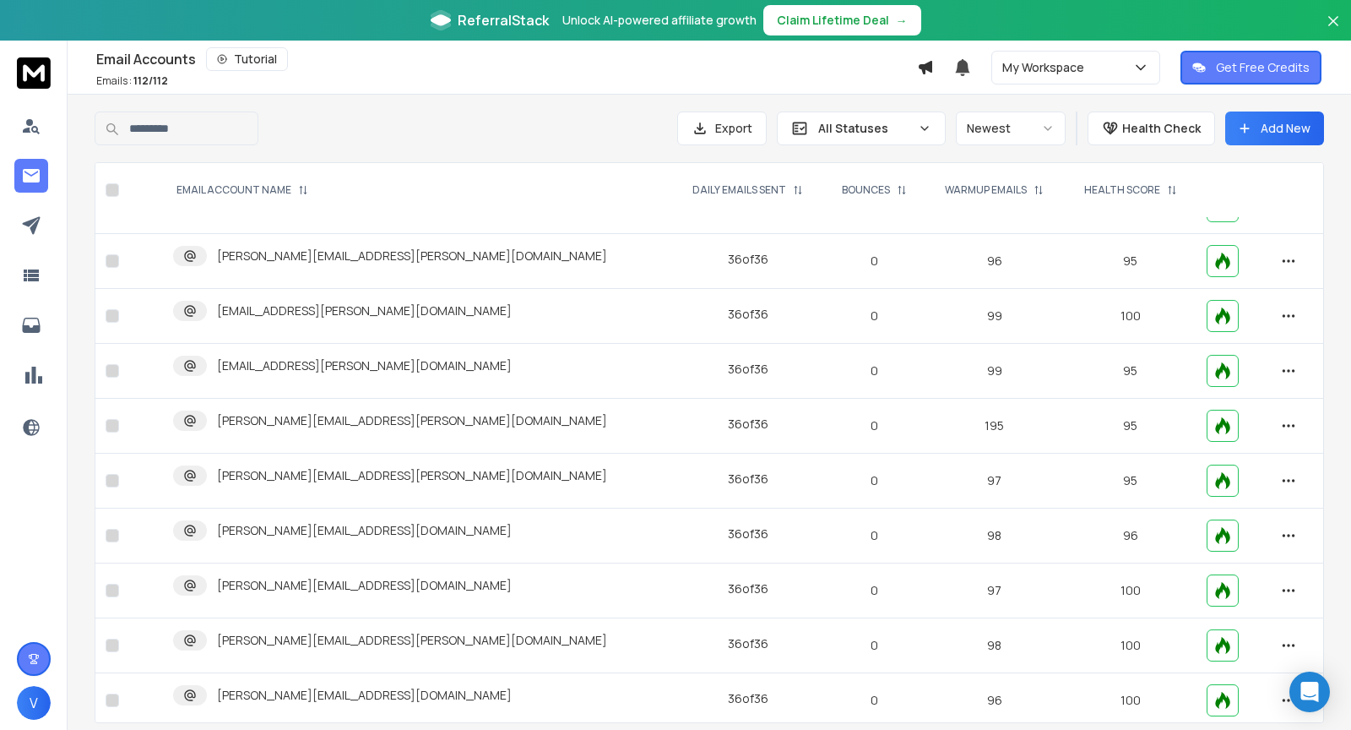
scroll to position [0, 0]
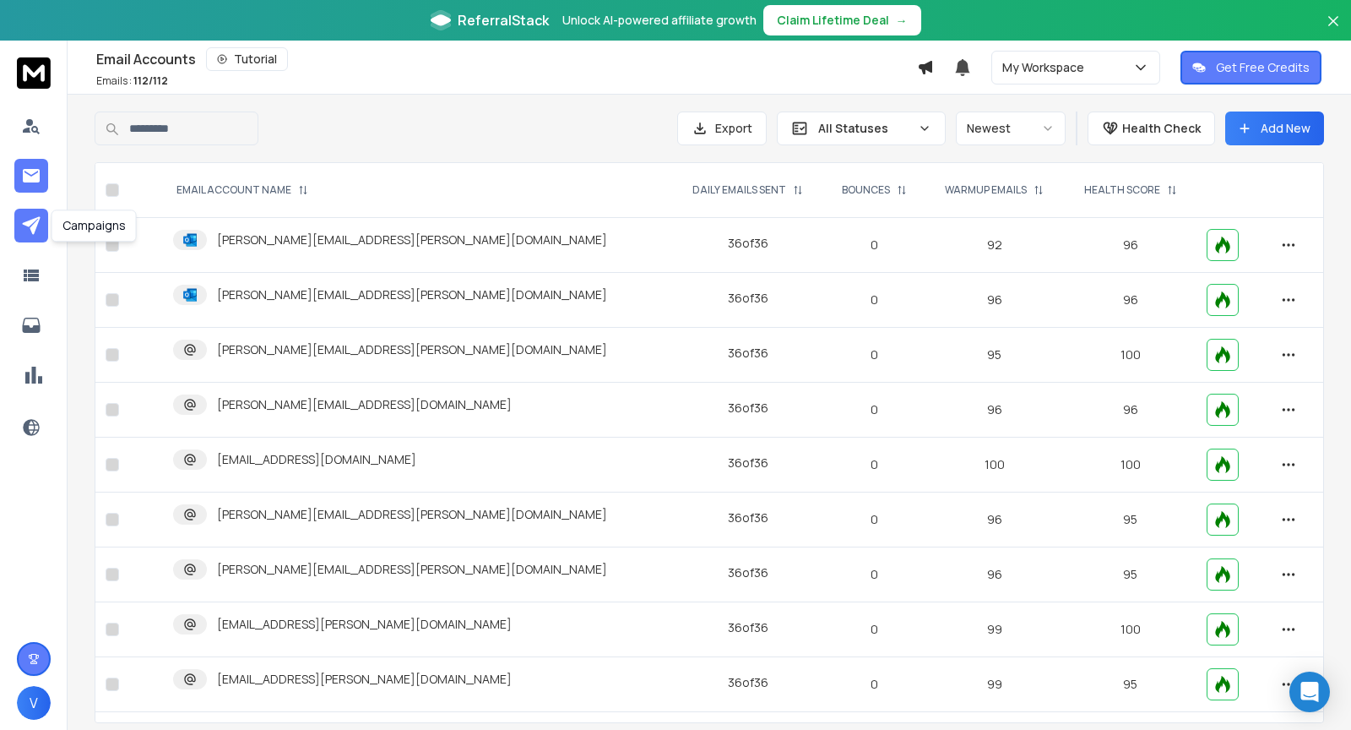
click at [36, 220] on icon at bounding box center [31, 226] width 18 height 18
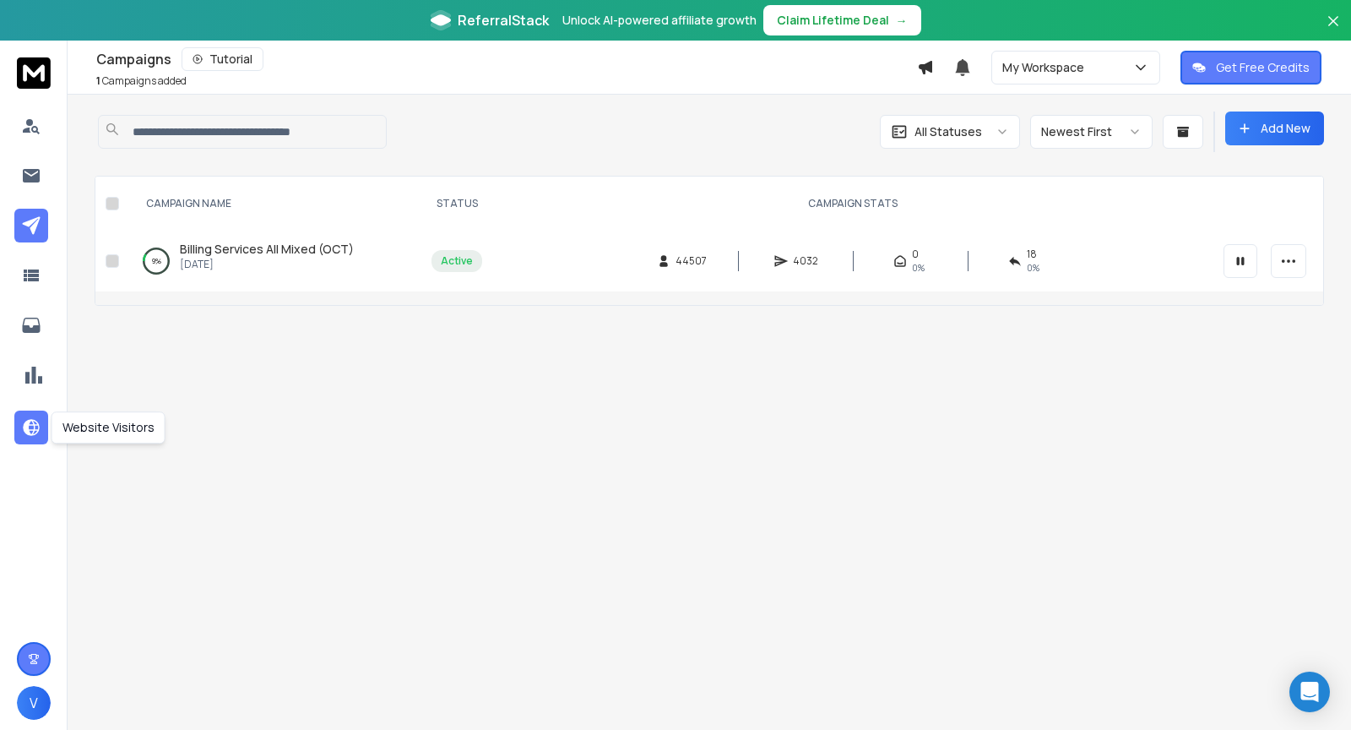
click at [30, 427] on icon at bounding box center [31, 427] width 20 height 20
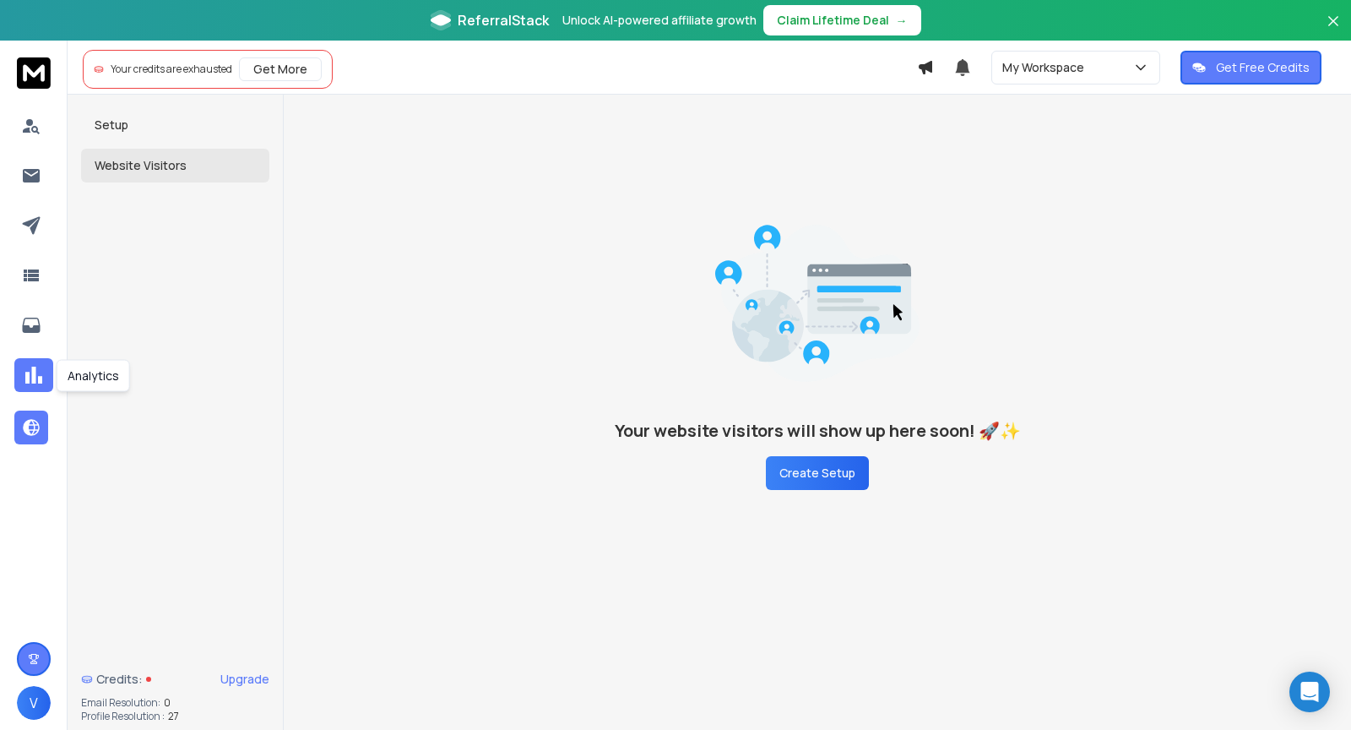
click at [37, 372] on icon at bounding box center [33, 374] width 25 height 25
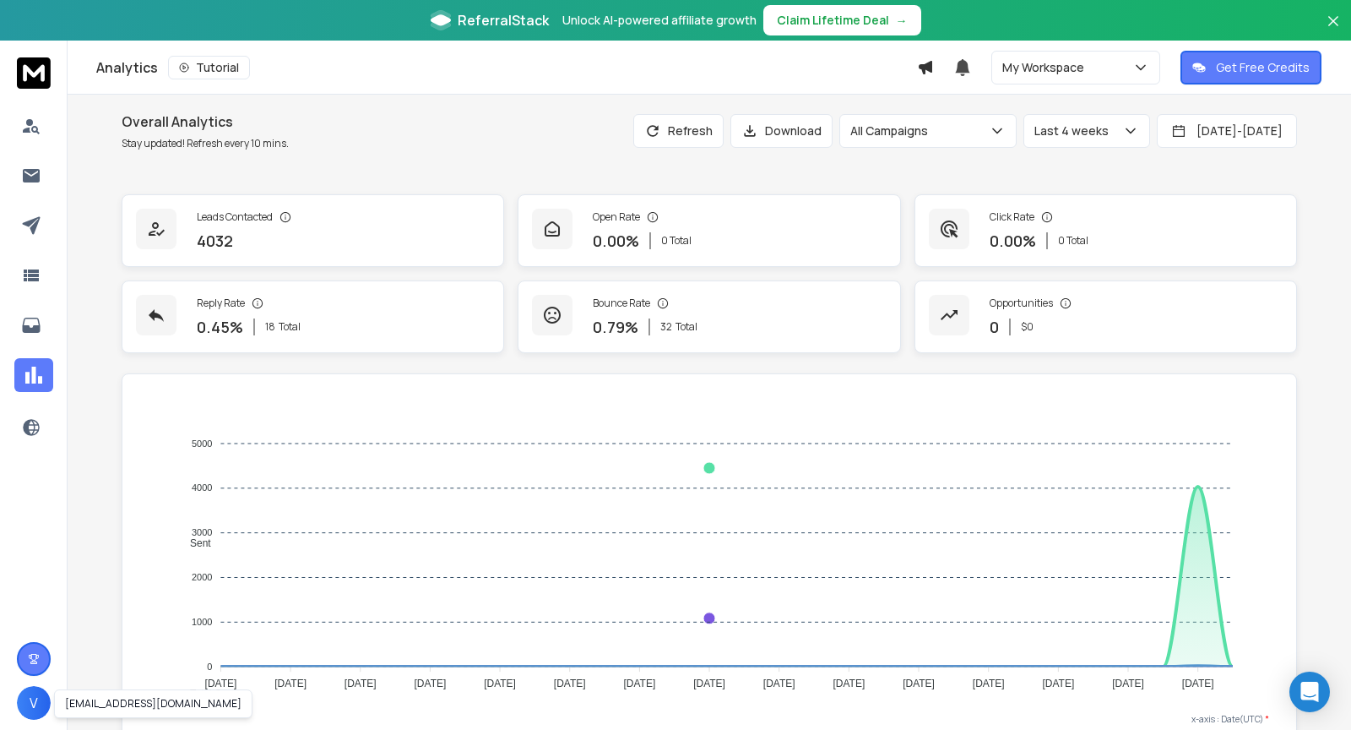
click at [27, 710] on span "V" at bounding box center [34, 703] width 34 height 34
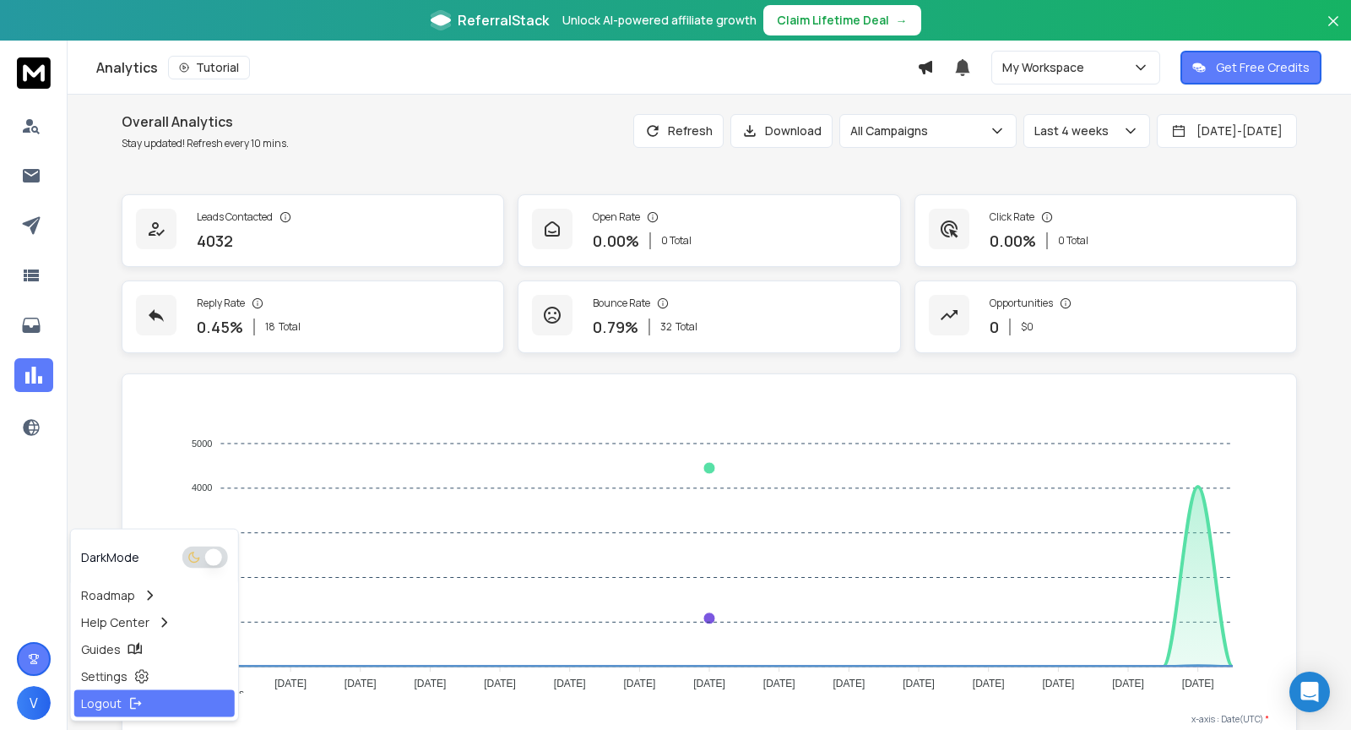
click at [128, 696] on icon at bounding box center [135, 703] width 15 height 15
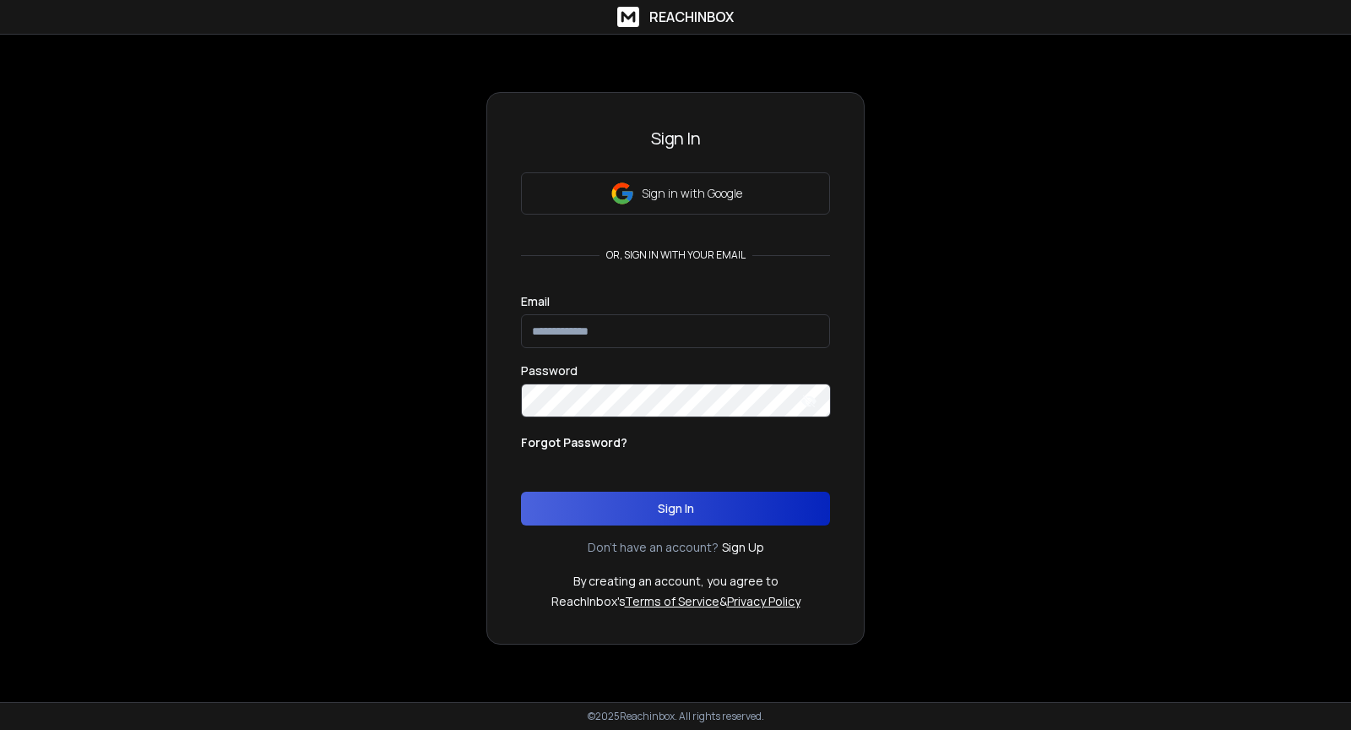
click at [661, 326] on input "email" at bounding box center [675, 331] width 309 height 34
type input "**********"
click at [675, 511] on button "Sign In" at bounding box center [675, 509] width 309 height 34
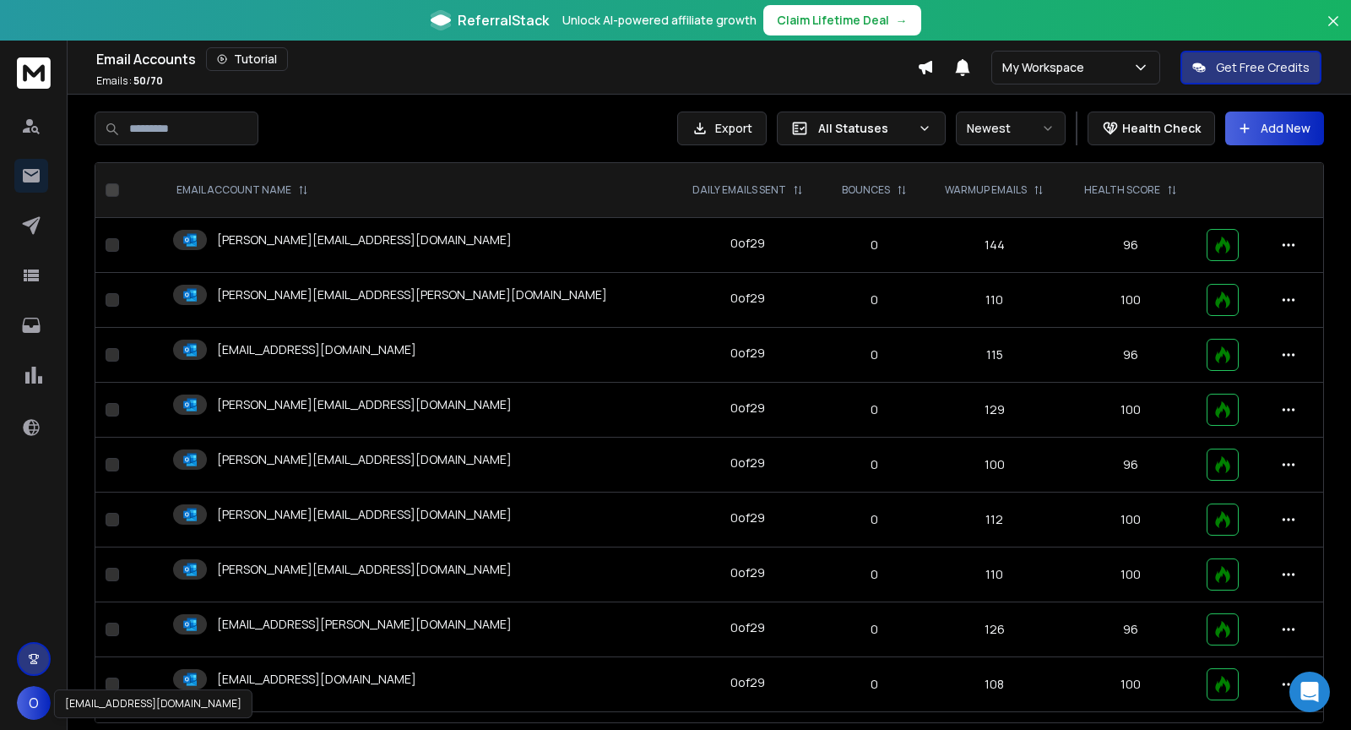
click at [31, 699] on span "O" at bounding box center [34, 703] width 34 height 34
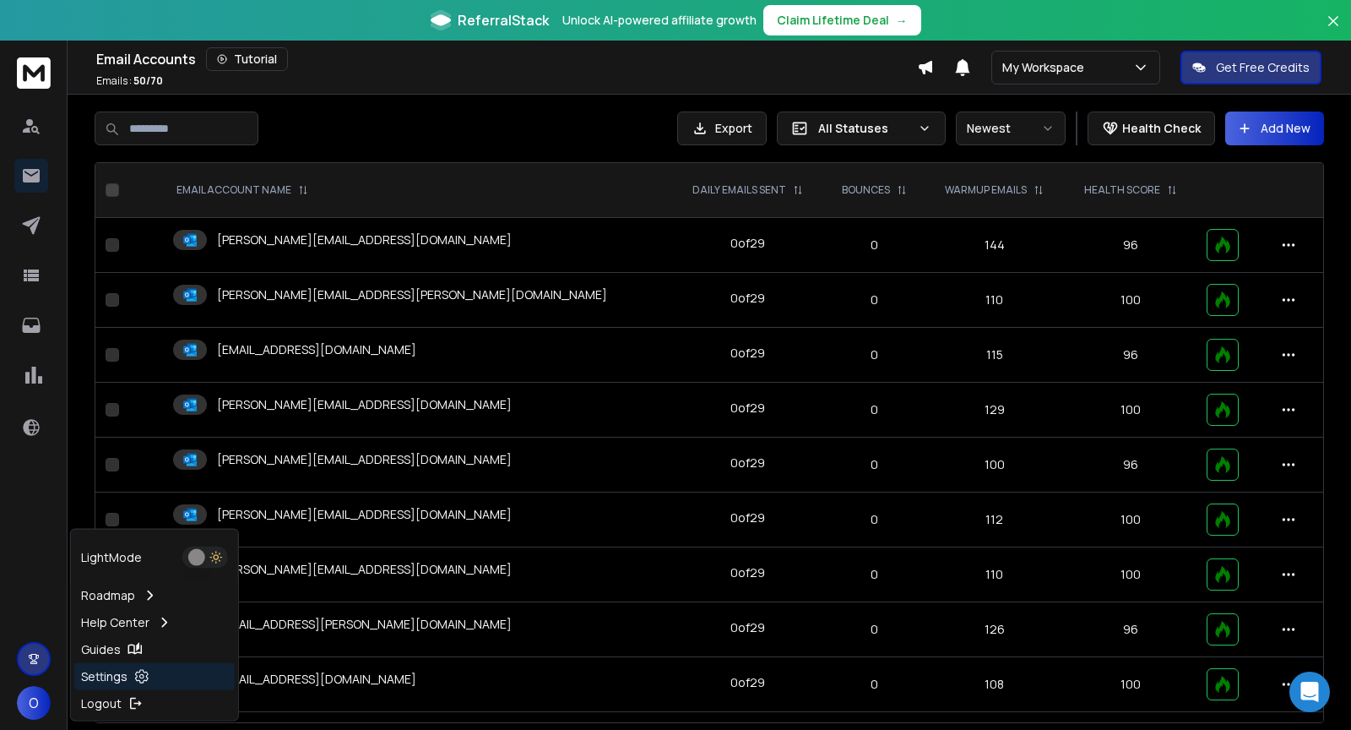
click at [100, 678] on p "Settings" at bounding box center [104, 676] width 46 height 17
